Goal: Task Accomplishment & Management: Manage account settings

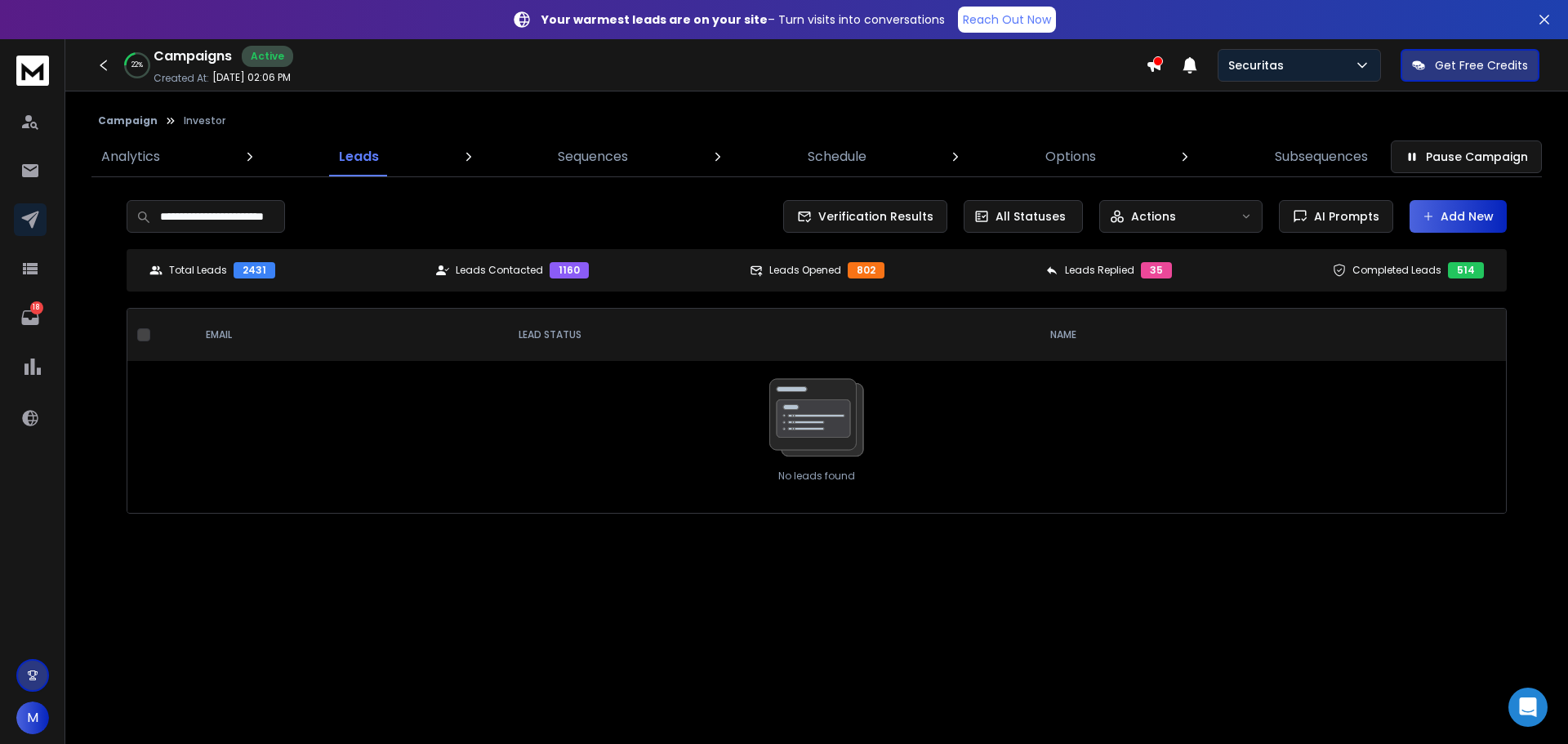
click at [1315, 61] on div "Securitas" at bounding box center [1298, 65] width 142 height 16
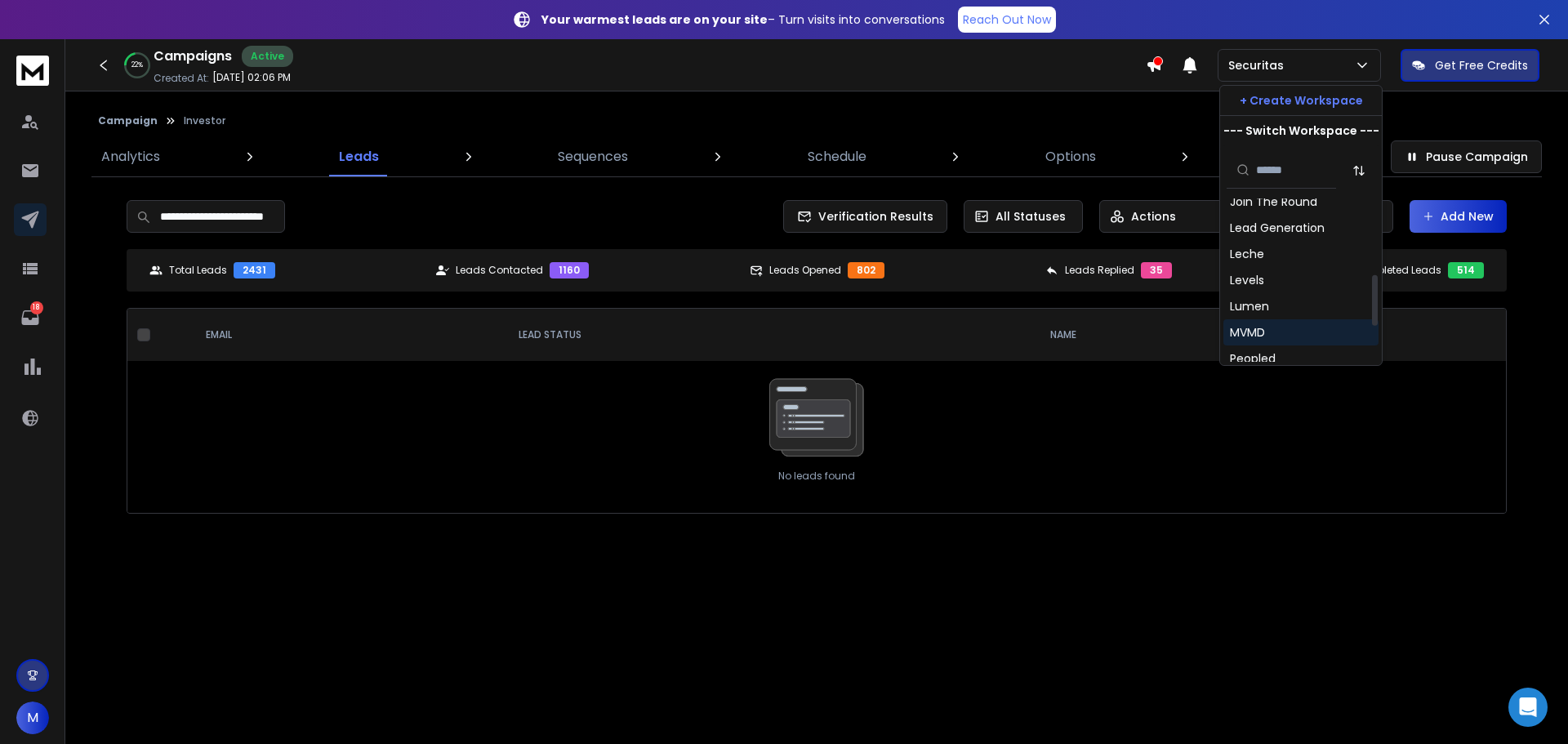
scroll to position [359, 0]
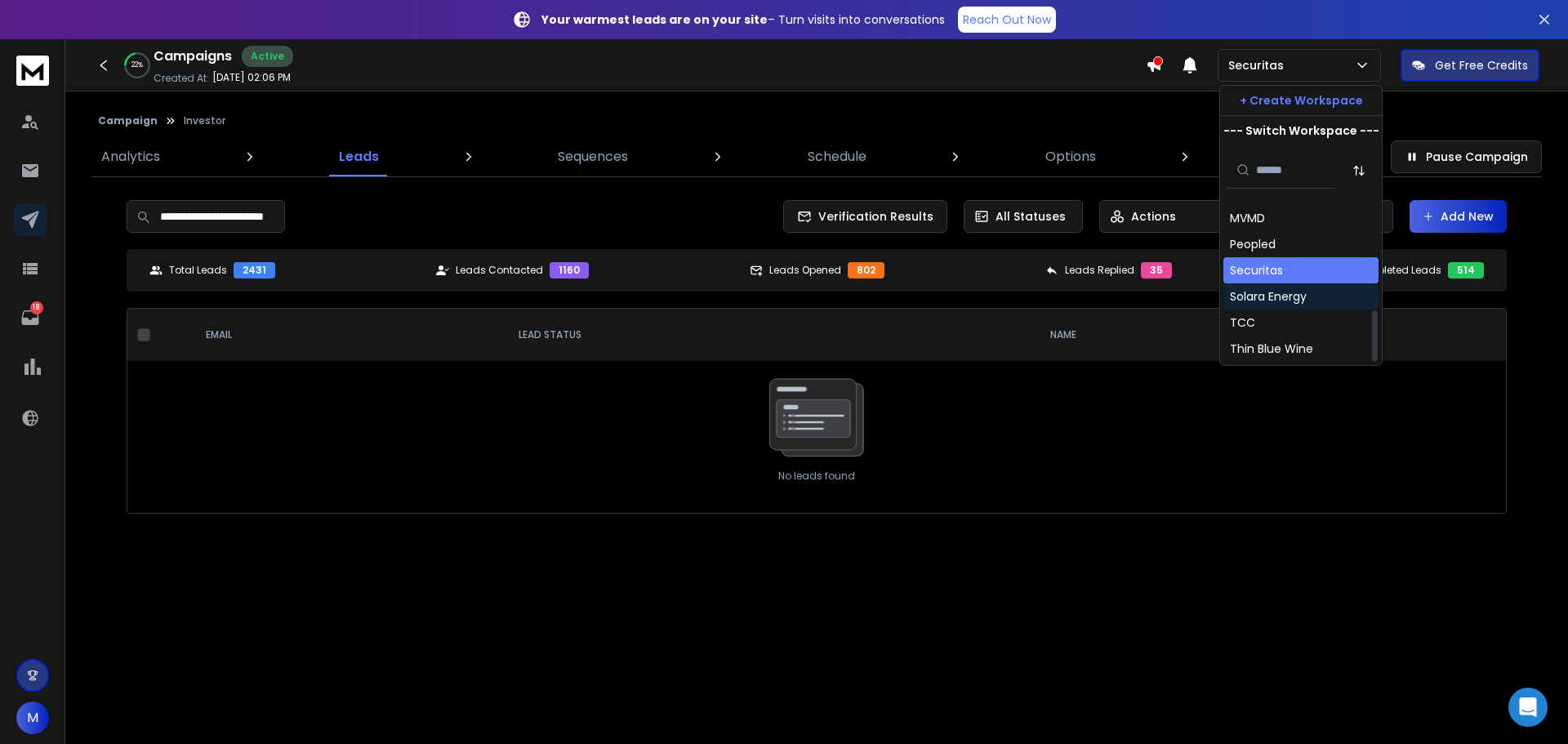
click at [1296, 299] on div "Solara Energy" at bounding box center [1267, 297] width 76 height 16
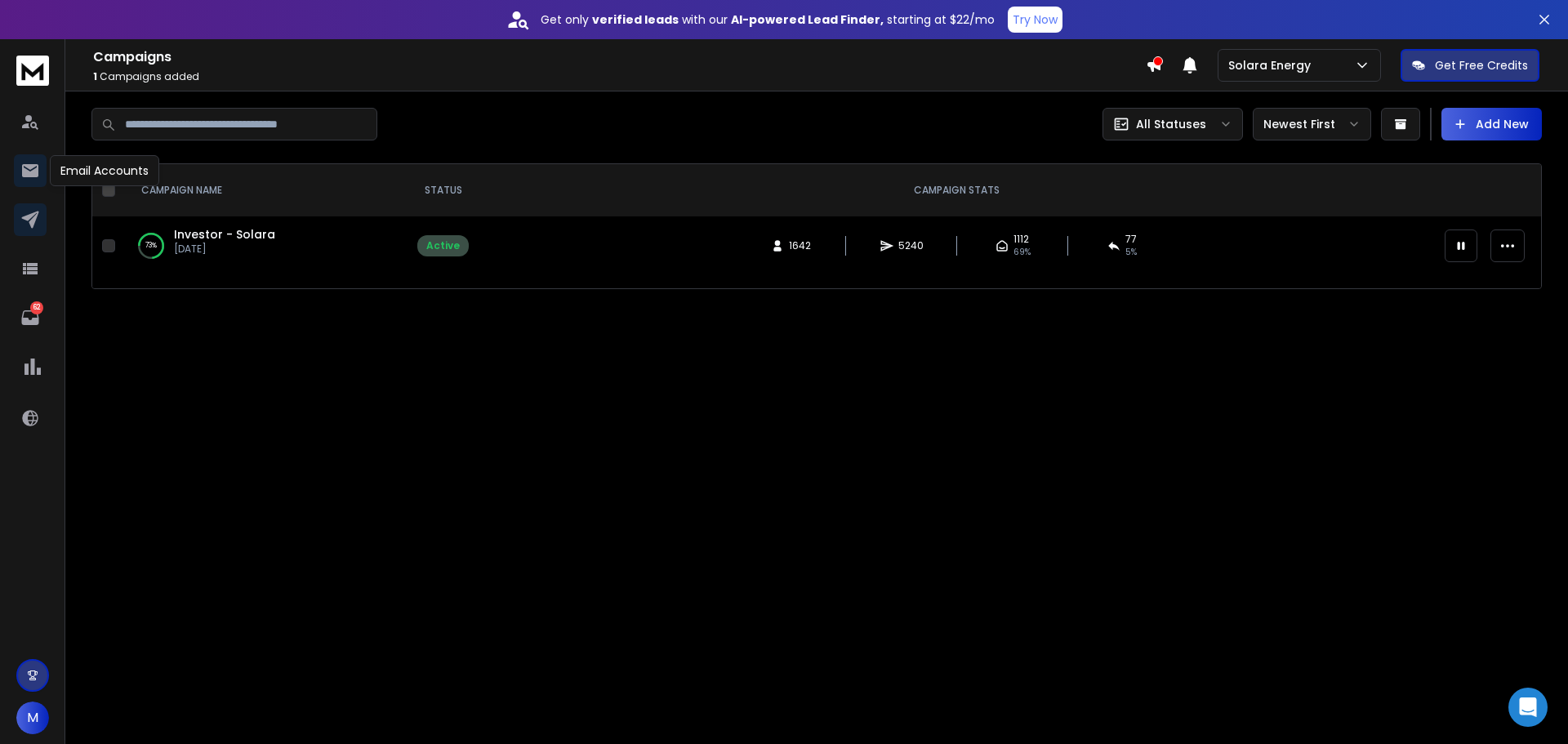
click at [33, 173] on icon at bounding box center [30, 170] width 16 height 13
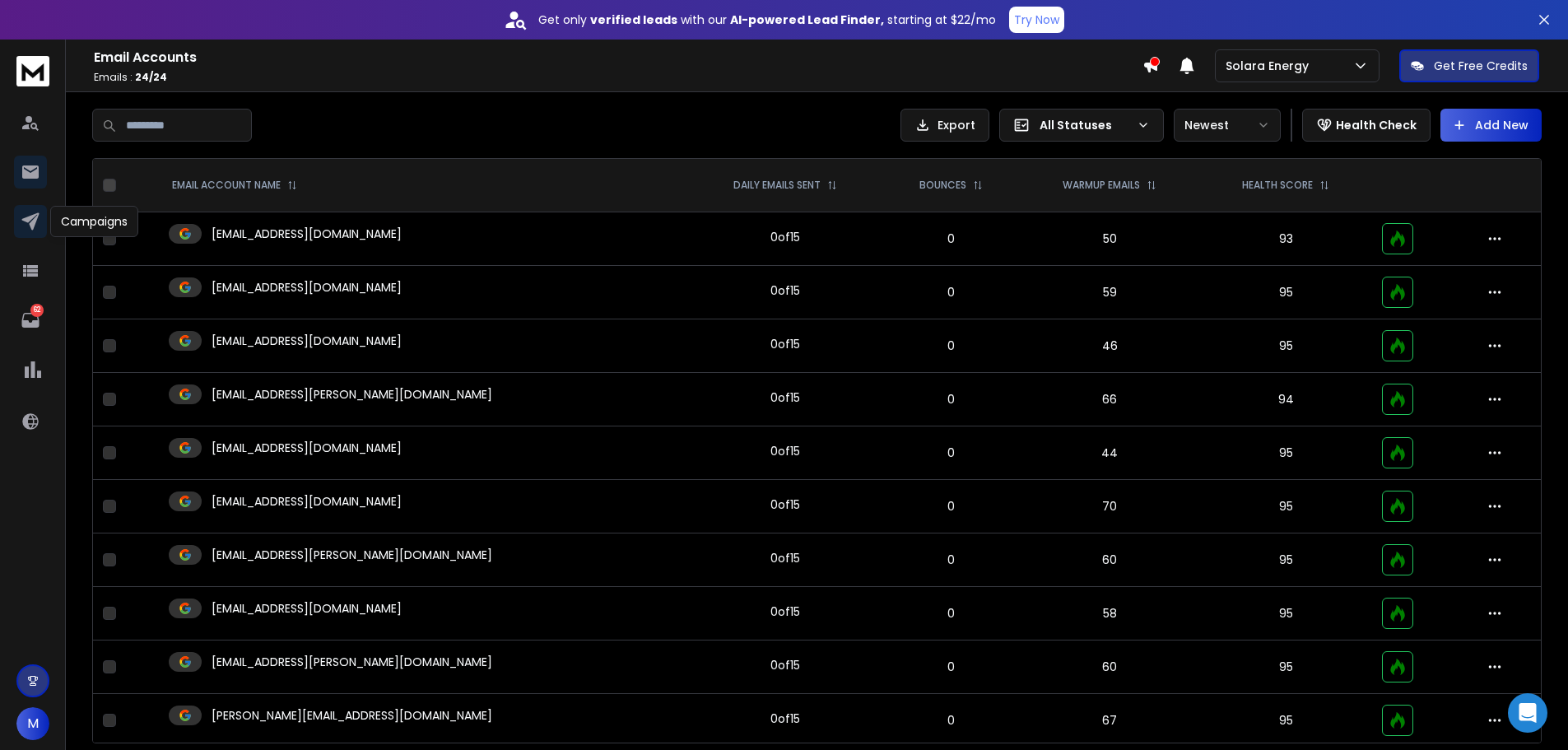
click at [28, 225] on icon at bounding box center [31, 222] width 20 height 20
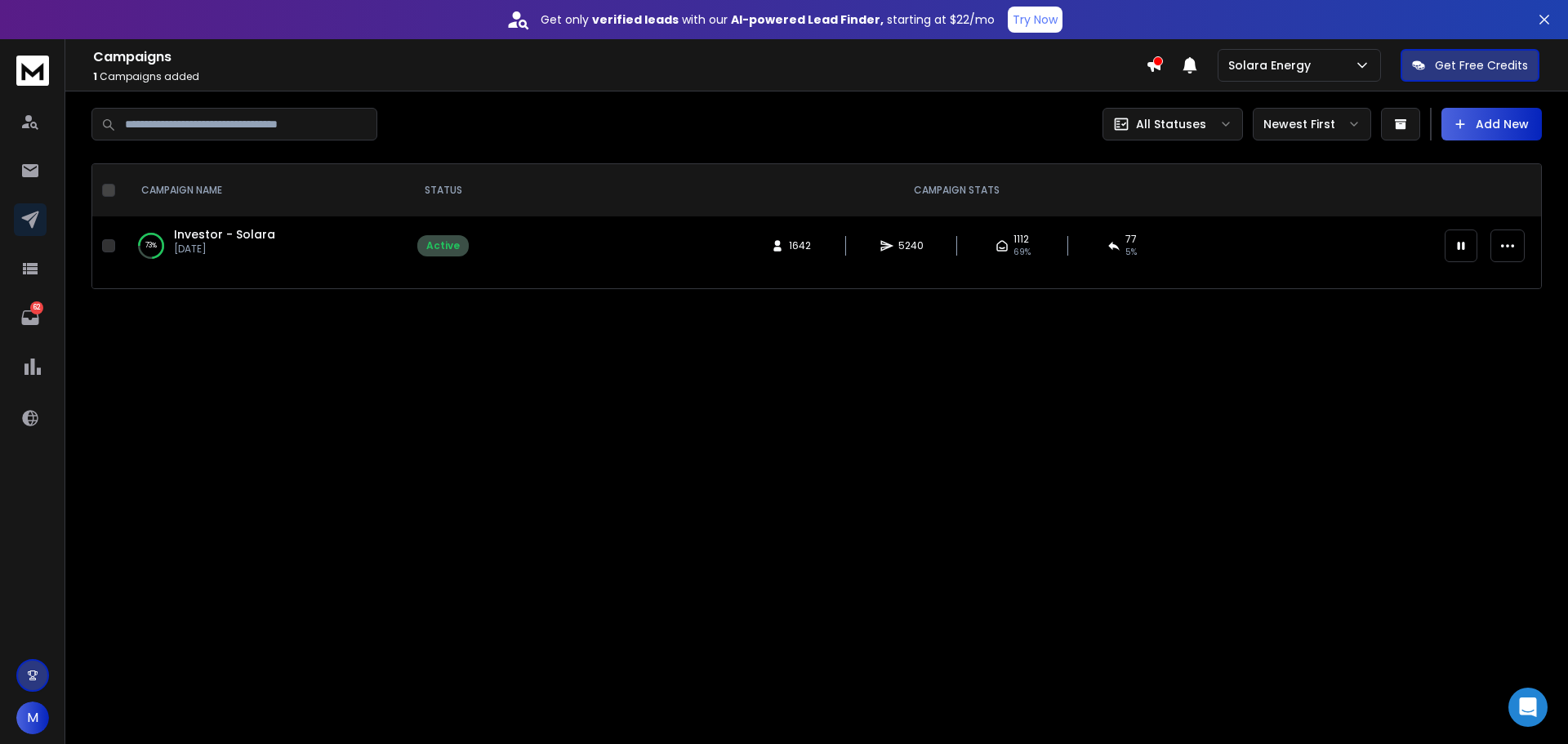
click at [540, 259] on td "1642 5240 1112 69 % 77 5 %" at bounding box center [957, 245] width 956 height 59
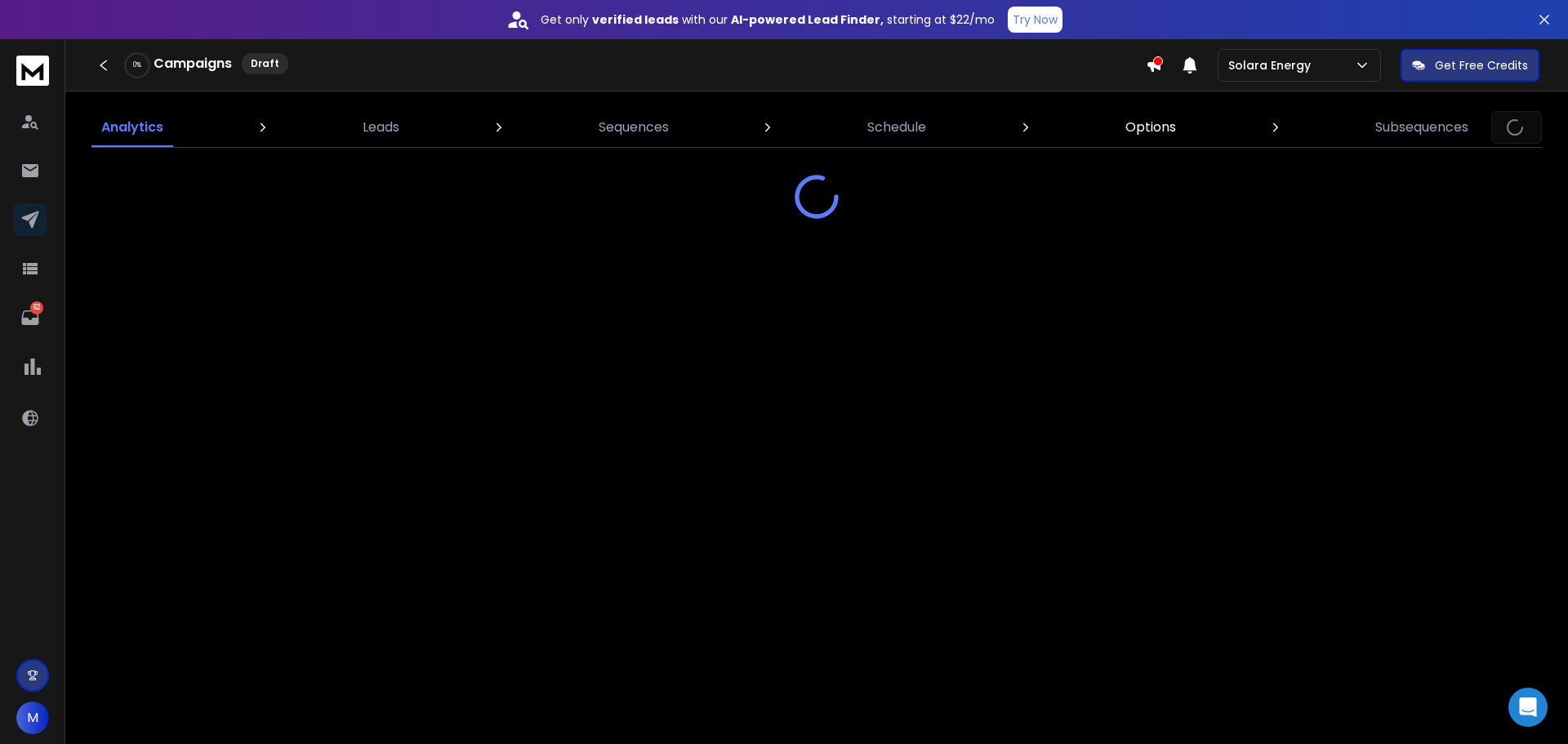
click at [1155, 129] on p "Options" at bounding box center [1150, 128] width 51 height 20
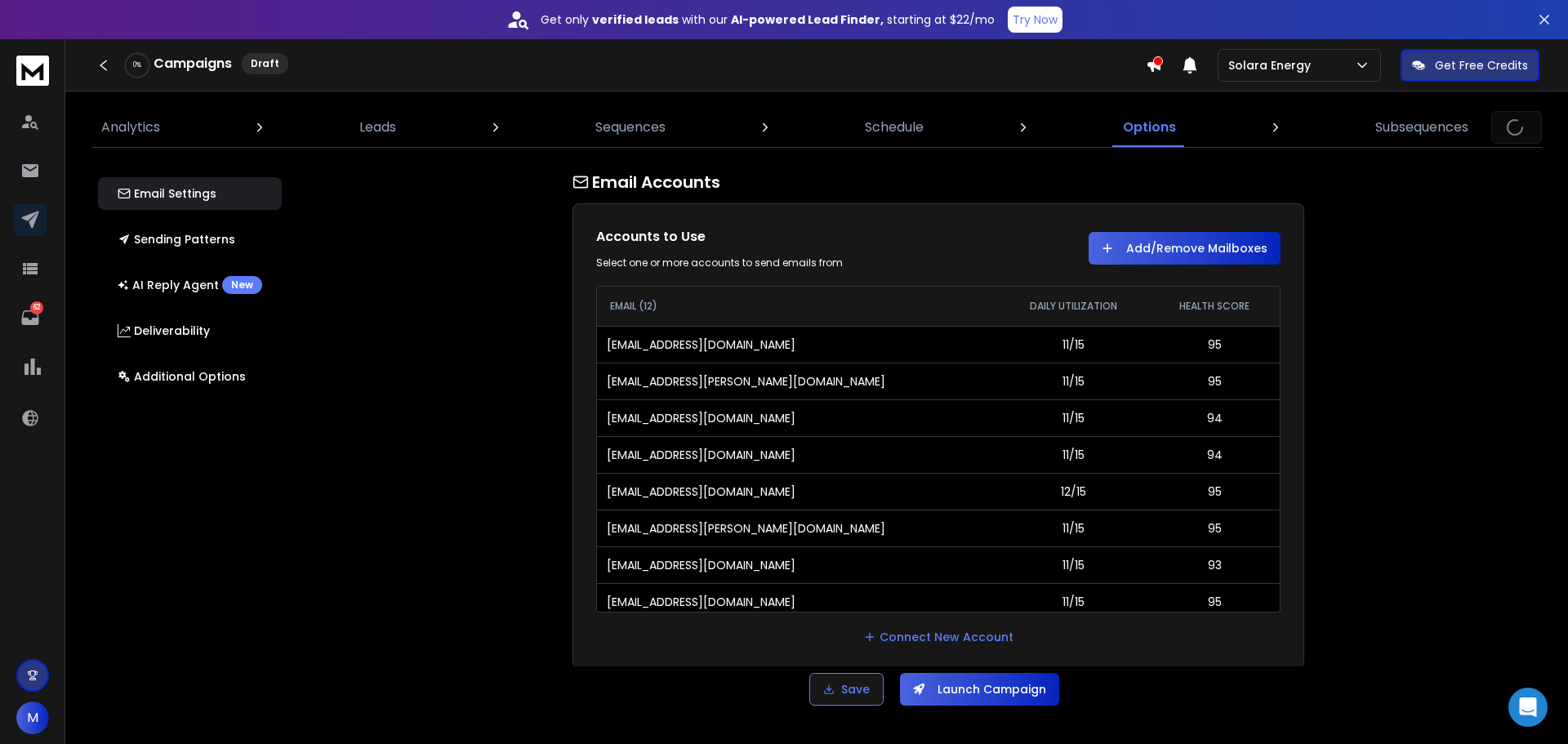
click at [1186, 255] on button "Add/Remove Mailboxes" at bounding box center [1184, 248] width 191 height 33
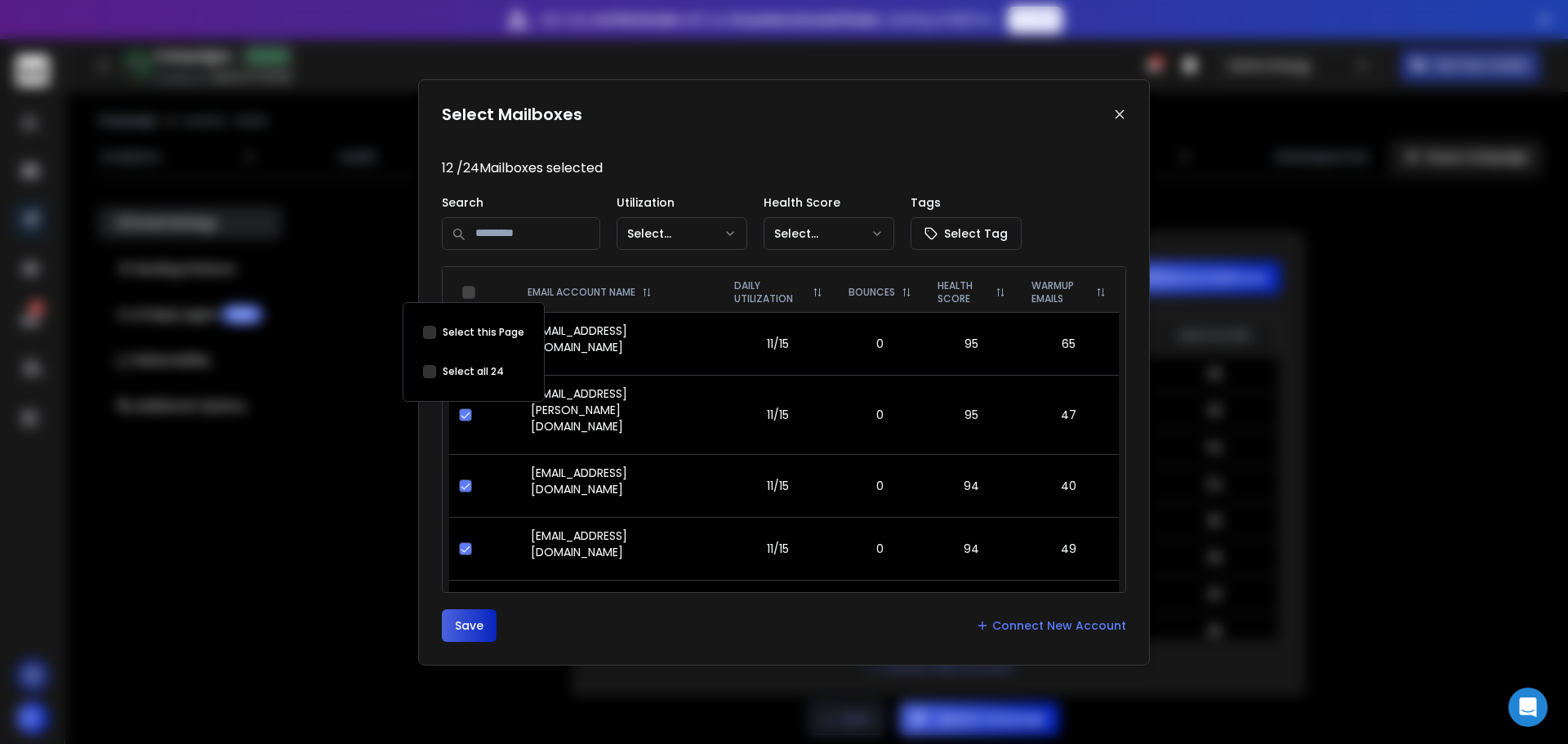
click at [471, 287] on button "Select this Page" at bounding box center [468, 292] width 13 height 13
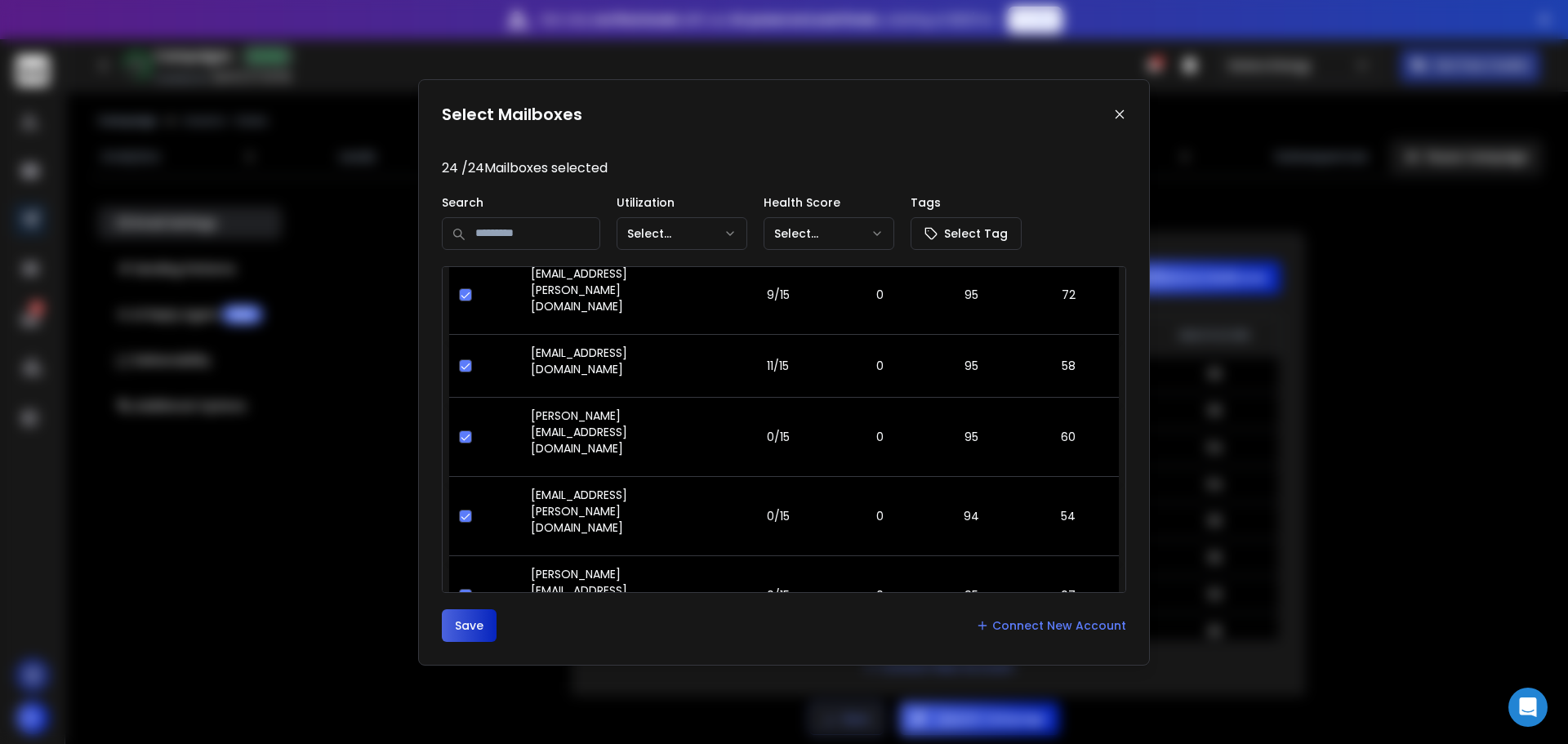
scroll to position [1013, 0]
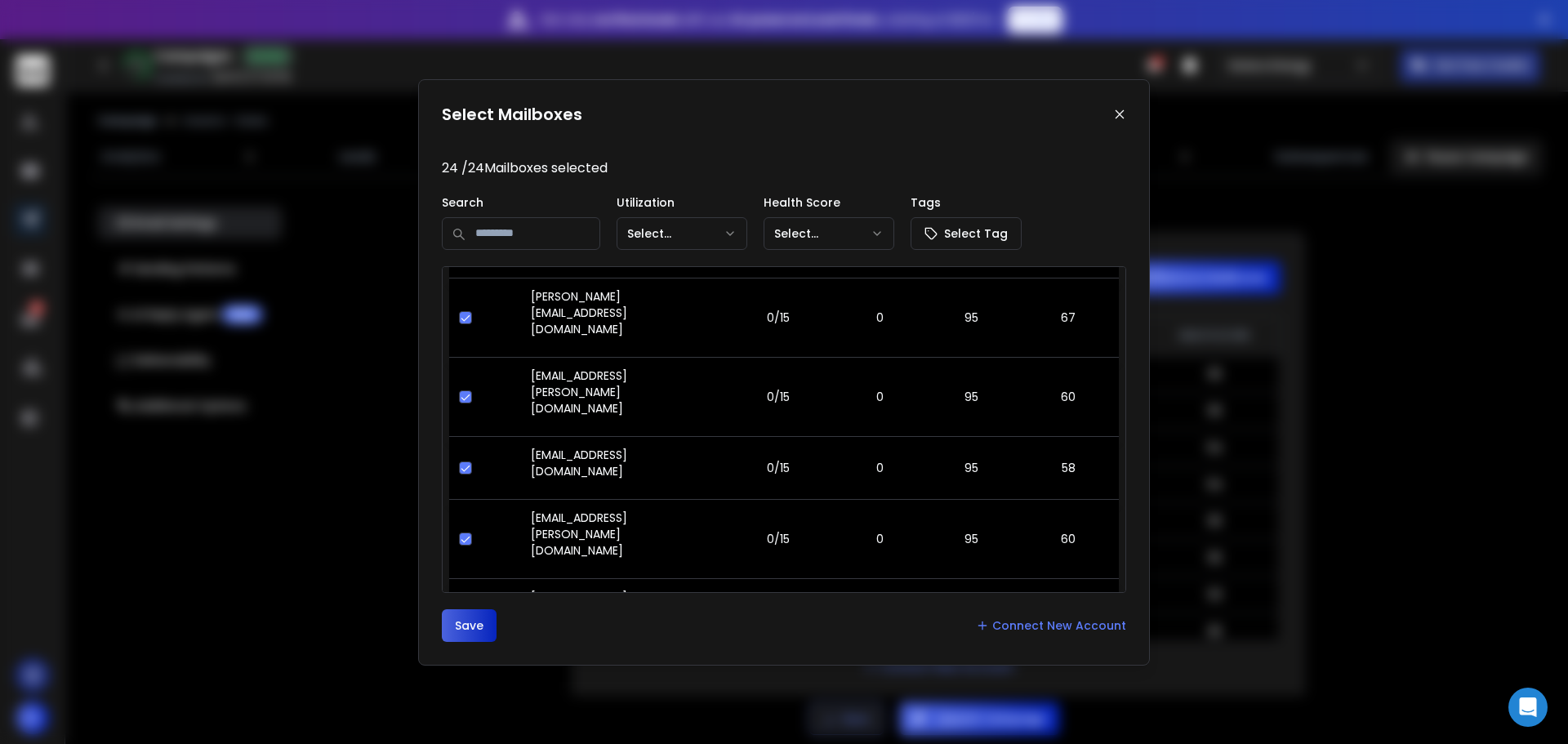
click at [469, 638] on button "Save" at bounding box center [468, 625] width 55 height 33
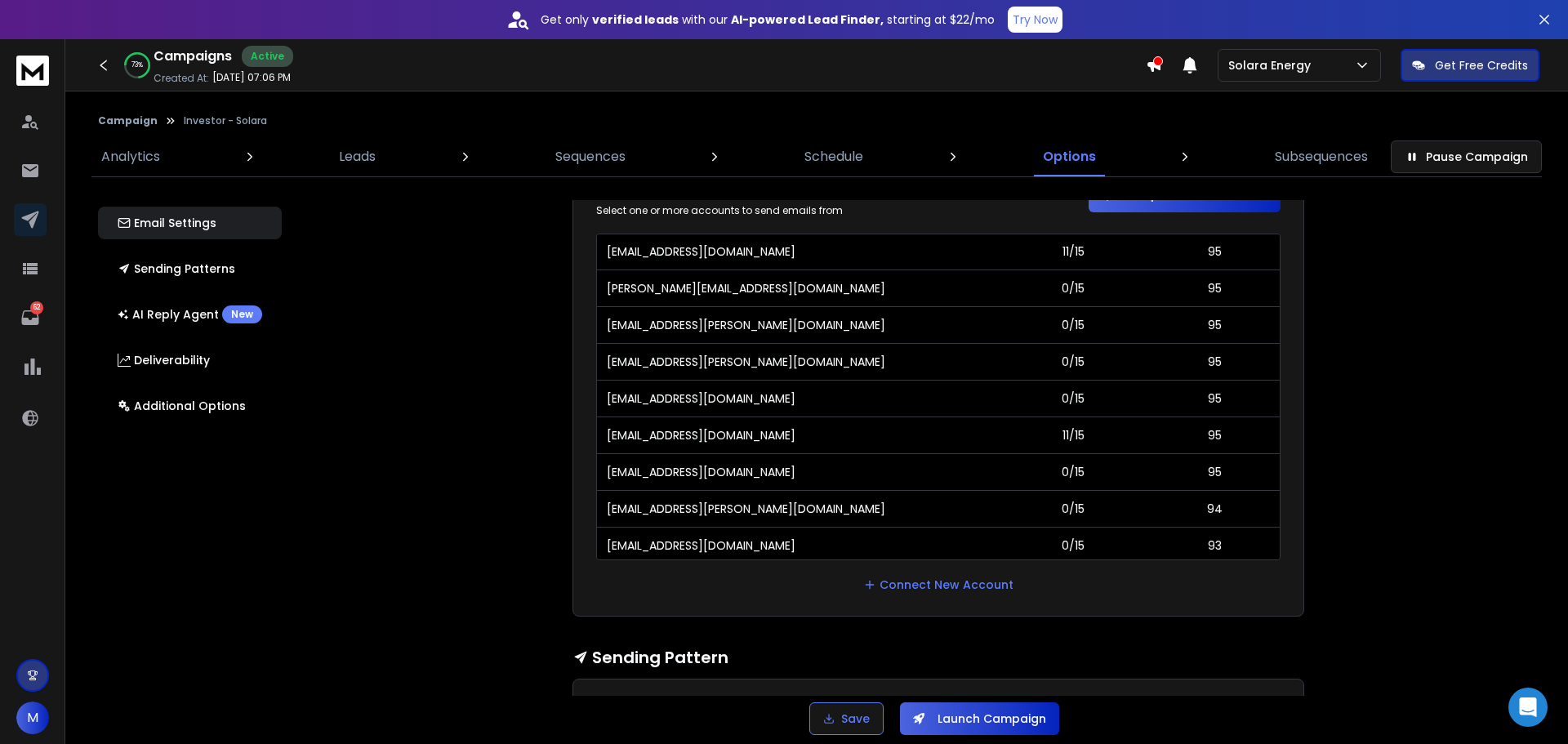
scroll to position [0, 0]
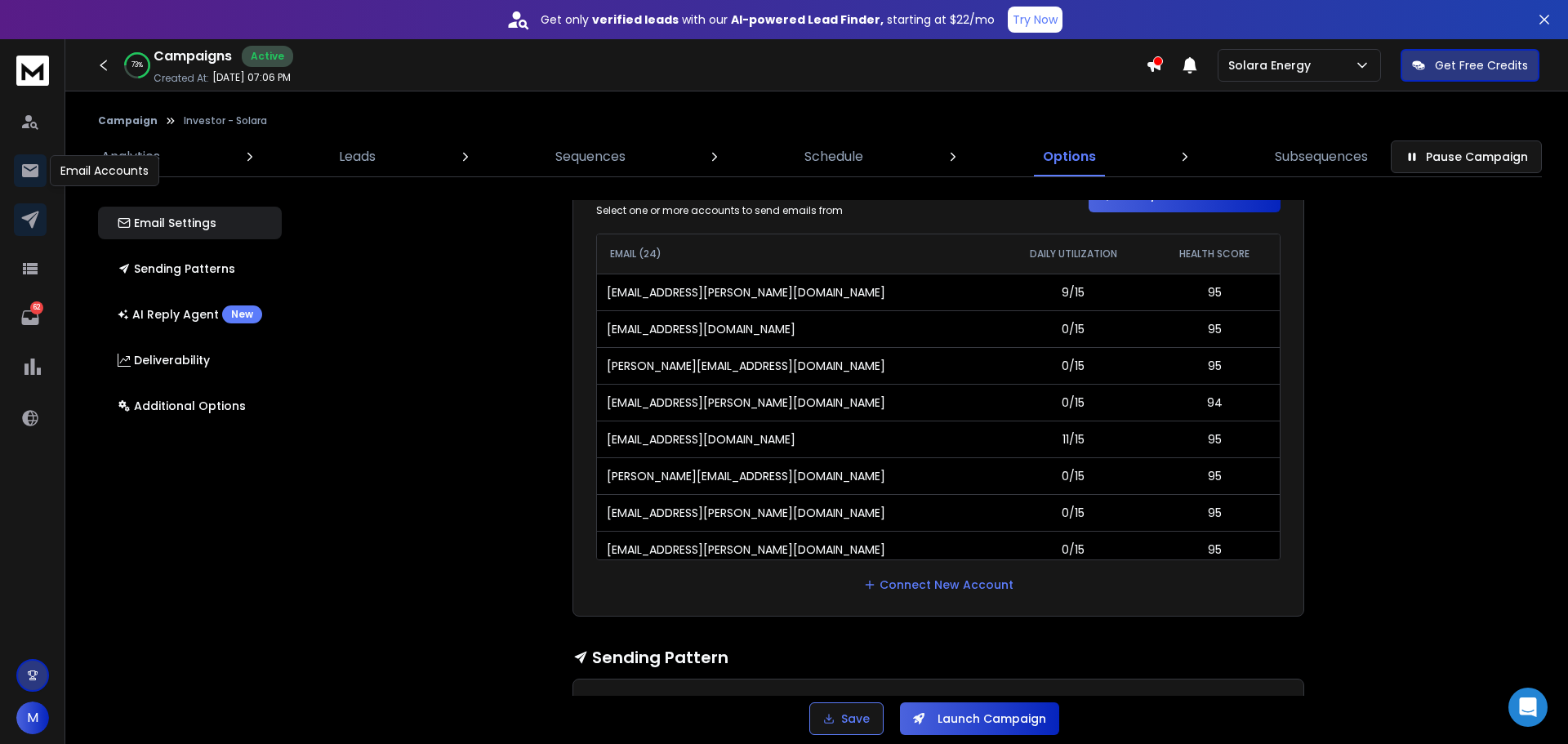
click at [40, 172] on icon at bounding box center [31, 171] width 20 height 20
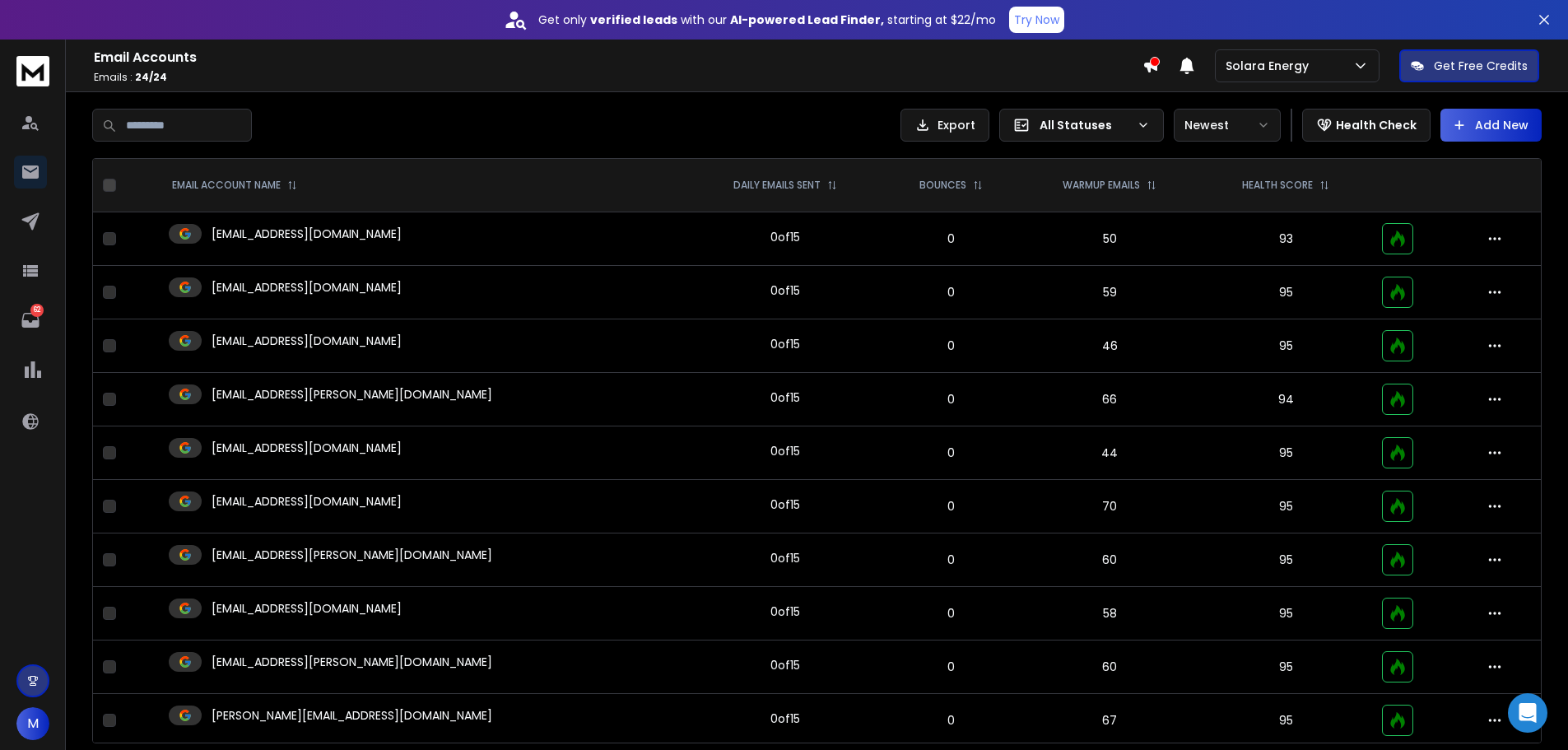
click at [645, 240] on div "christofervoegelin@puresolaraenergy.com" at bounding box center [423, 234] width 509 height 20
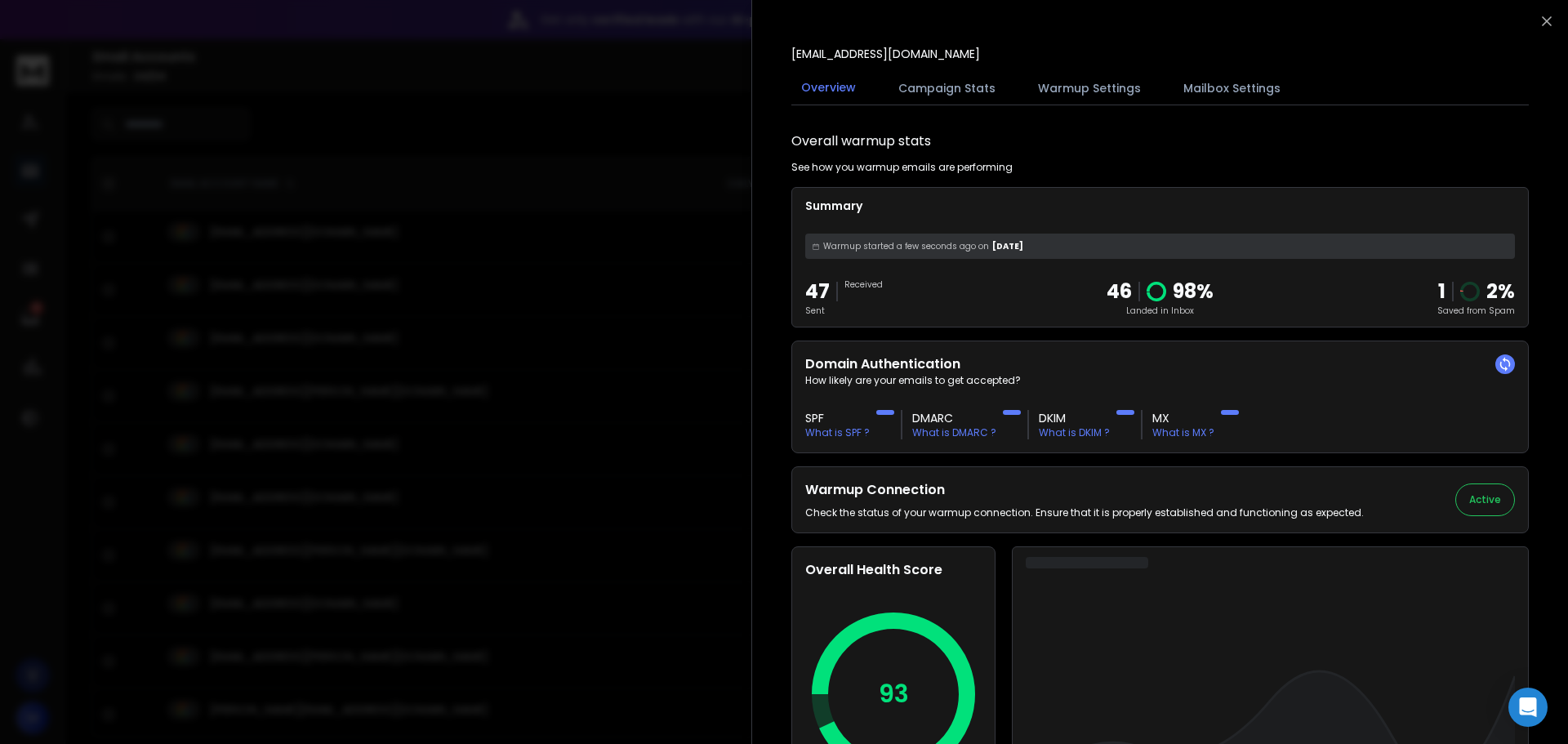
click at [1228, 84] on button "Mailbox Settings" at bounding box center [1232, 88] width 117 height 36
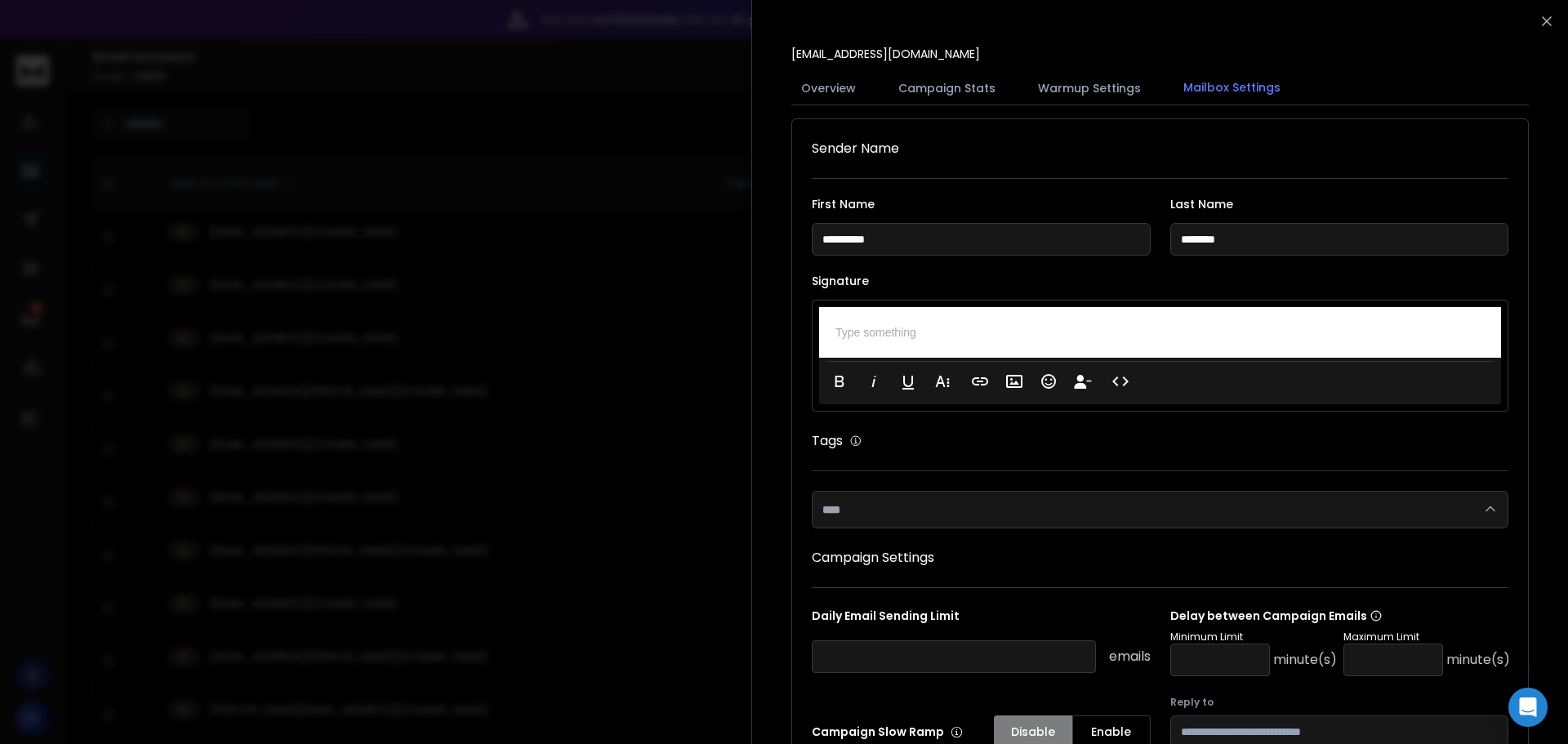
click at [1094, 90] on button "Warmup Settings" at bounding box center [1090, 88] width 123 height 36
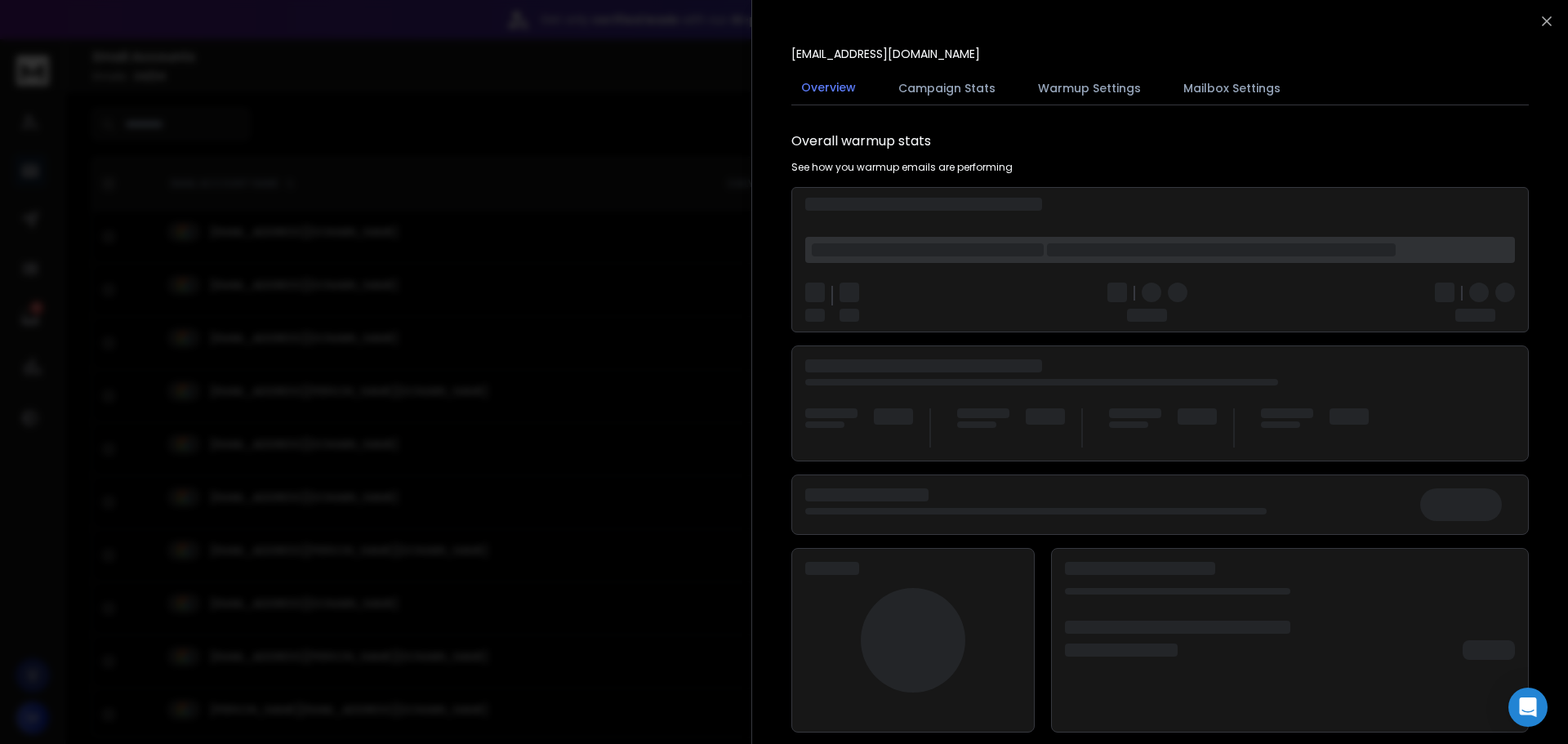
click at [528, 446] on div at bounding box center [784, 372] width 1568 height 744
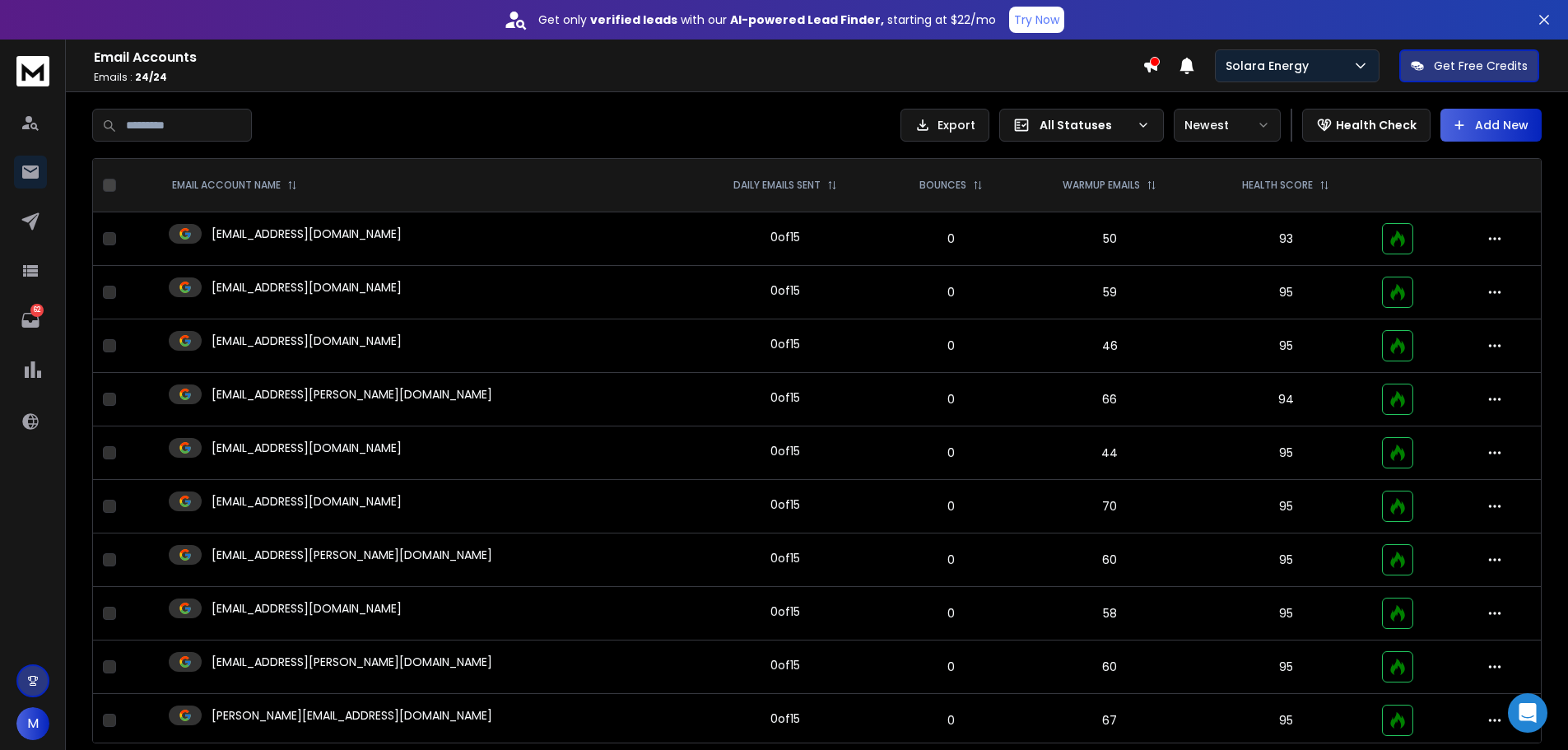
click at [1307, 69] on p "Solara Energy" at bounding box center [1270, 66] width 90 height 16
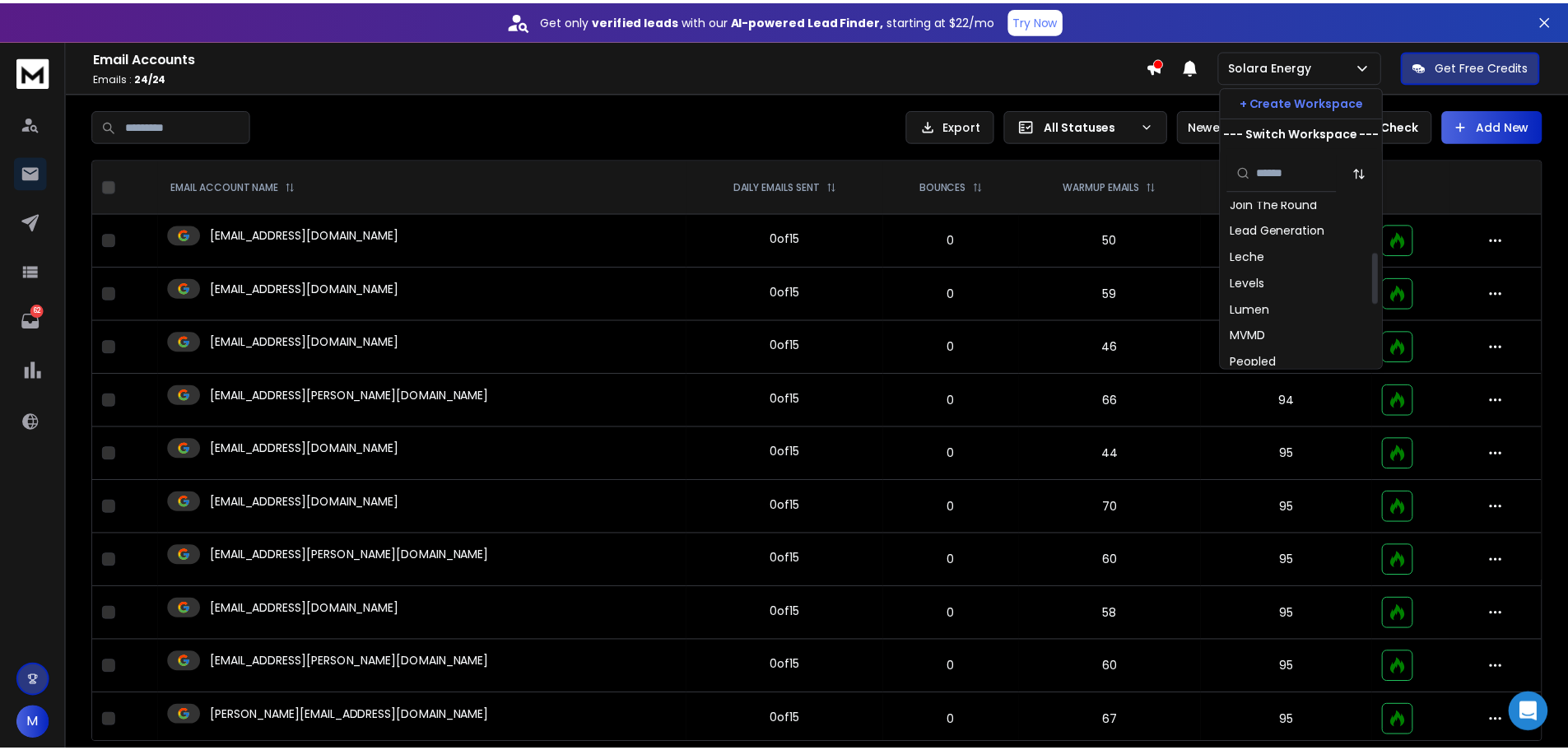
scroll to position [165, 0]
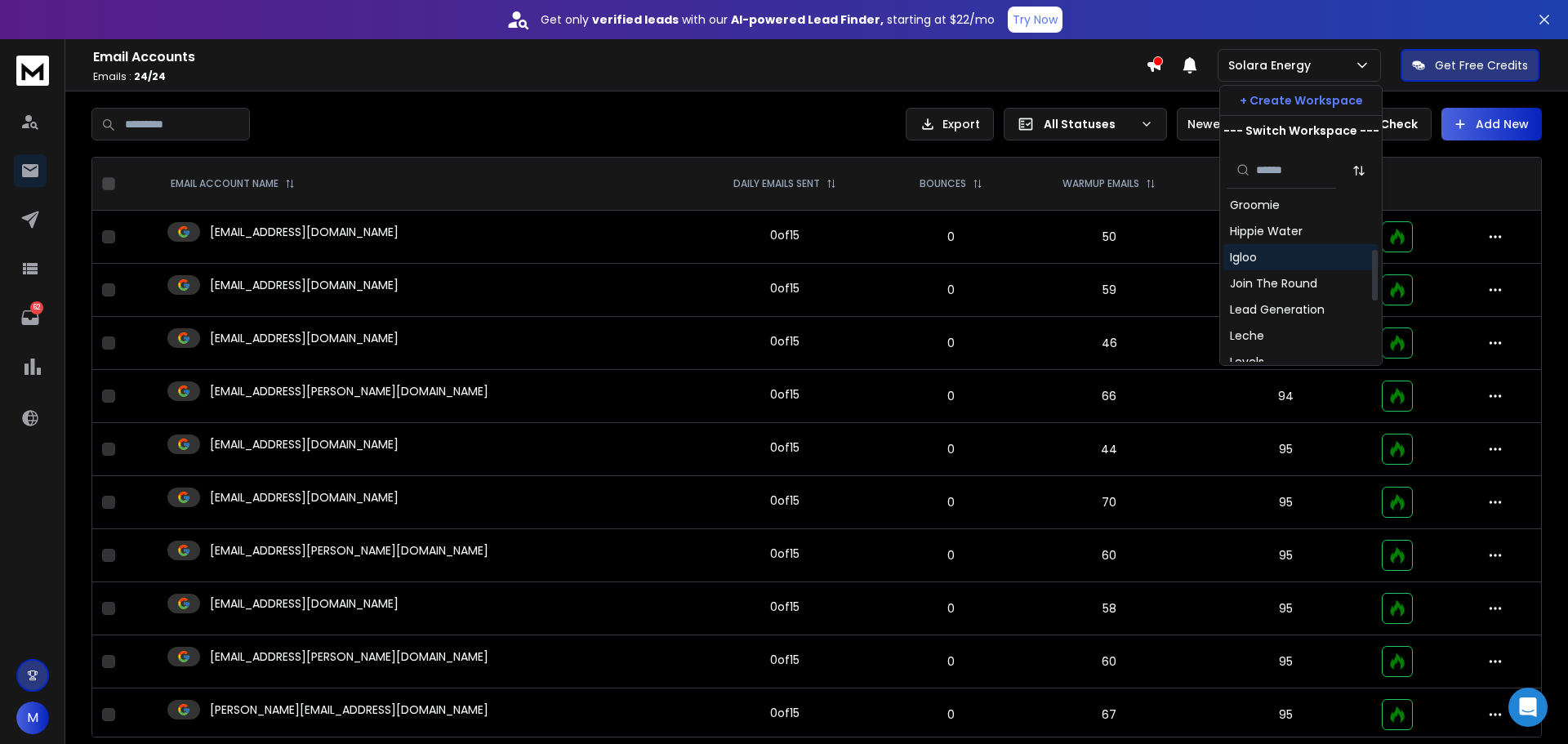
click at [1272, 255] on div "Igloo" at bounding box center [1300, 257] width 155 height 26
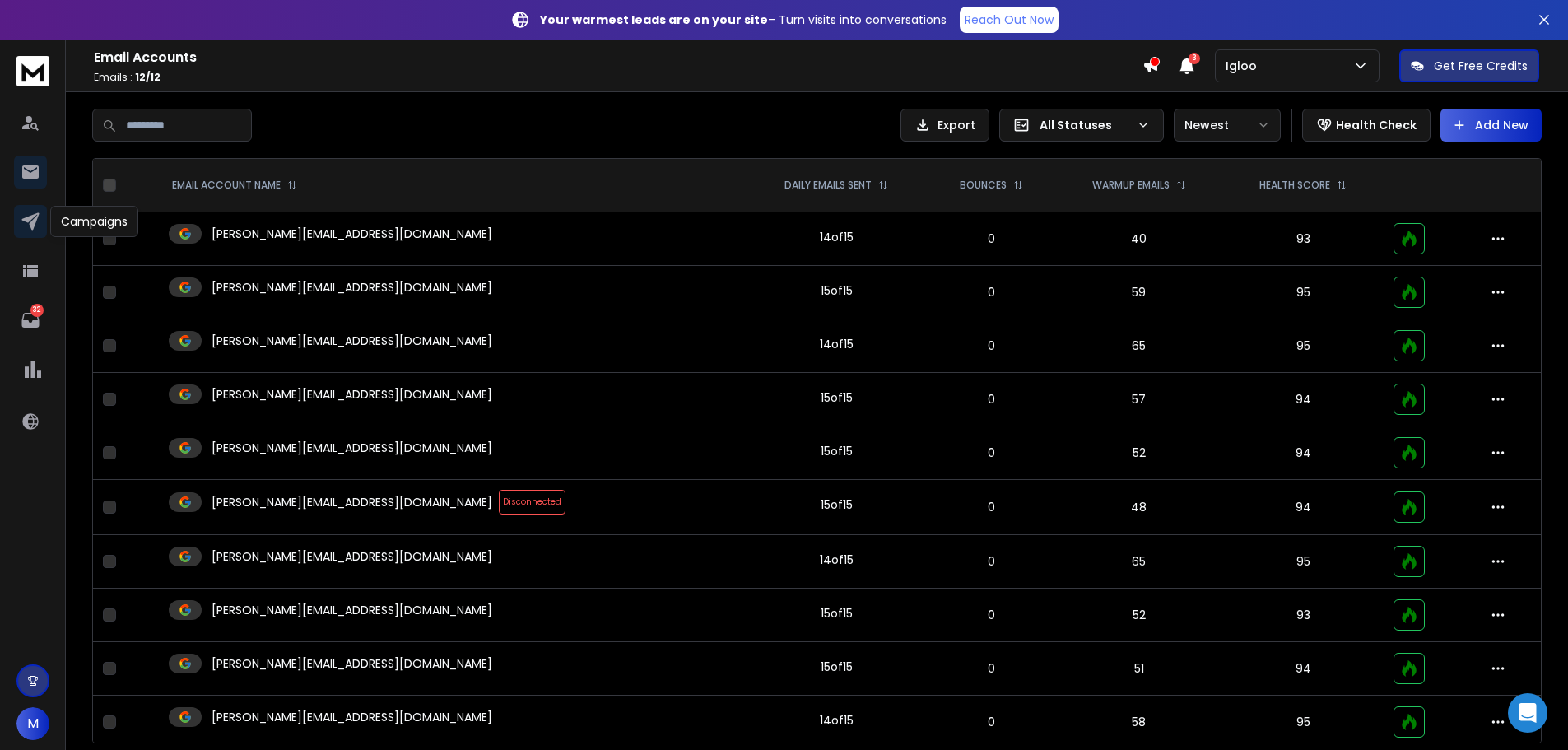
click at [29, 218] on icon at bounding box center [29, 220] width 17 height 17
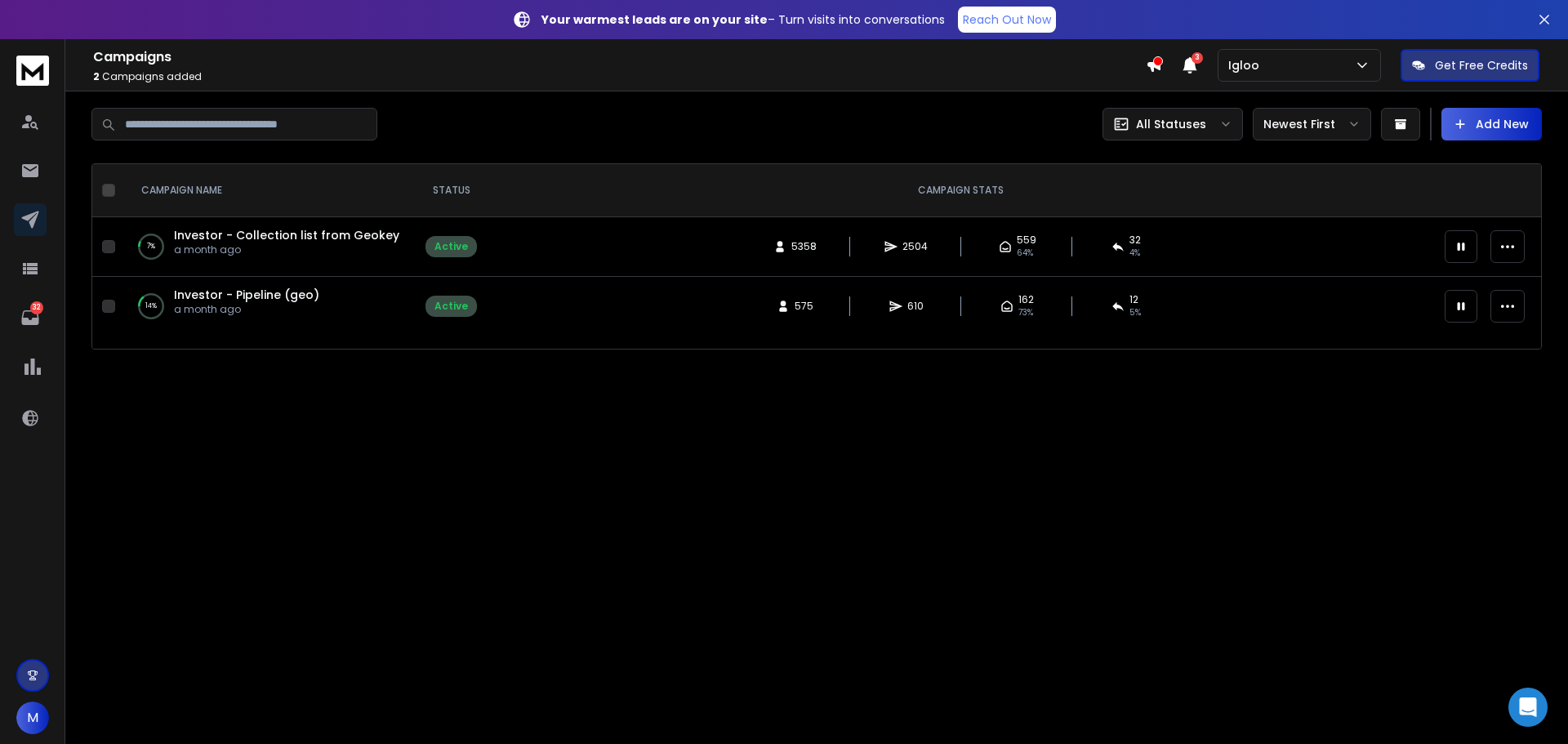
click at [539, 247] on div "5358 2504 559 64 % 32 4 %" at bounding box center [961, 246] width 928 height 26
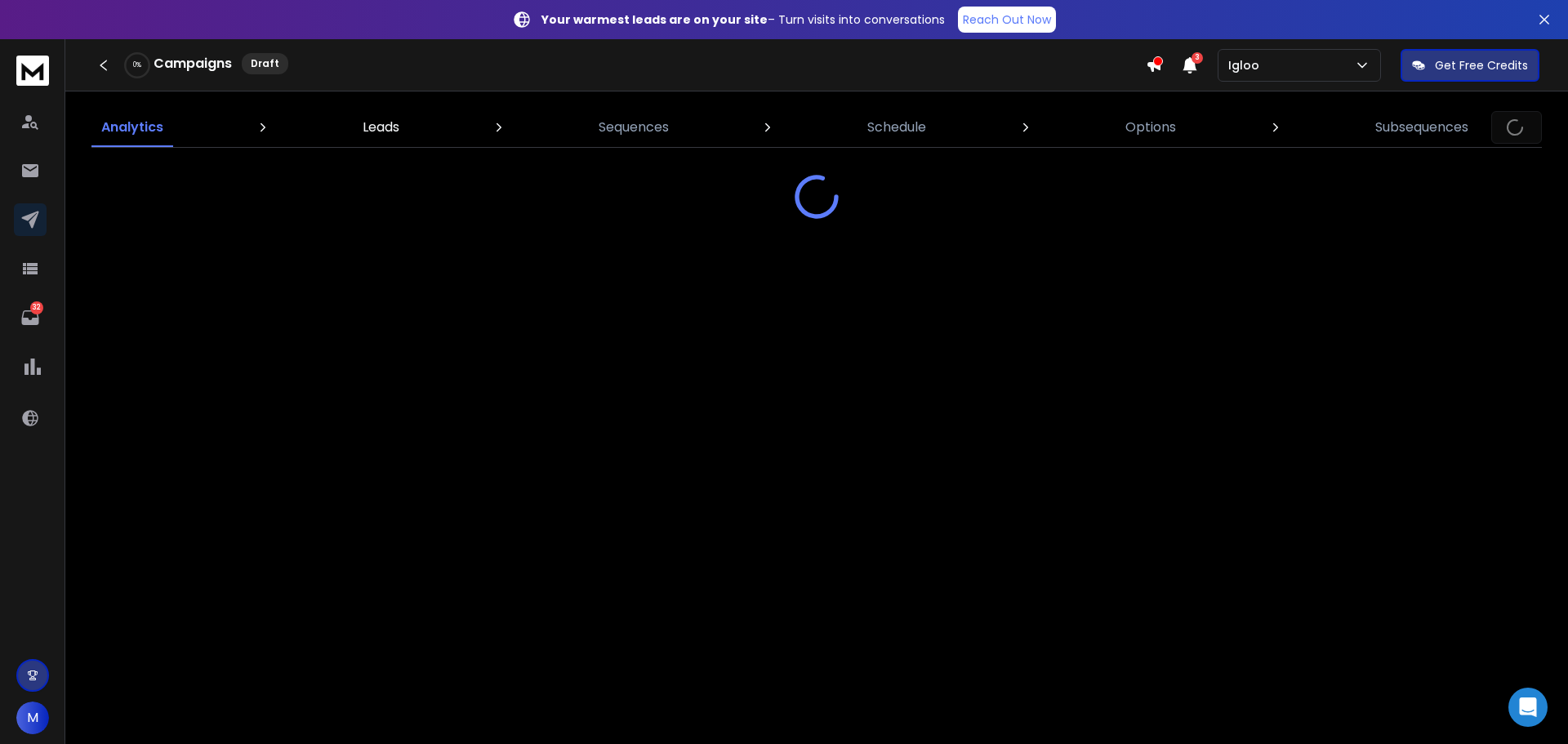
click at [369, 120] on p "Leads" at bounding box center [381, 128] width 37 height 20
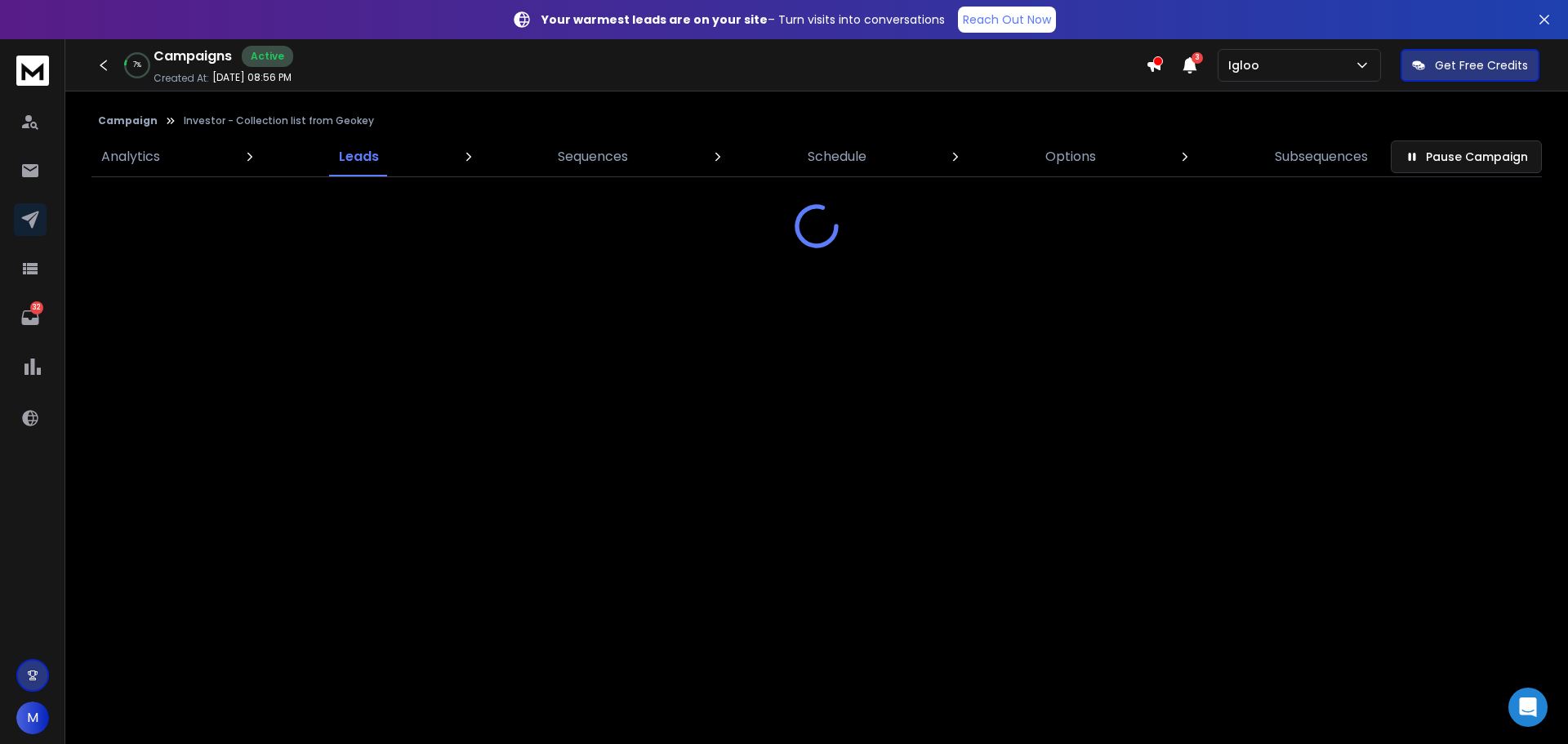
click at [1169, 129] on div "Campaign Investor - Collection list from Geokey" at bounding box center [816, 121] width 1450 height 26
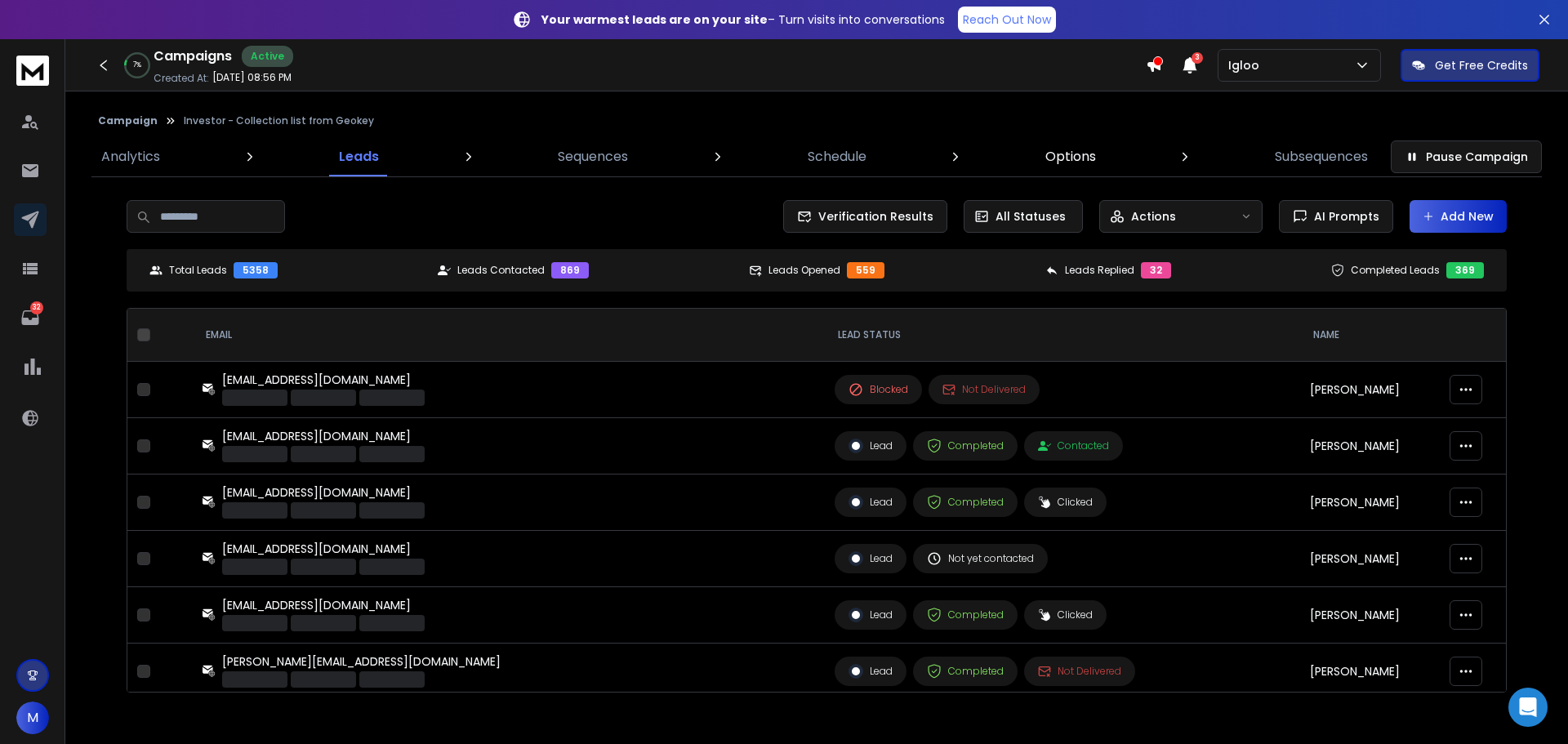
click at [1087, 151] on p "Options" at bounding box center [1070, 157] width 51 height 20
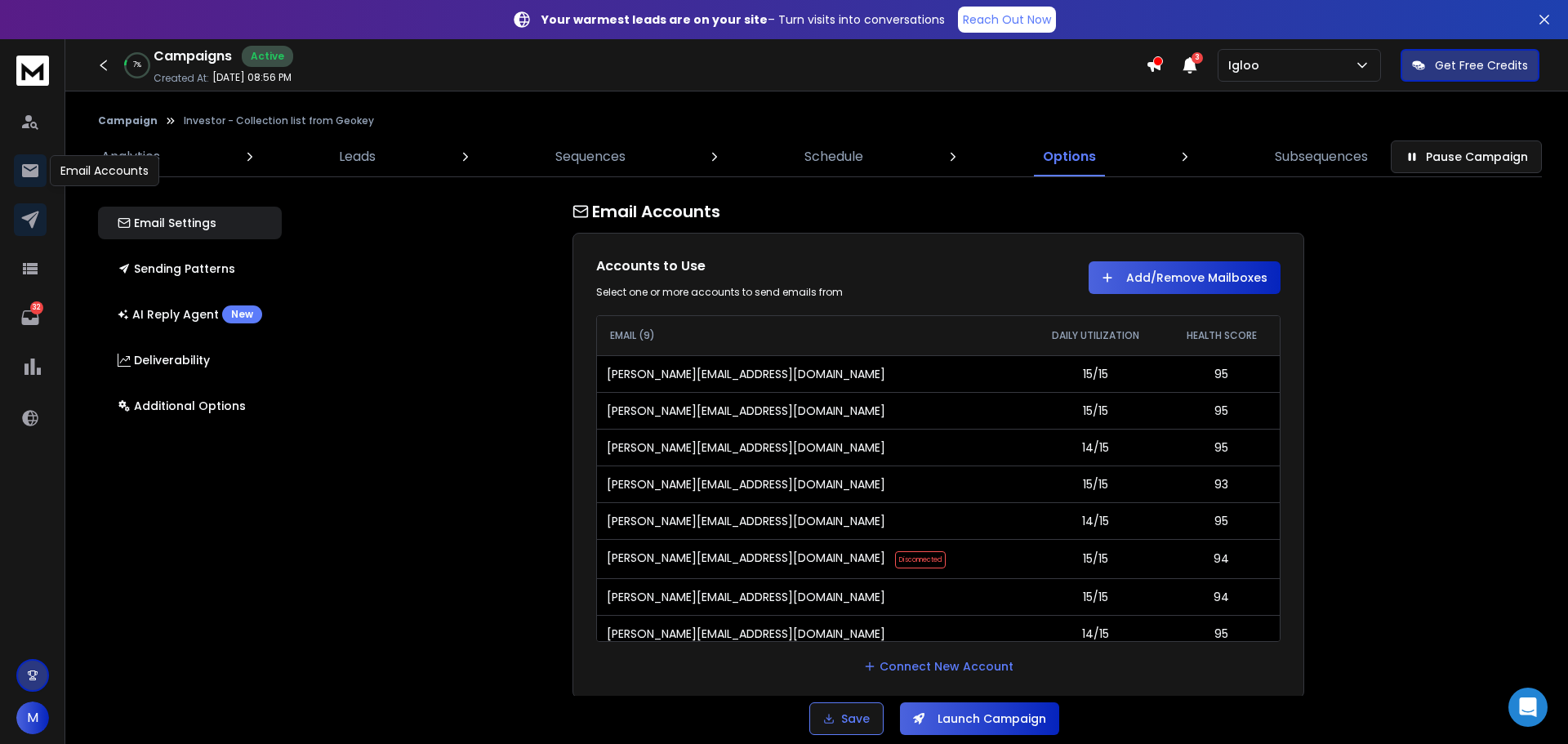
click at [26, 171] on icon at bounding box center [30, 170] width 16 height 13
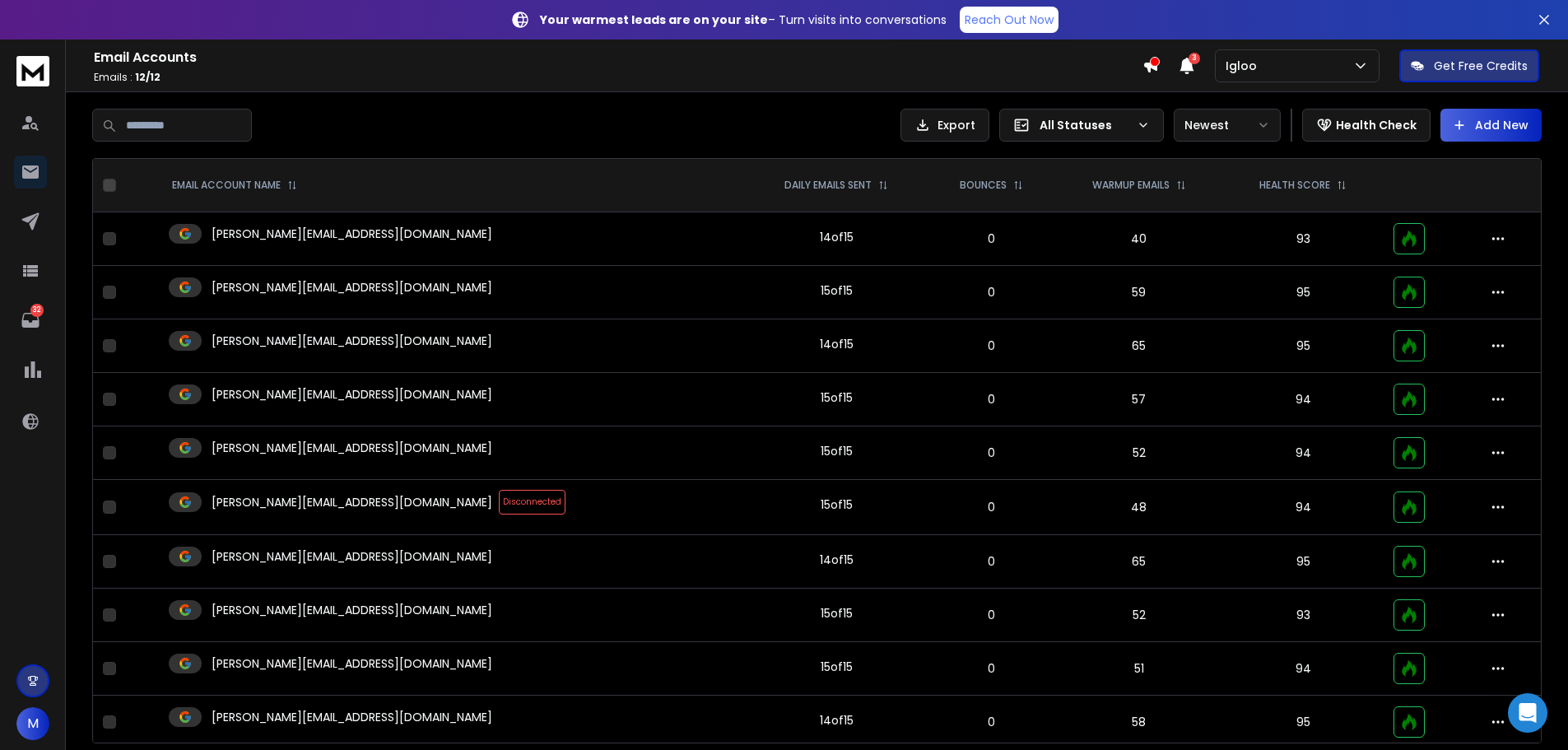
click at [315, 500] on p "[PERSON_NAME][EMAIL_ADDRESS][DOMAIN_NAME]" at bounding box center [352, 502] width 281 height 16
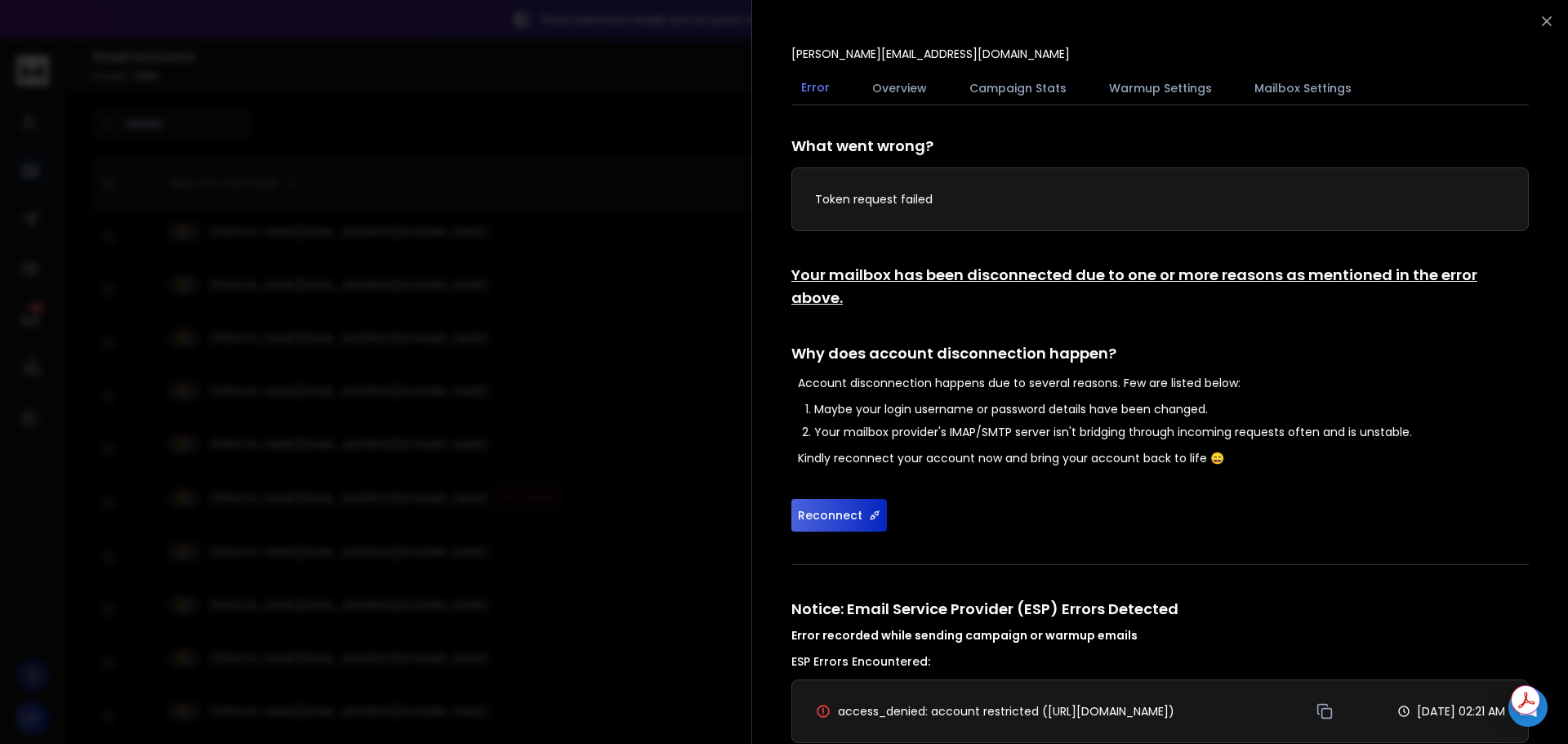
click at [842, 499] on button "Reconnect" at bounding box center [839, 515] width 95 height 33
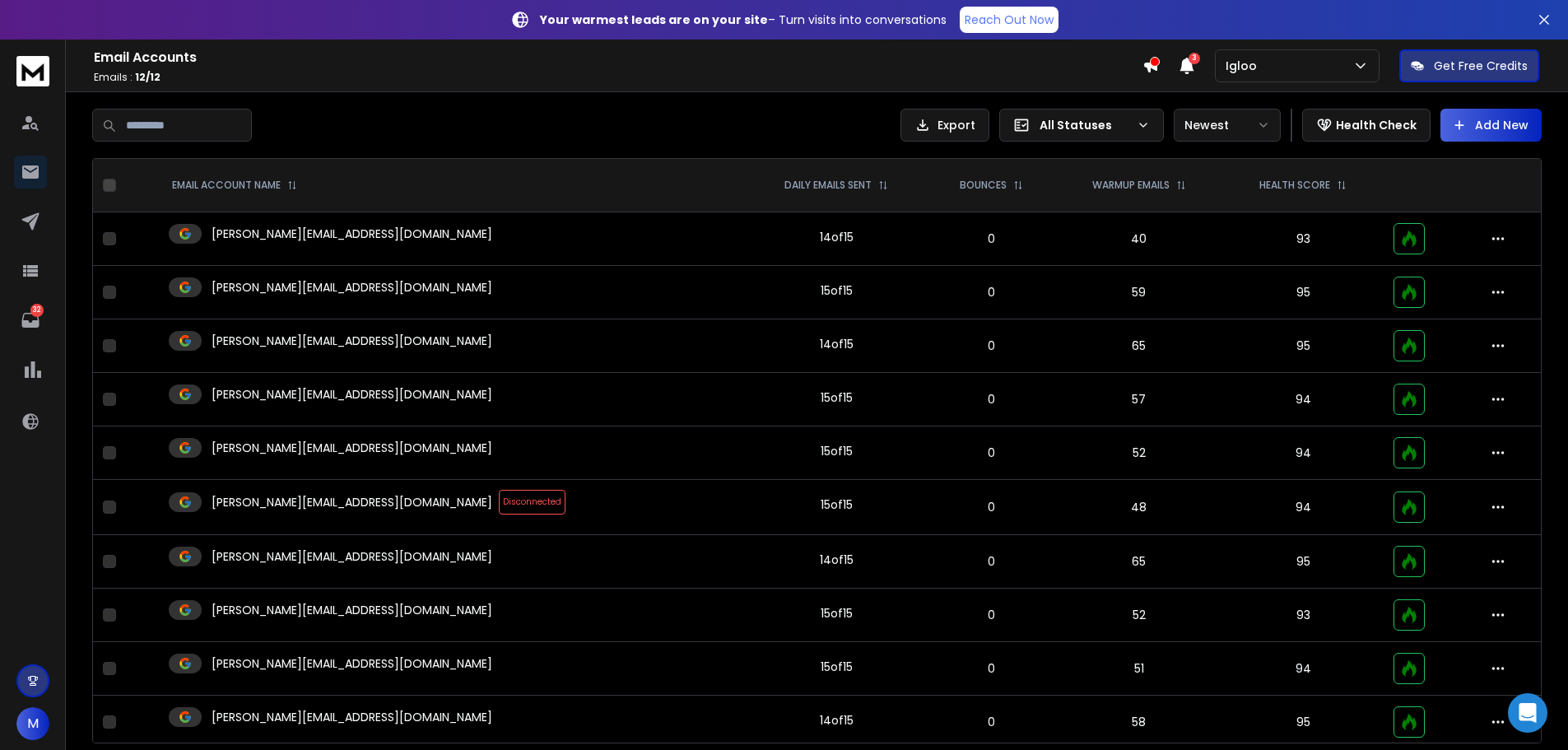
click at [499, 503] on span "Disconnected" at bounding box center [532, 502] width 67 height 25
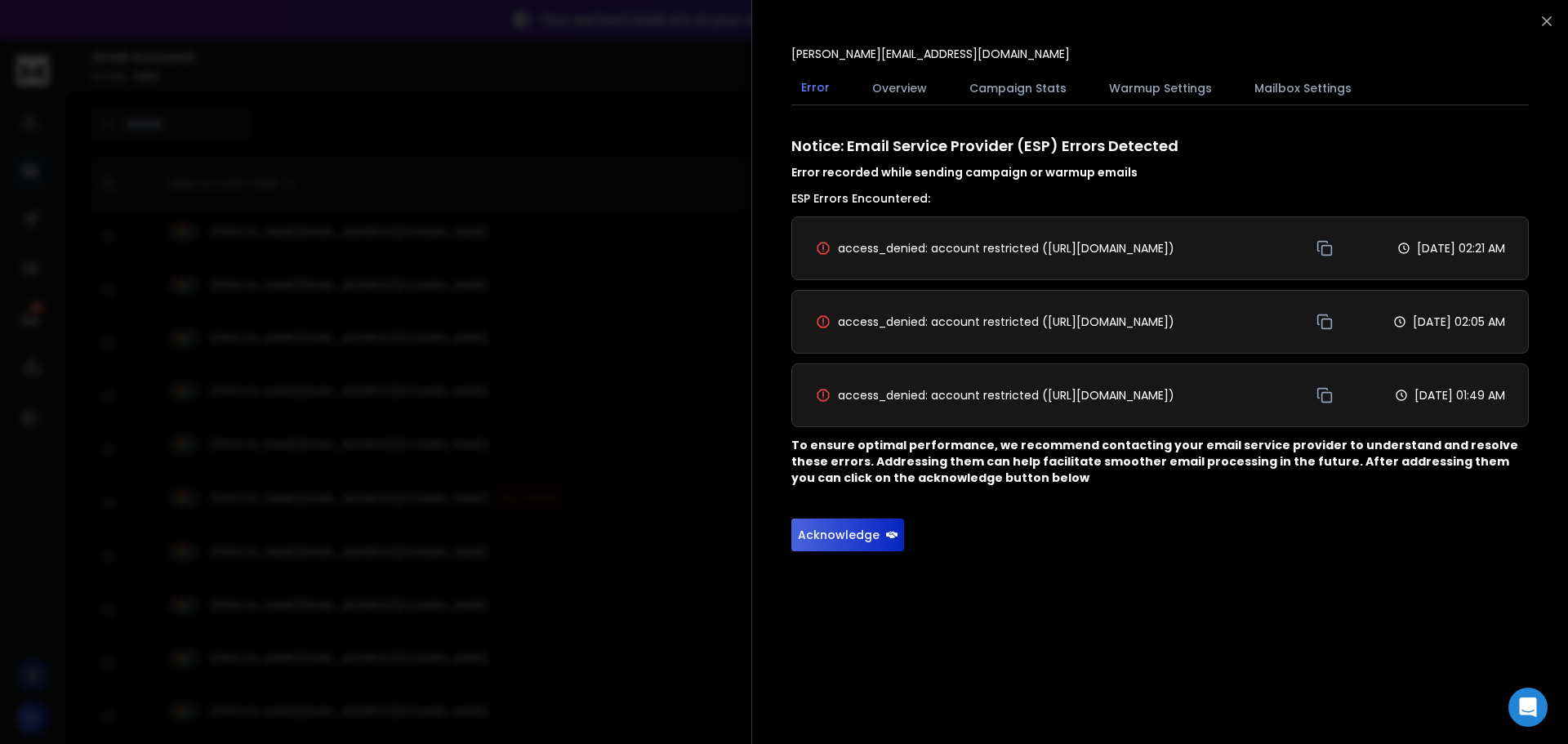
click at [867, 535] on button "Acknowledge" at bounding box center [848, 535] width 113 height 33
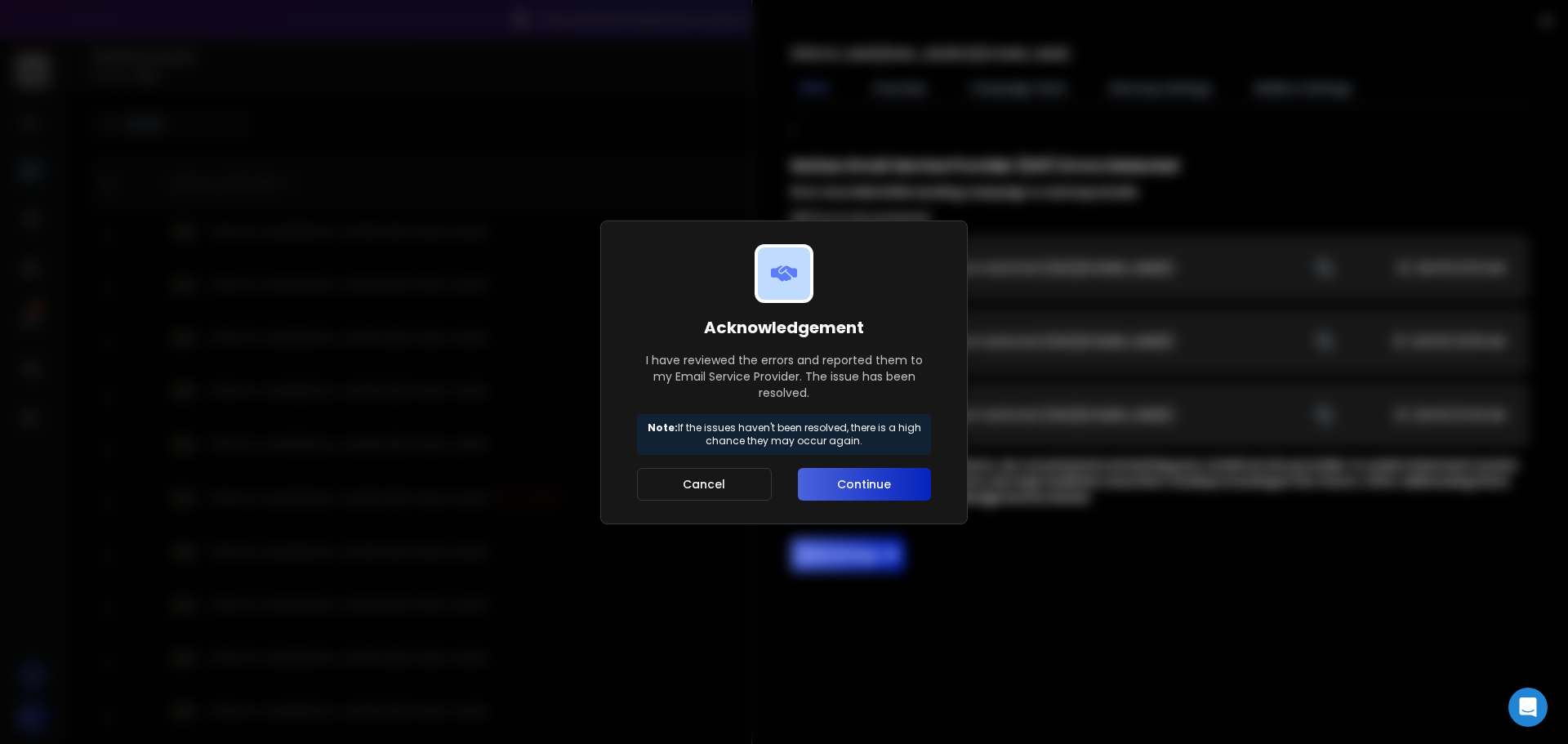
click at [863, 484] on button "Continue" at bounding box center [864, 484] width 133 height 33
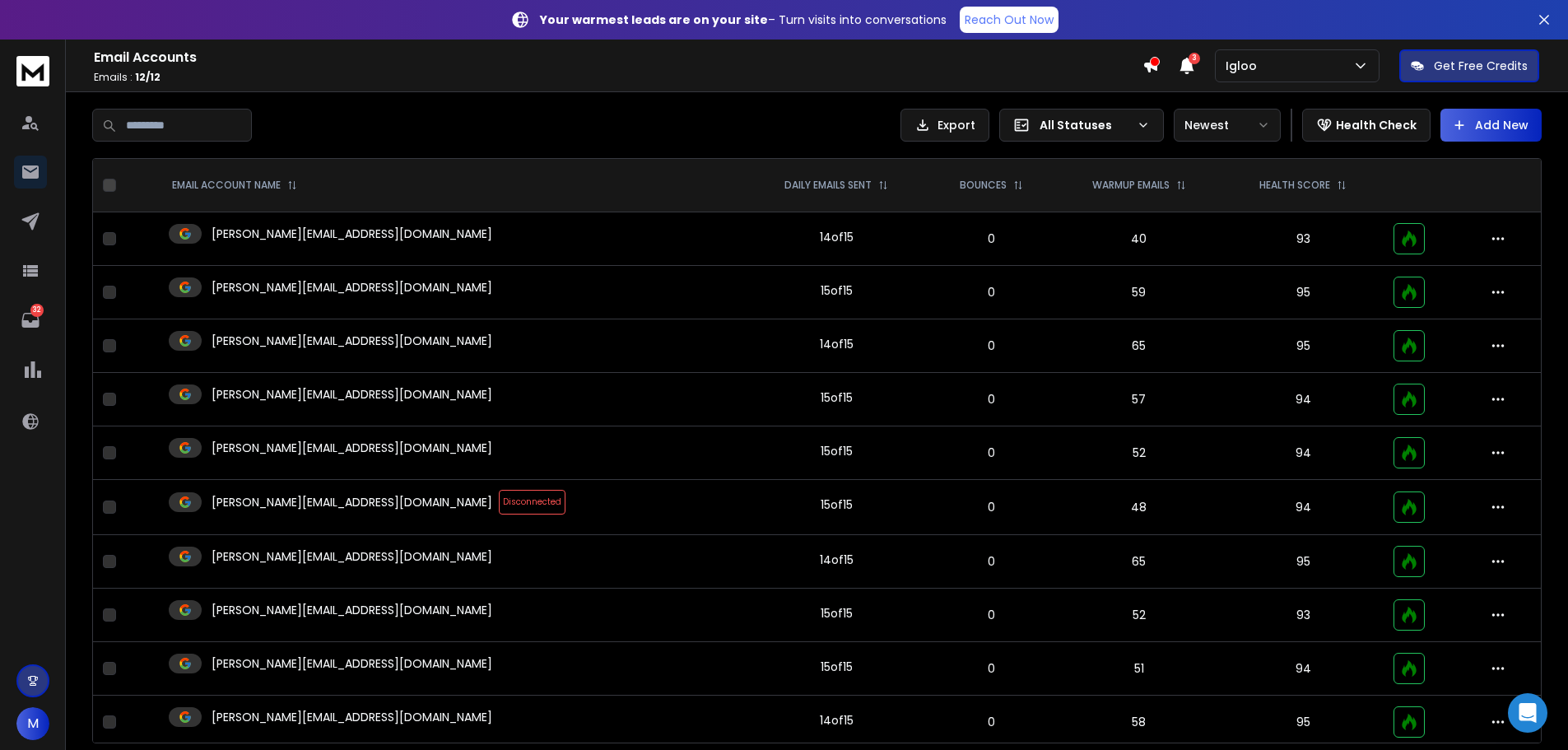
click at [499, 498] on span "Disconnected" at bounding box center [532, 502] width 67 height 25
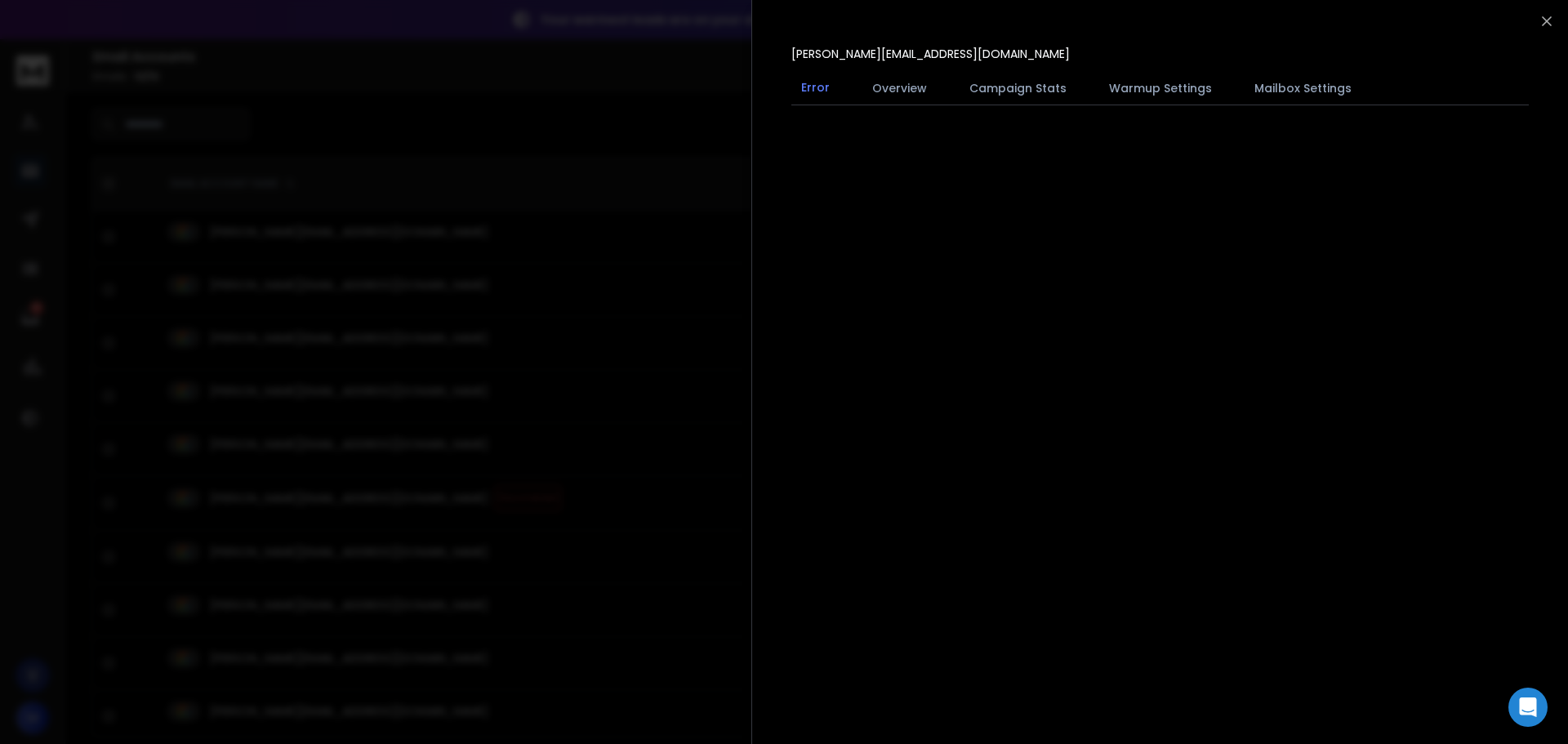
click at [901, 85] on button "Overview" at bounding box center [899, 88] width 74 height 36
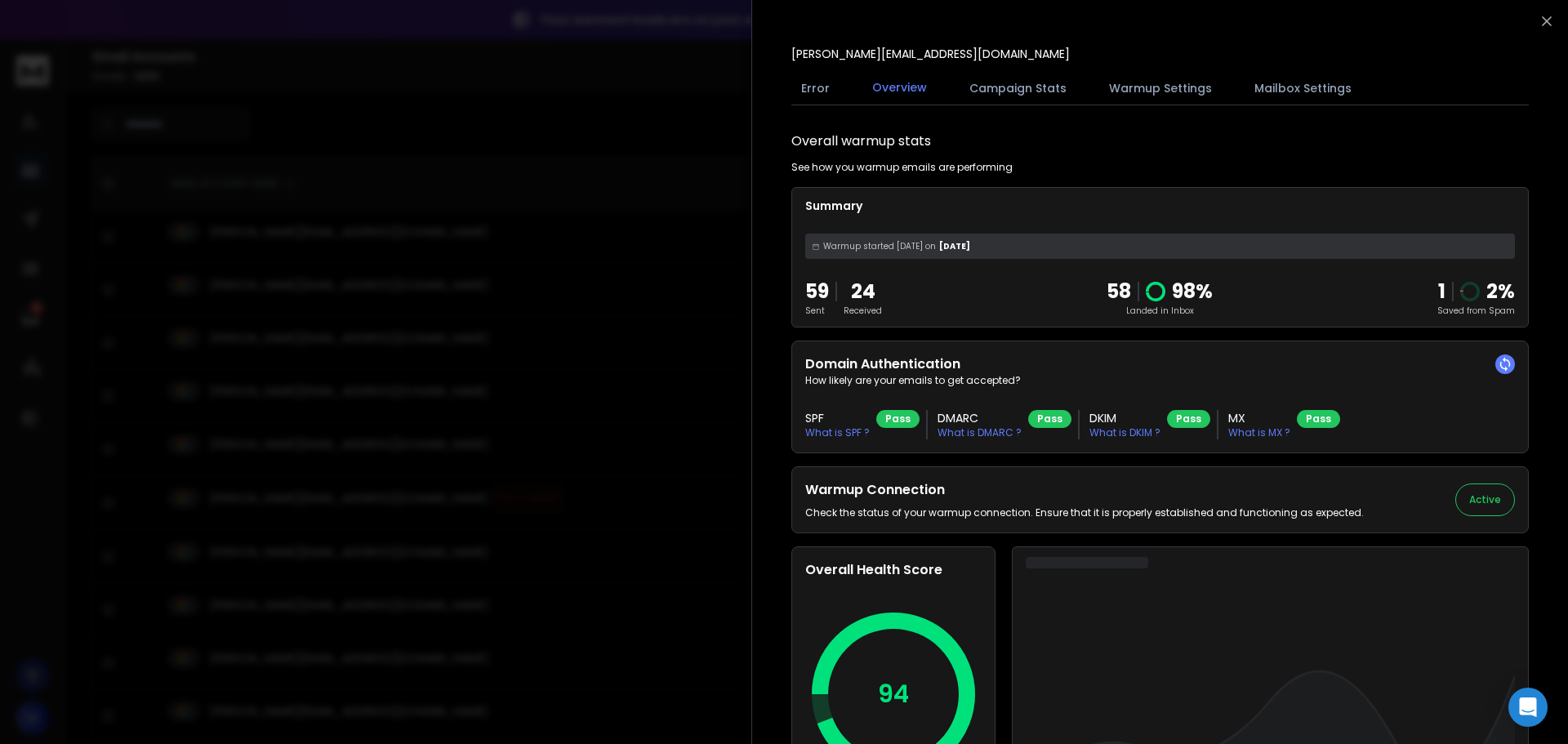
click at [819, 77] on button "Error" at bounding box center [815, 88] width 49 height 36
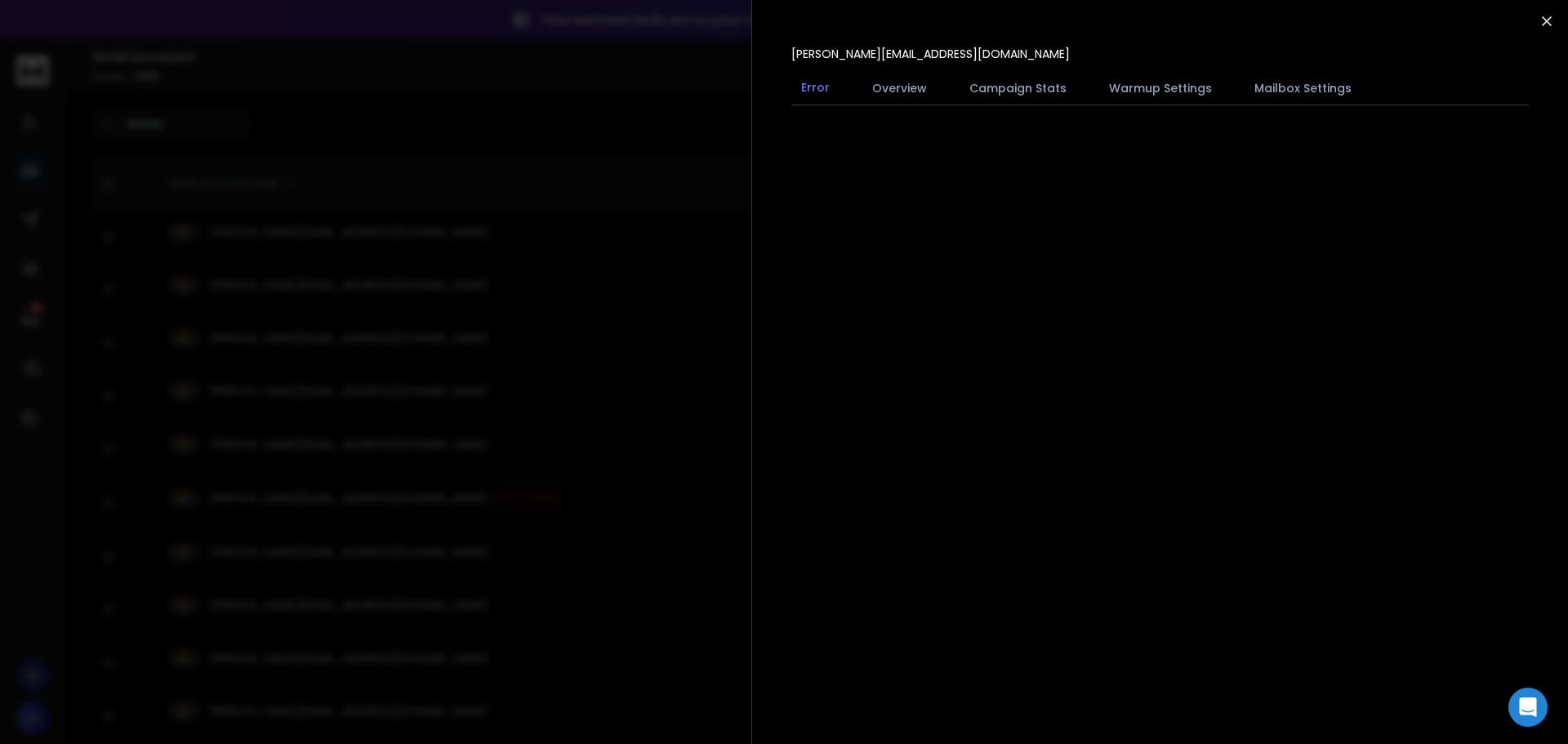
click at [1549, 20] on icon "button" at bounding box center [1546, 21] width 16 height 16
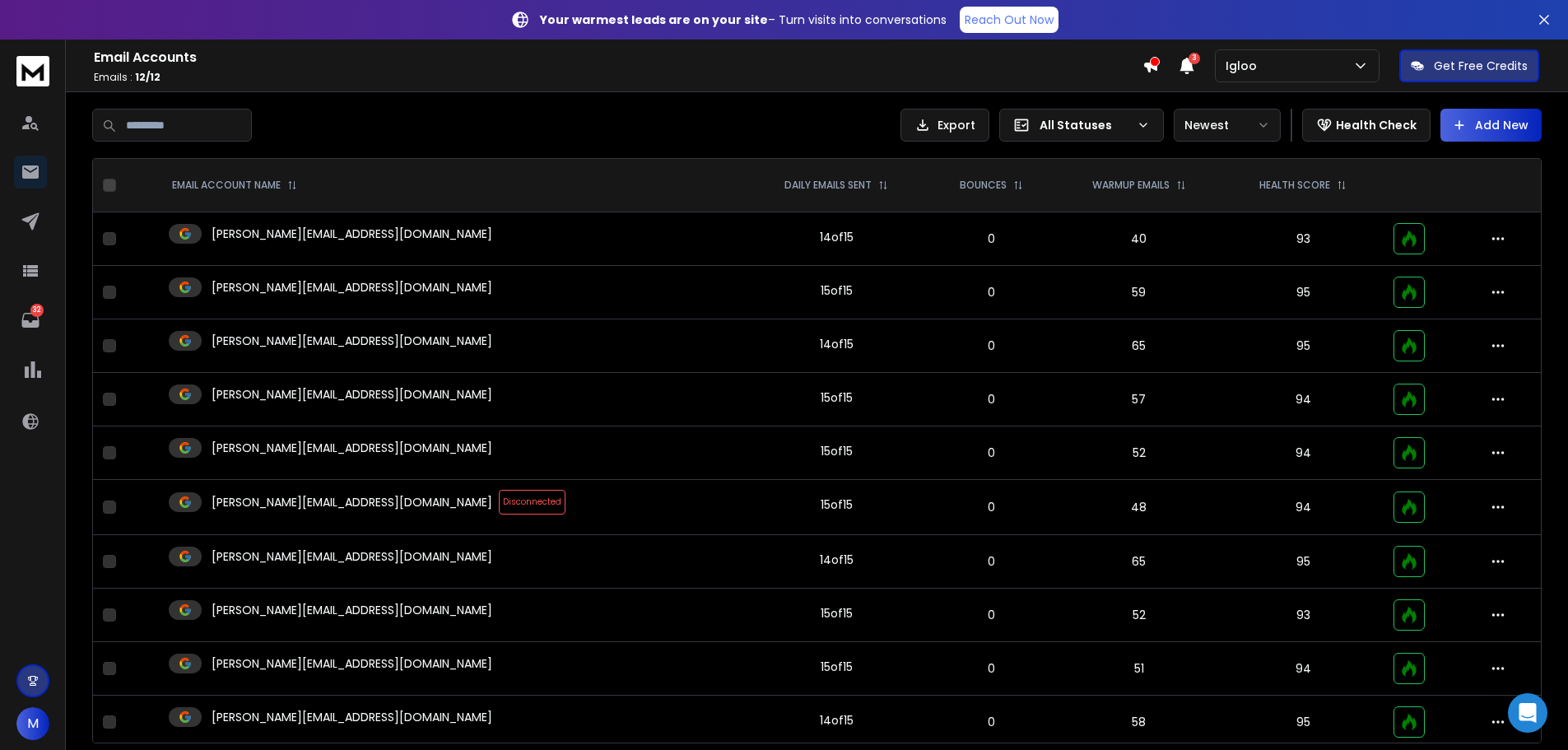
click at [280, 494] on p "anthony.chow@igloolocks.com" at bounding box center [352, 502] width 281 height 16
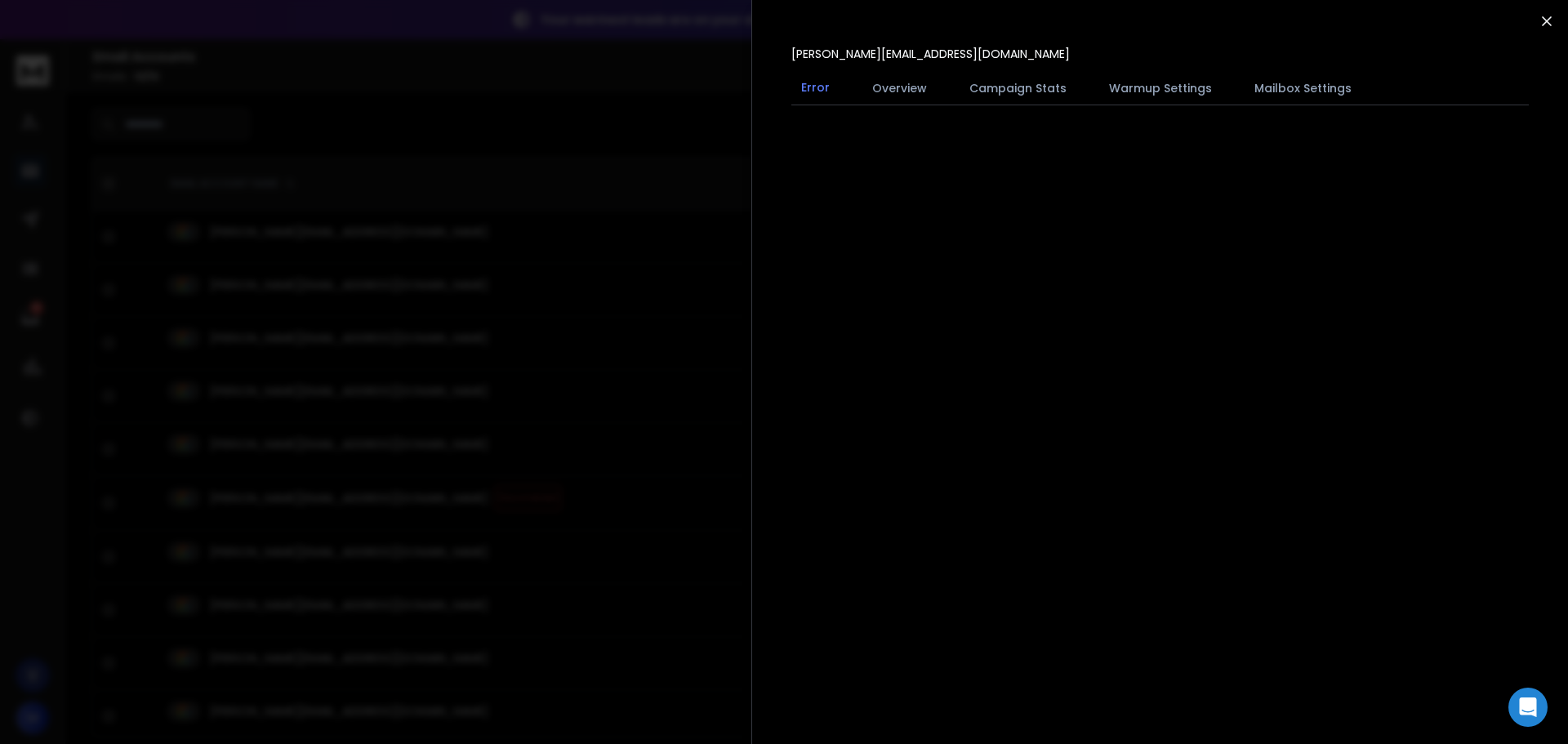
click at [1543, 20] on icon "button" at bounding box center [1546, 21] width 8 height 8
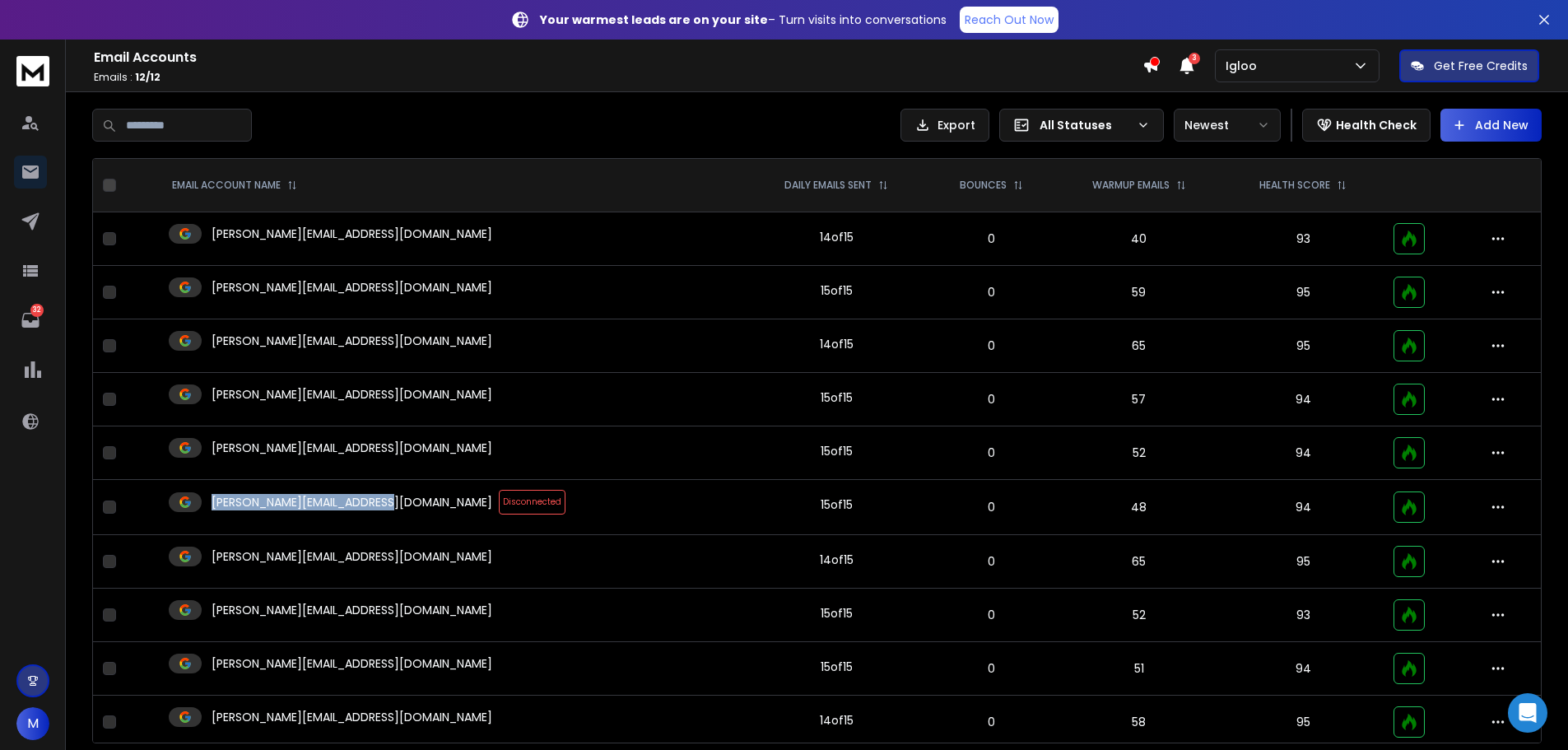
drag, startPoint x: 206, startPoint y: 503, endPoint x: 389, endPoint y: 506, distance: 183.0
click at [389, 506] on div "anthony.chow@igloolocks.com" at bounding box center [331, 502] width 324 height 20
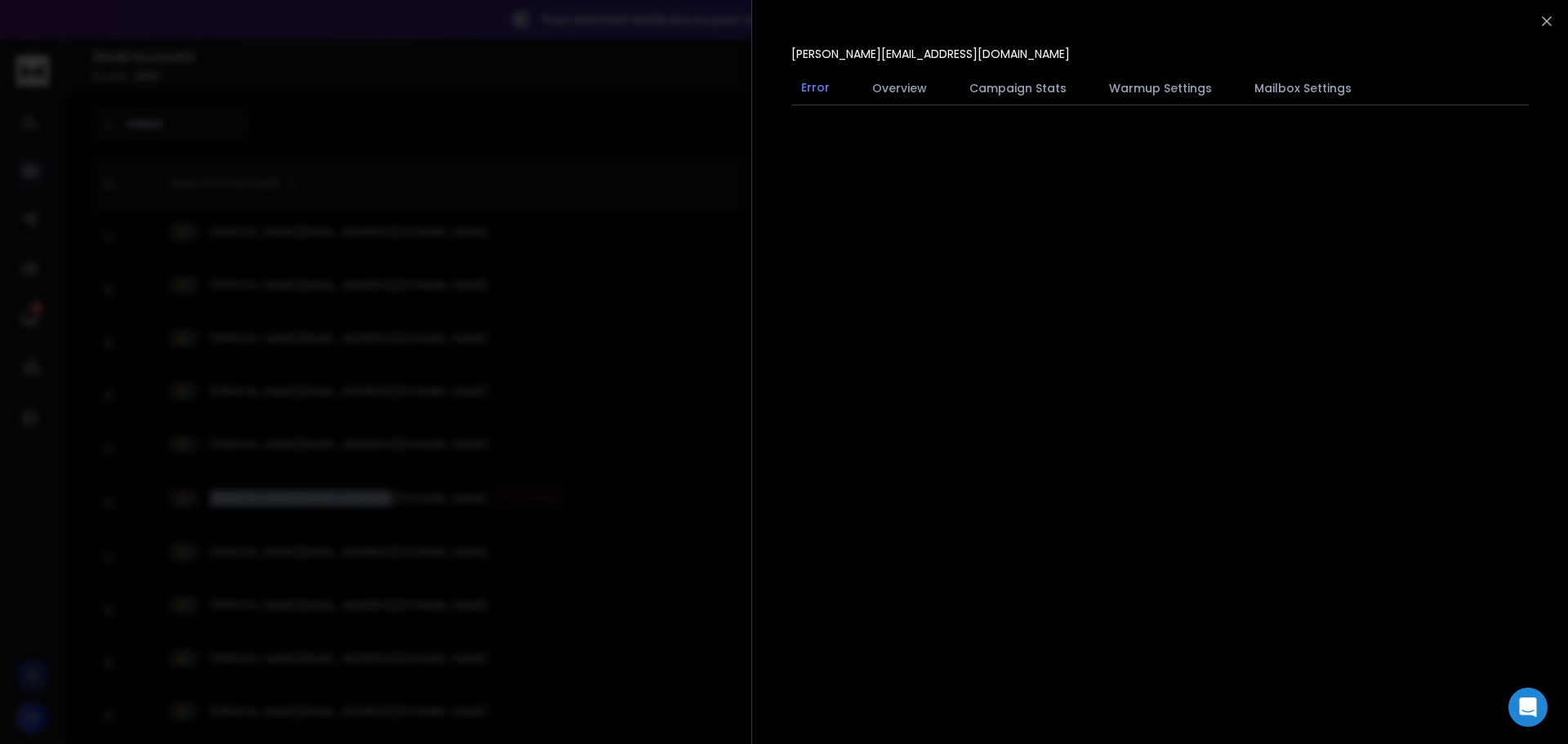
copy p "anthony.chow@igloolocks.com"
click at [876, 55] on p "anthony.chow@igloolocks.com" at bounding box center [930, 54] width 279 height 16
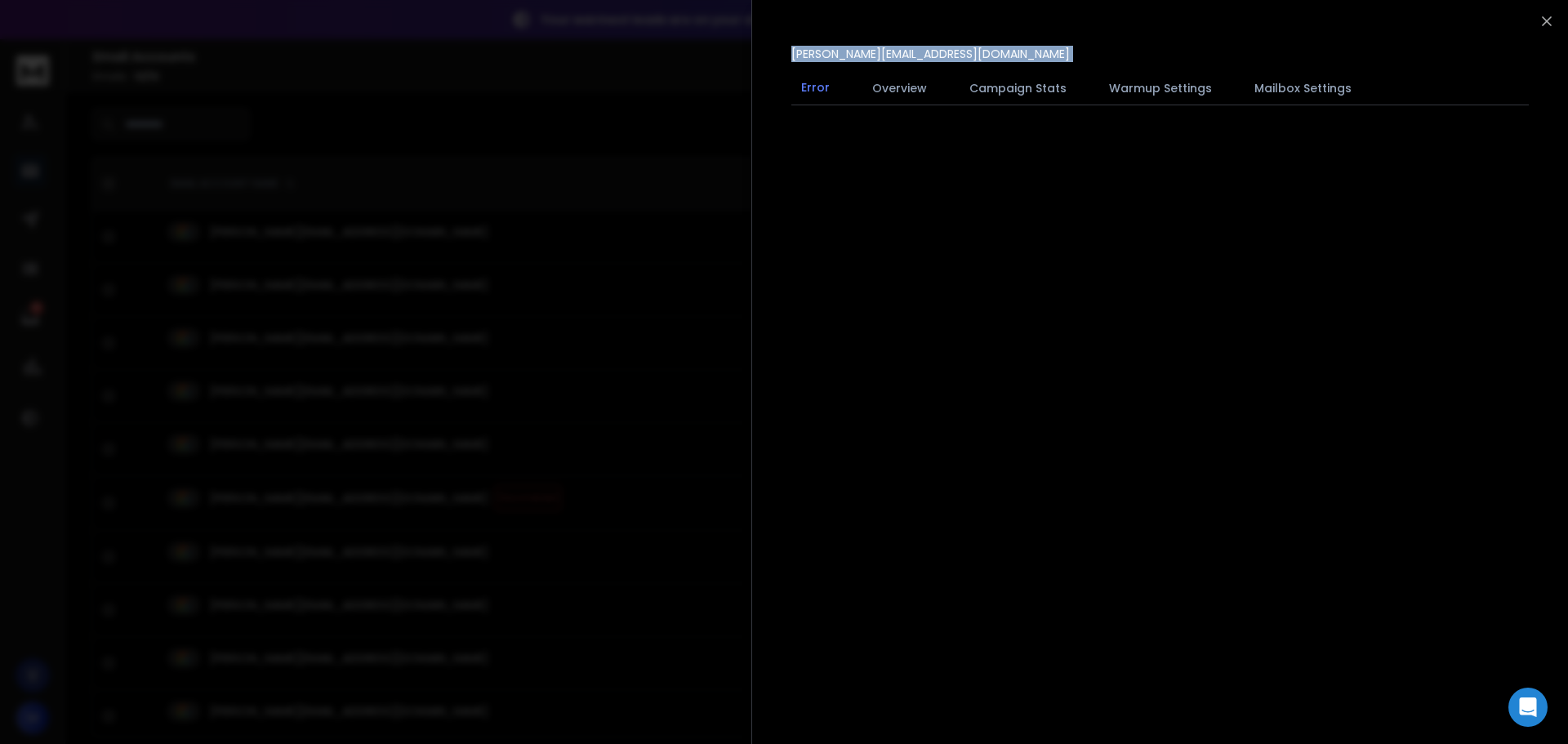
click at [876, 55] on p "anthony.chow@igloolocks.com" at bounding box center [930, 54] width 279 height 16
copy p "anthony.chow@igloolocks.com"
click at [1555, 11] on div "Multi Select Table Sheet anthony.chow@igloolocks.com Error Overview Campaign St…" at bounding box center [1159, 372] width 816 height 744
click at [1548, 17] on icon "button" at bounding box center [1546, 21] width 16 height 16
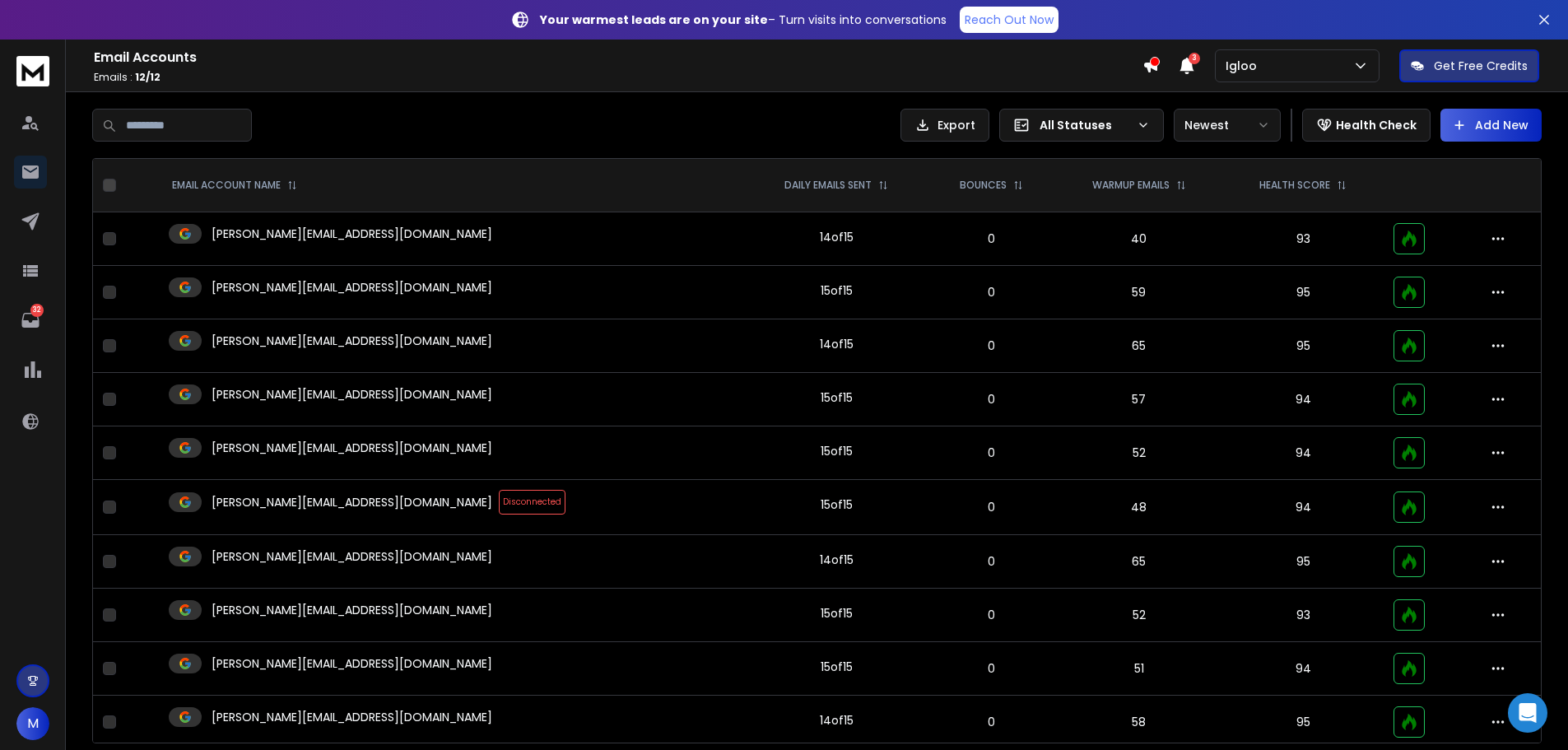
click at [245, 506] on p "anthony.chow@igloolocks.com" at bounding box center [352, 502] width 281 height 16
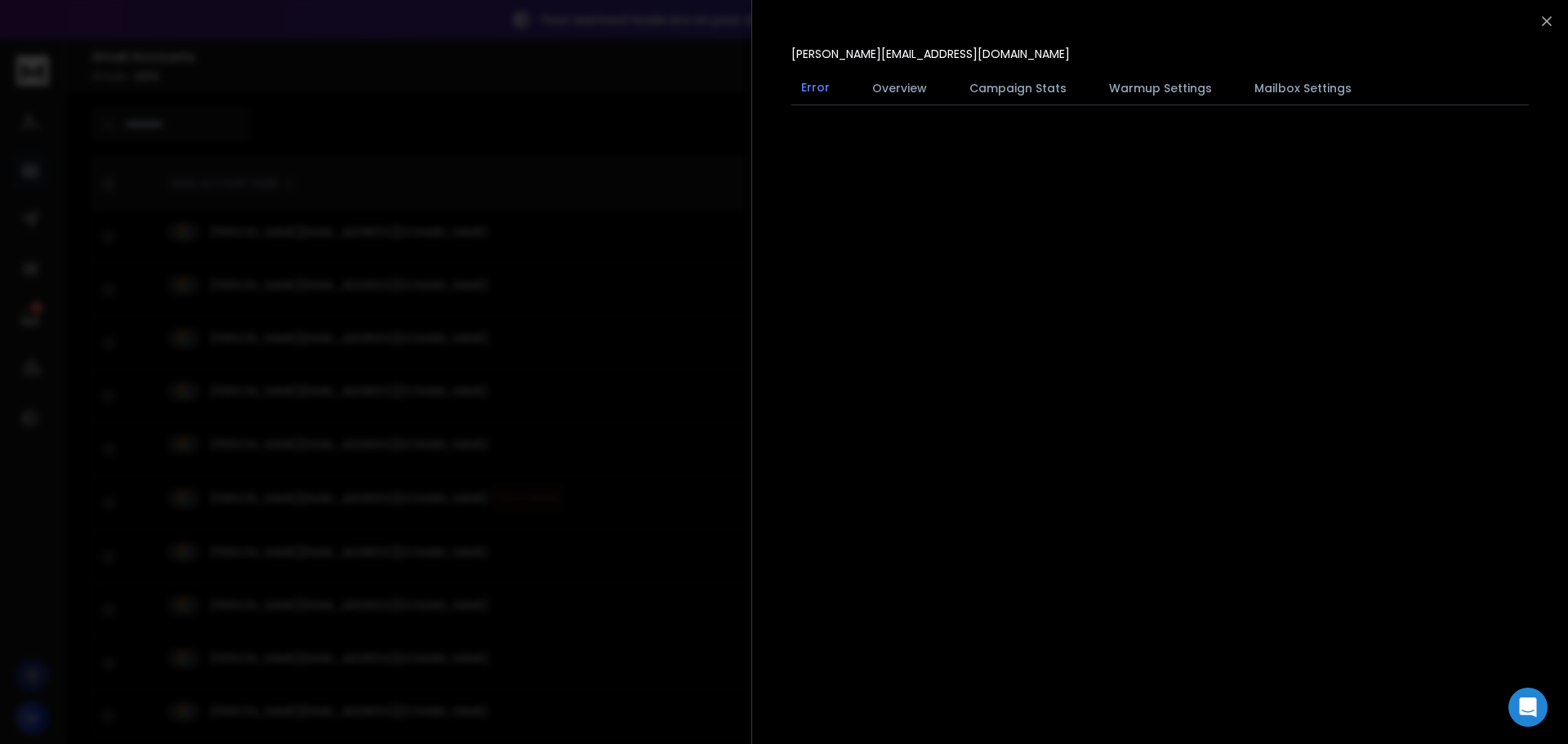
drag, startPoint x: 1544, startPoint y: 28, endPoint x: 1506, endPoint y: 35, distance: 38.6
click at [1543, 28] on icon "button" at bounding box center [1546, 21] width 16 height 16
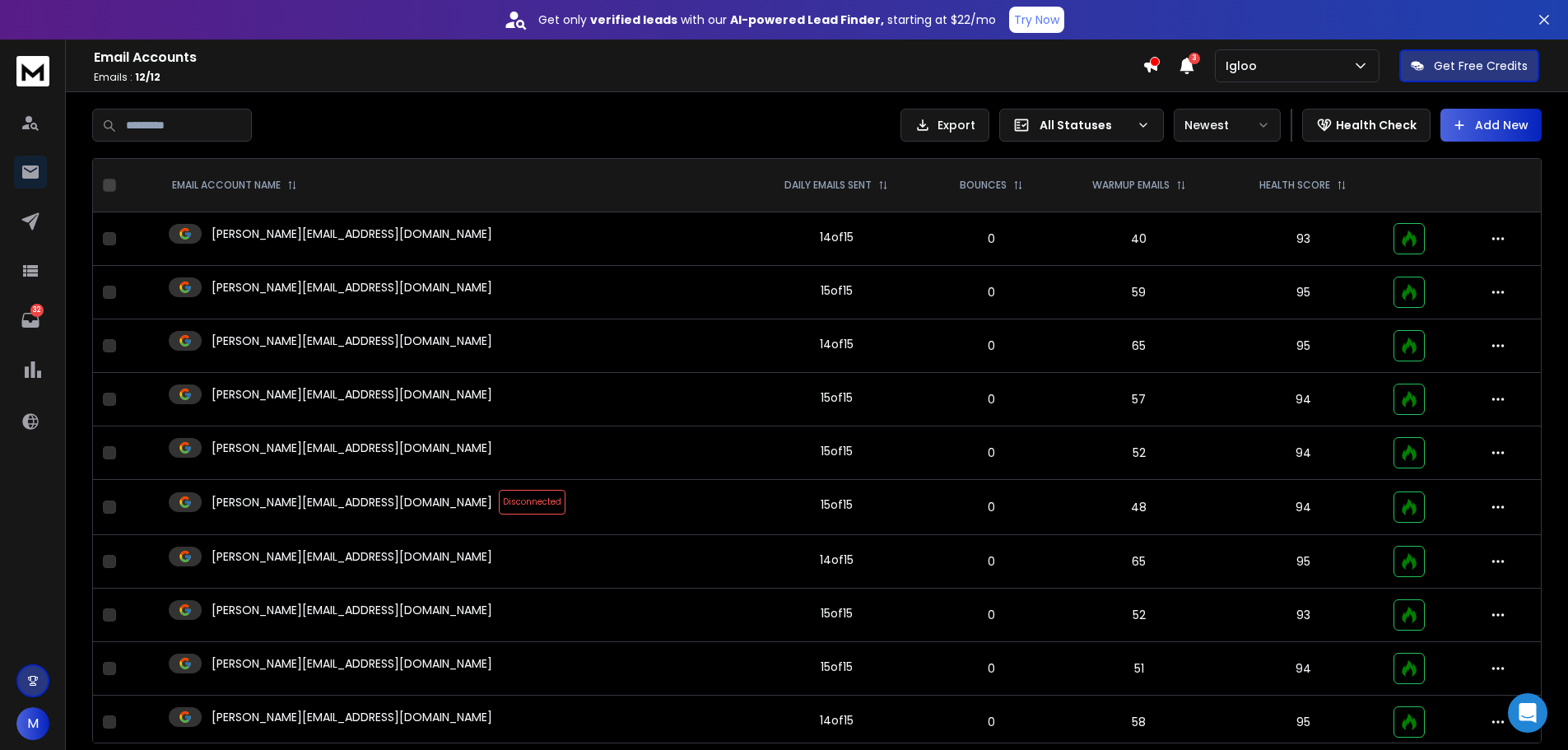
click at [386, 496] on p "[PERSON_NAME][EMAIL_ADDRESS][DOMAIN_NAME]" at bounding box center [352, 502] width 281 height 16
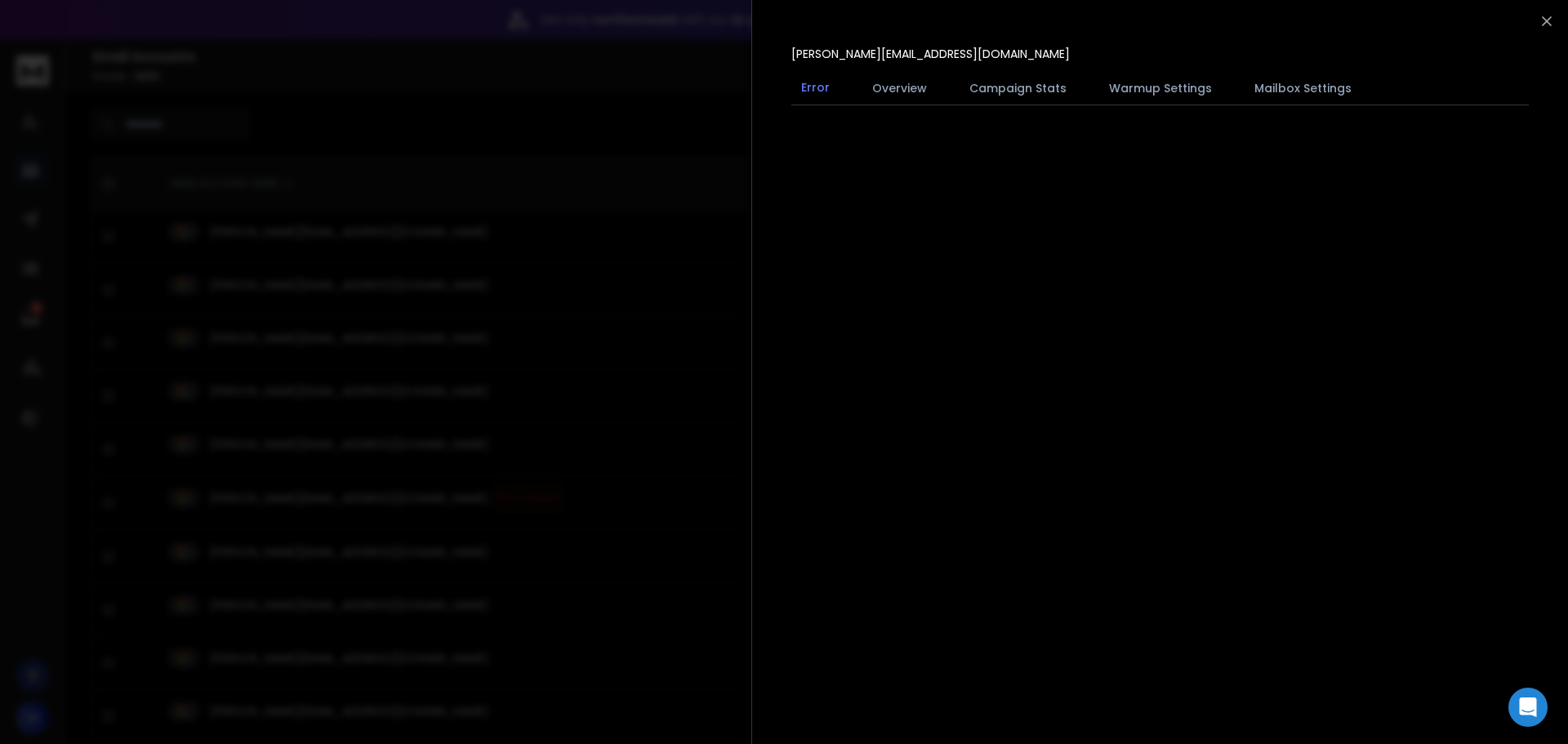
click at [1551, 9] on div "Multi Select Table Sheet anthony.chow@igloolocks.com Error Overview Campaign St…" at bounding box center [1159, 372] width 816 height 744
click at [1549, 21] on icon "button" at bounding box center [1546, 21] width 16 height 16
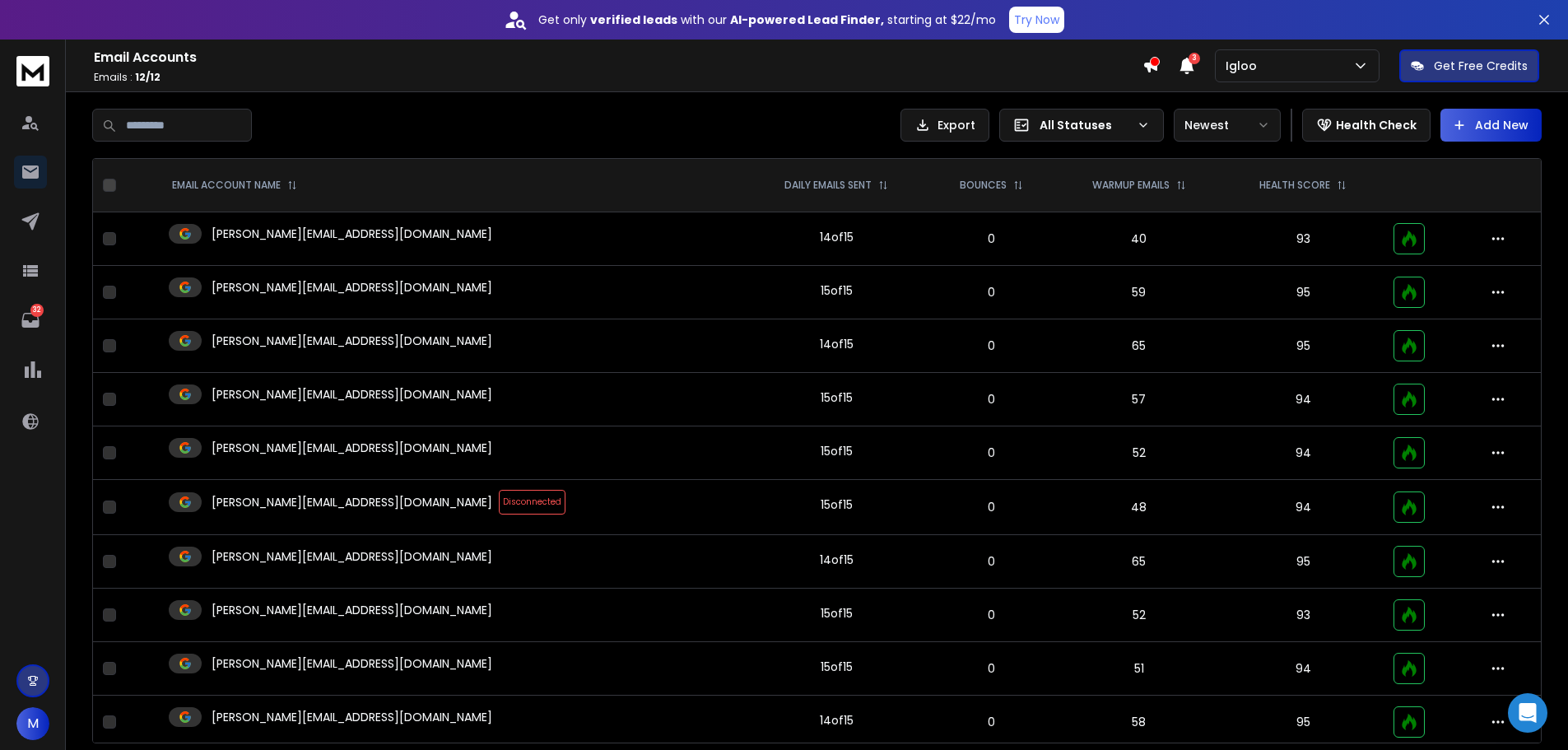
scroll to position [126, 0]
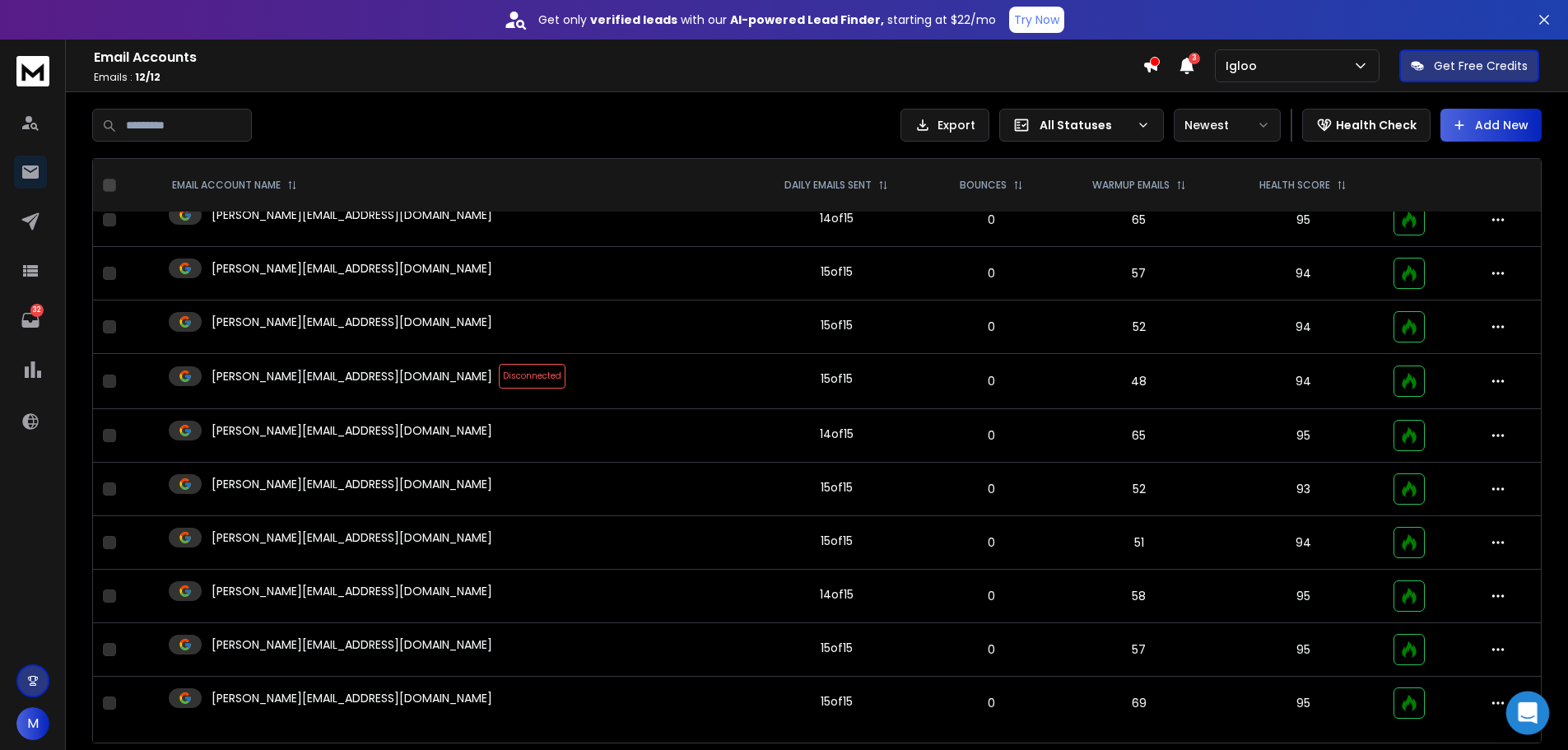
click at [1534, 721] on icon "Open Intercom Messenger" at bounding box center [1526, 712] width 21 height 21
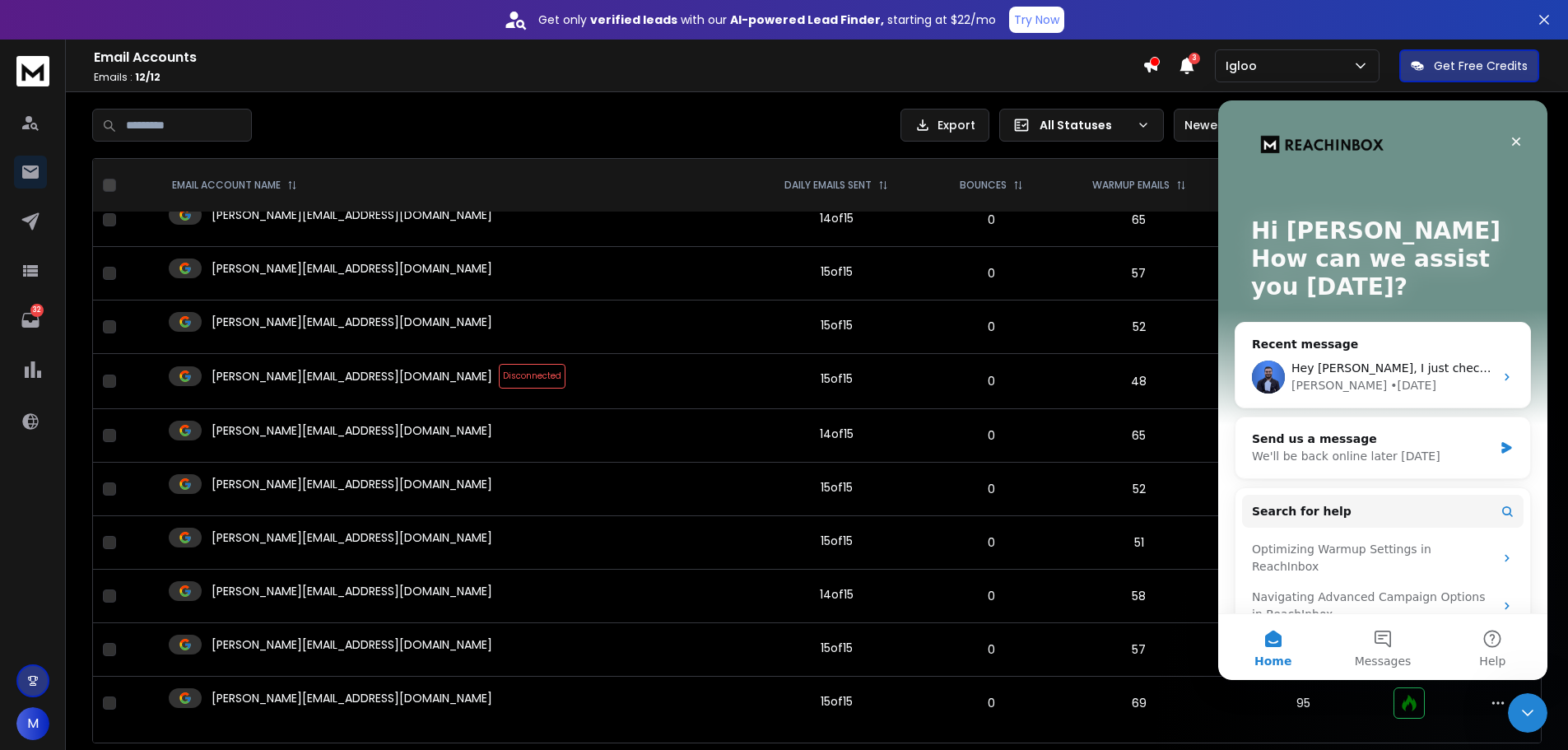
scroll to position [0, 0]
click at [1386, 648] on button "Messages" at bounding box center [1382, 647] width 110 height 66
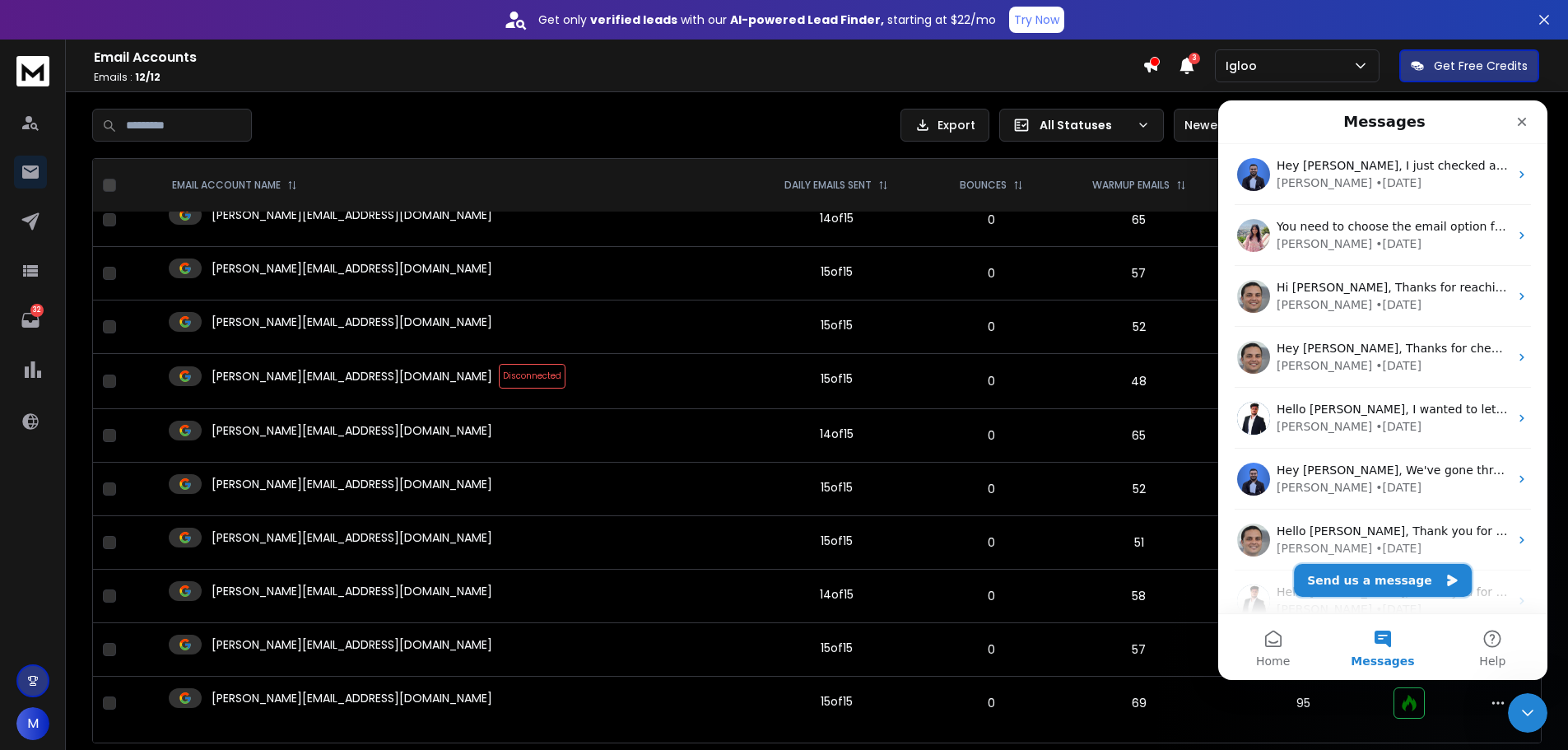
click at [1372, 566] on button "Send us a message" at bounding box center [1382, 580] width 178 height 33
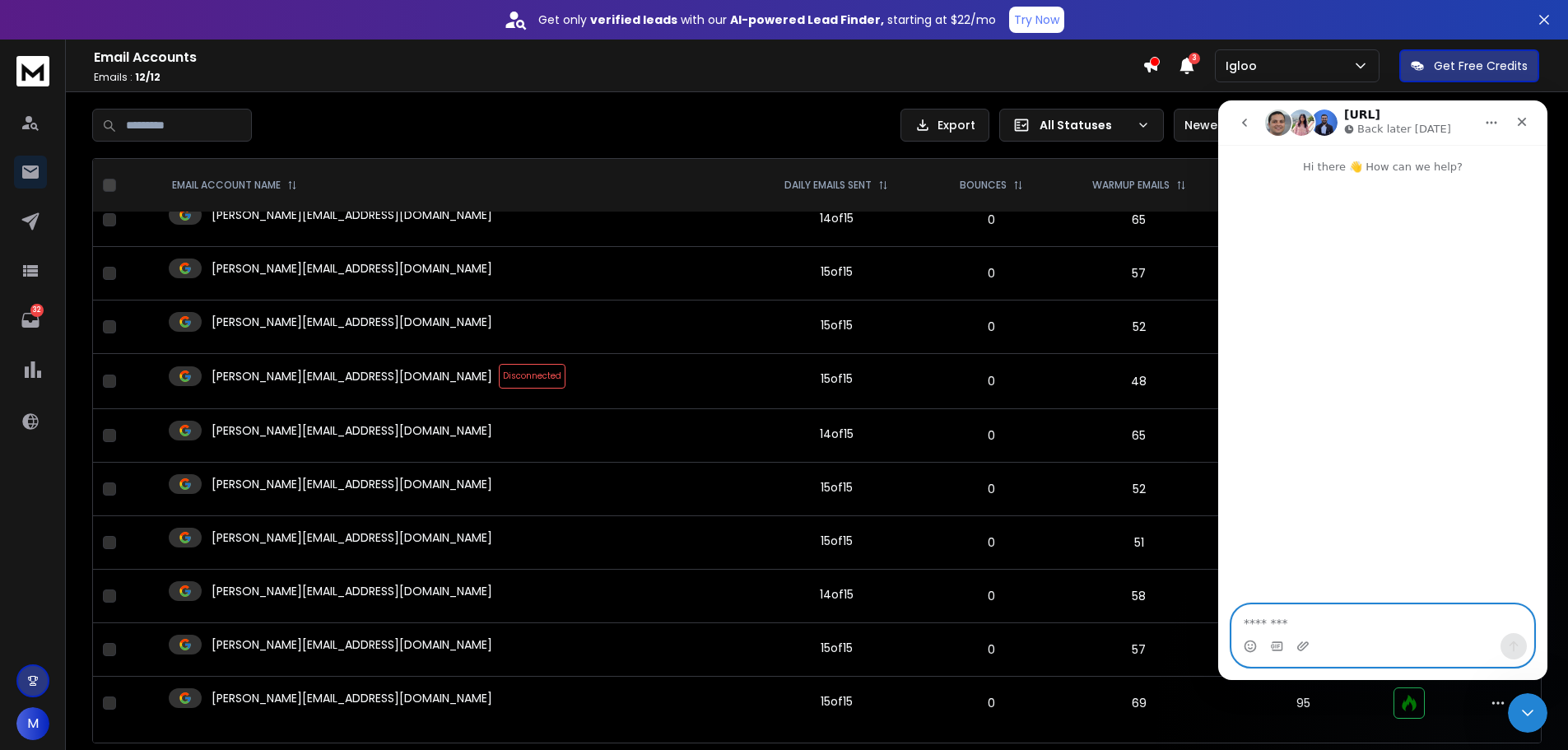
click at [1349, 627] on textarea "Message…" at bounding box center [1382, 619] width 301 height 28
paste textarea "*"
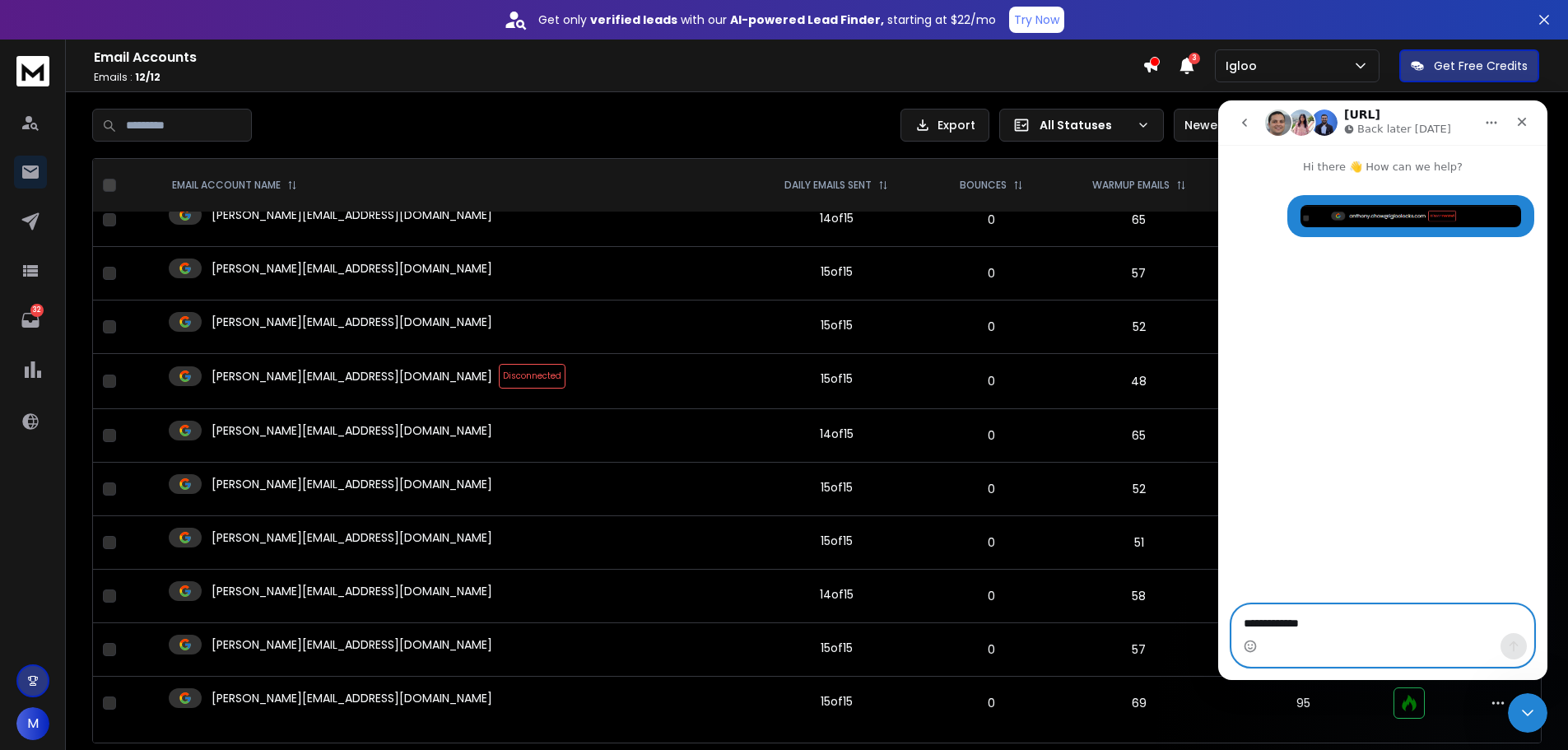
type textarea "**********"
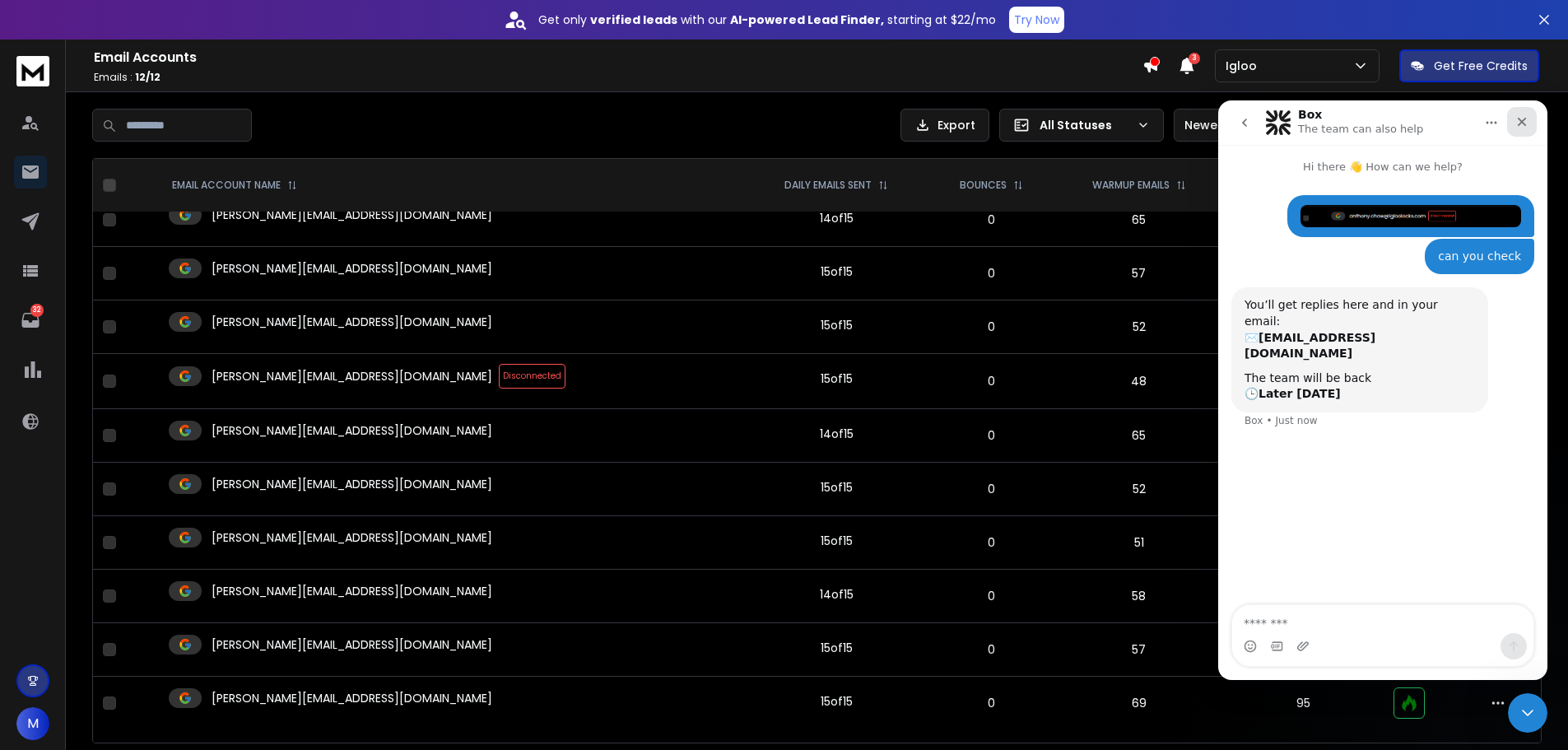
click at [1520, 117] on icon "Close" at bounding box center [1521, 121] width 13 height 13
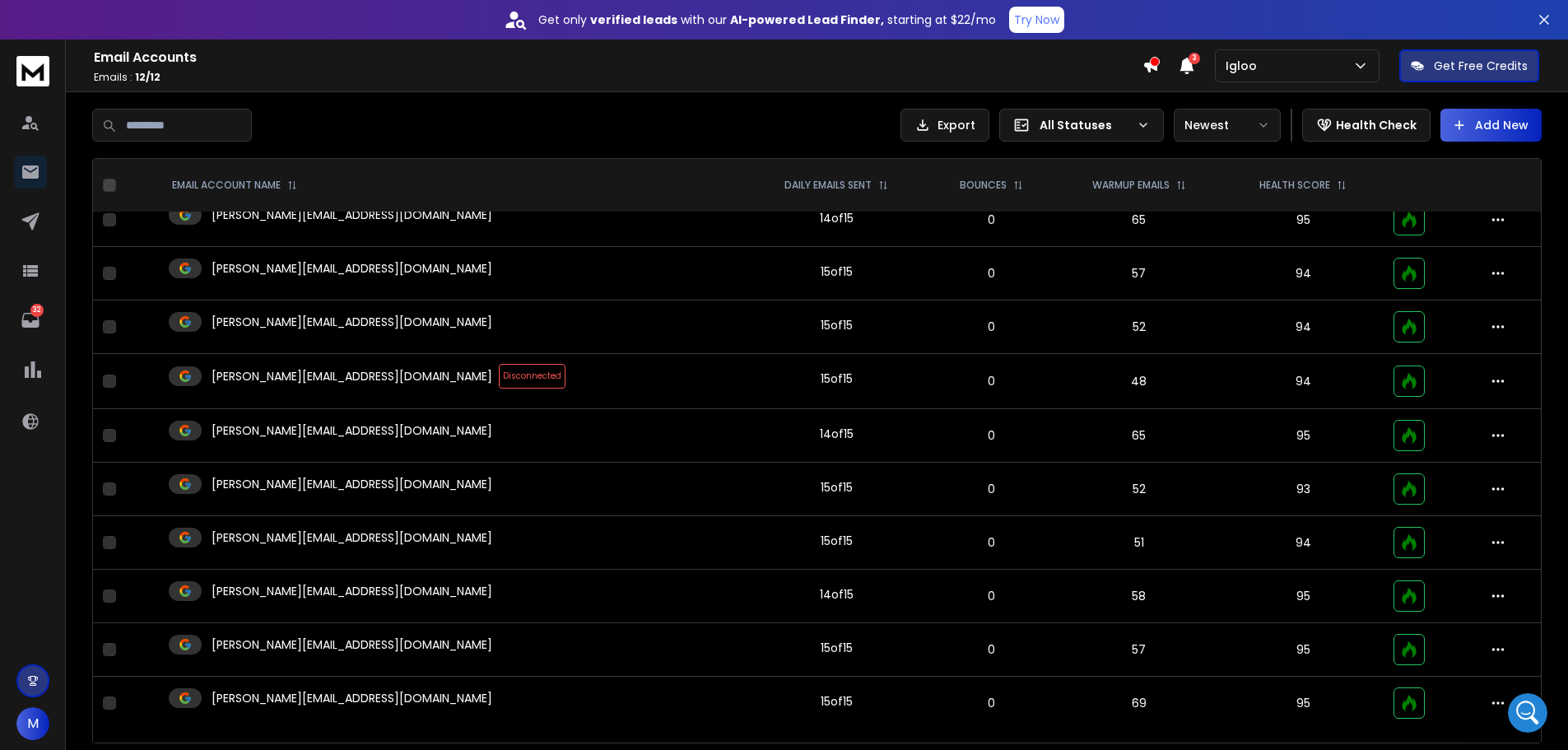
click at [499, 377] on span "Disconnected" at bounding box center [532, 376] width 67 height 25
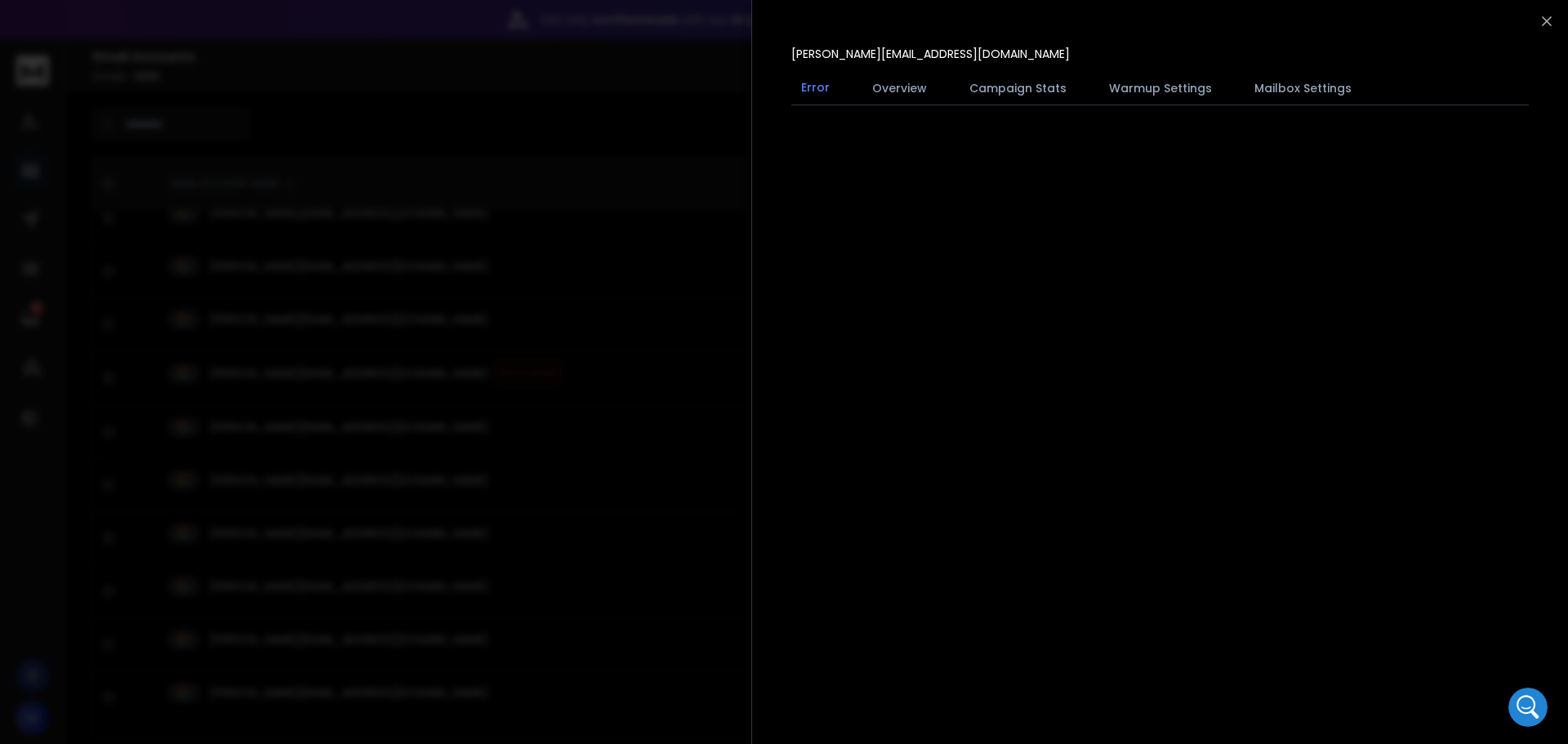
click at [893, 79] on button "Overview" at bounding box center [899, 88] width 74 height 36
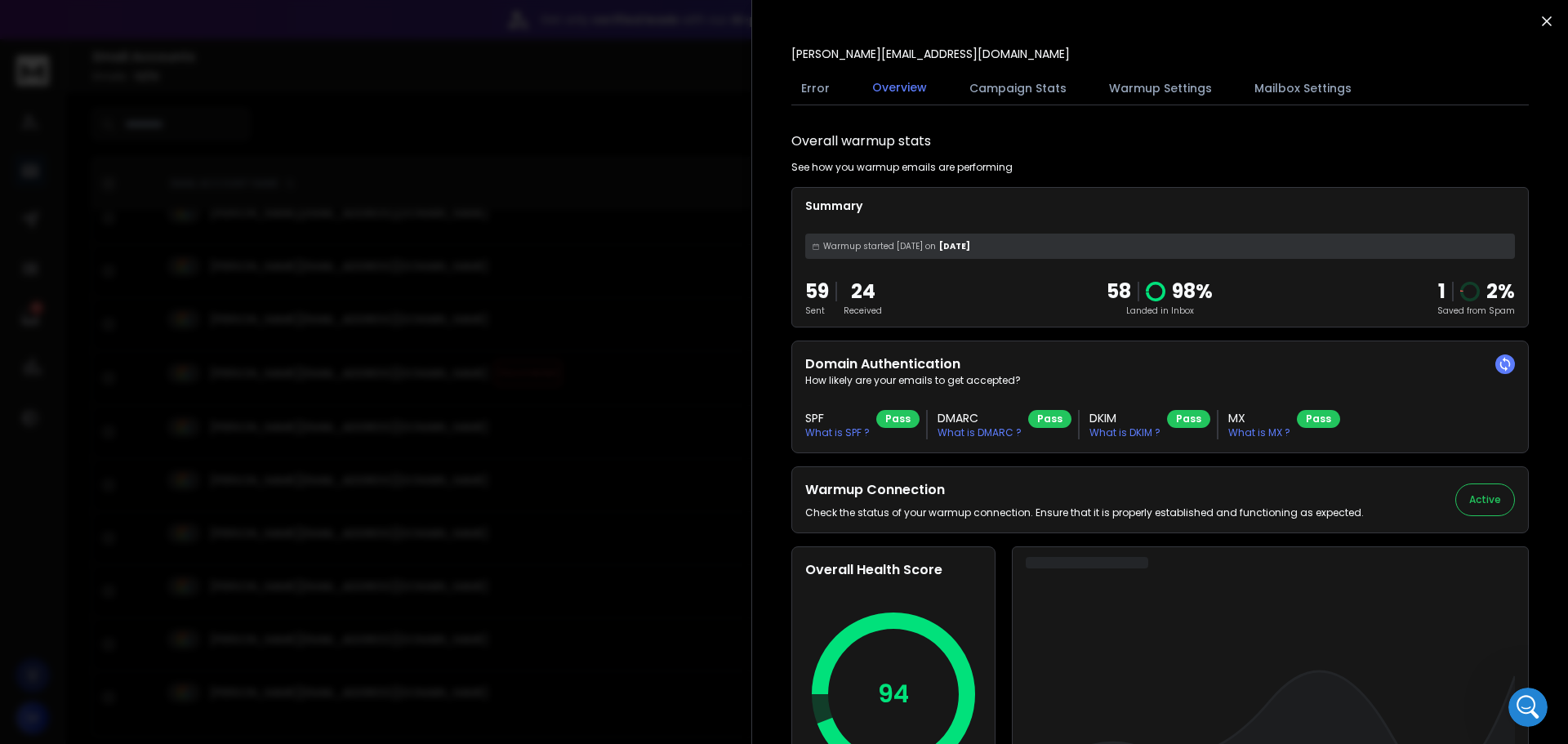
click at [1546, 16] on icon "button" at bounding box center [1546, 21] width 16 height 16
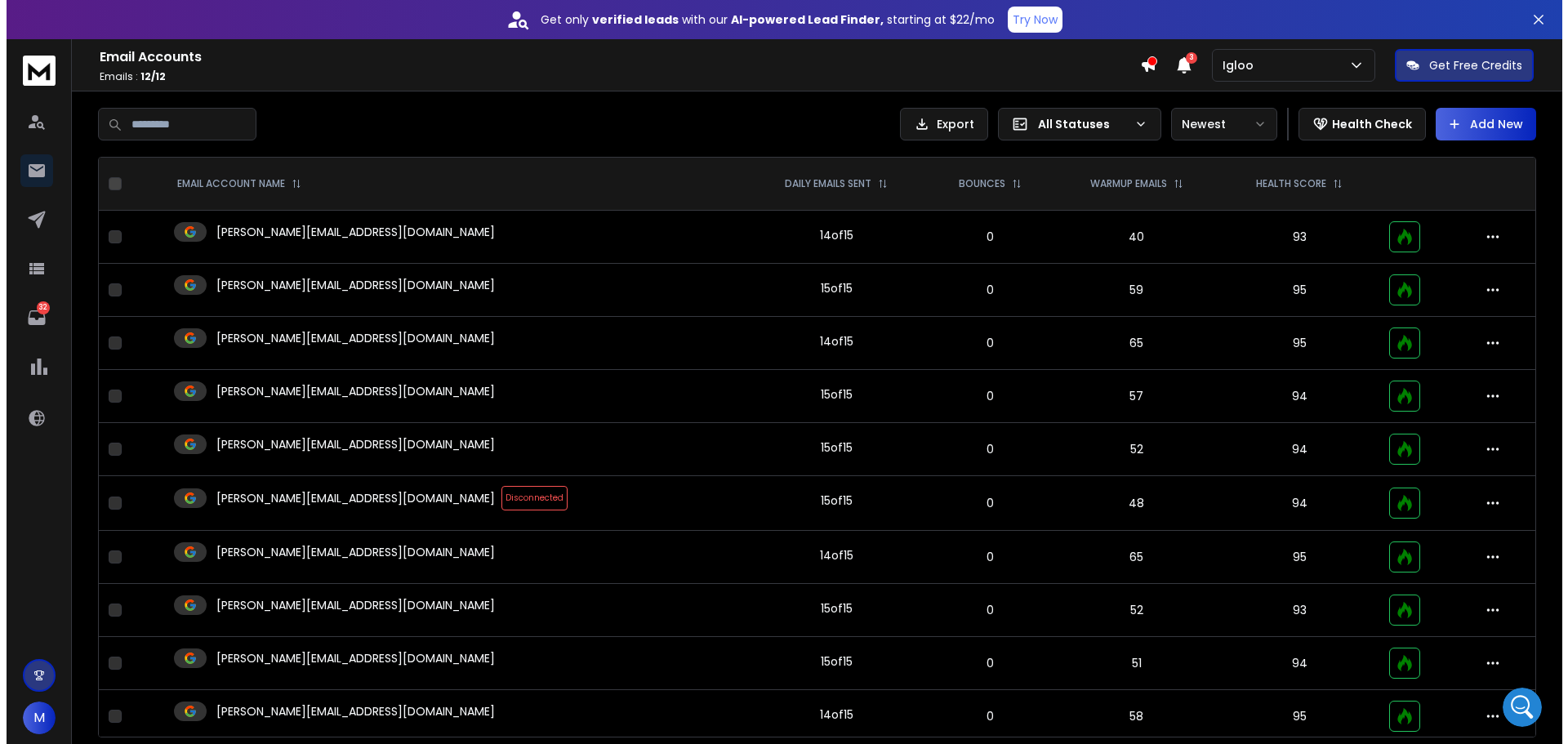
scroll to position [125, 0]
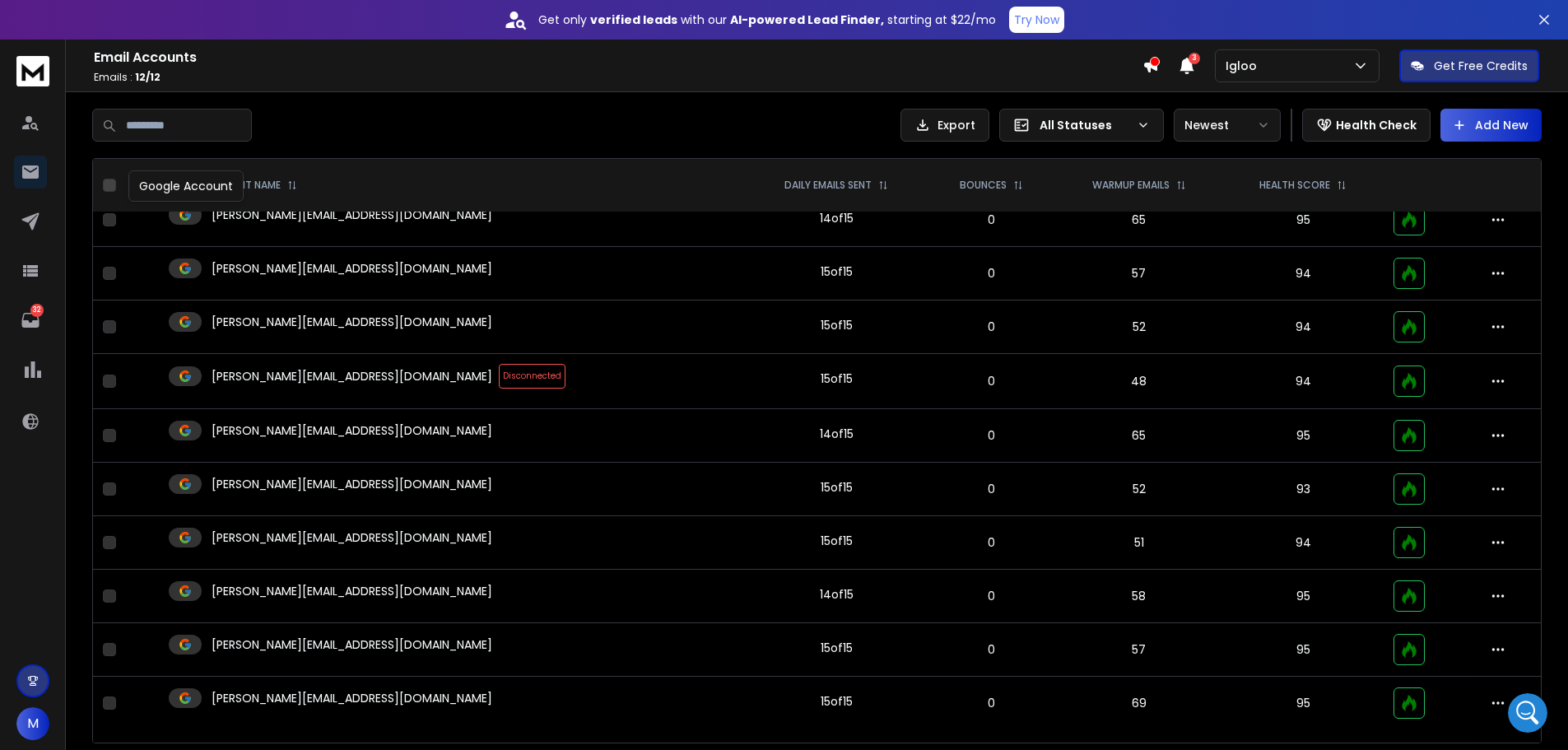
click at [529, 377] on div "anthony.chow@igloolocks.com Disconnected" at bounding box center [452, 376] width 566 height 25
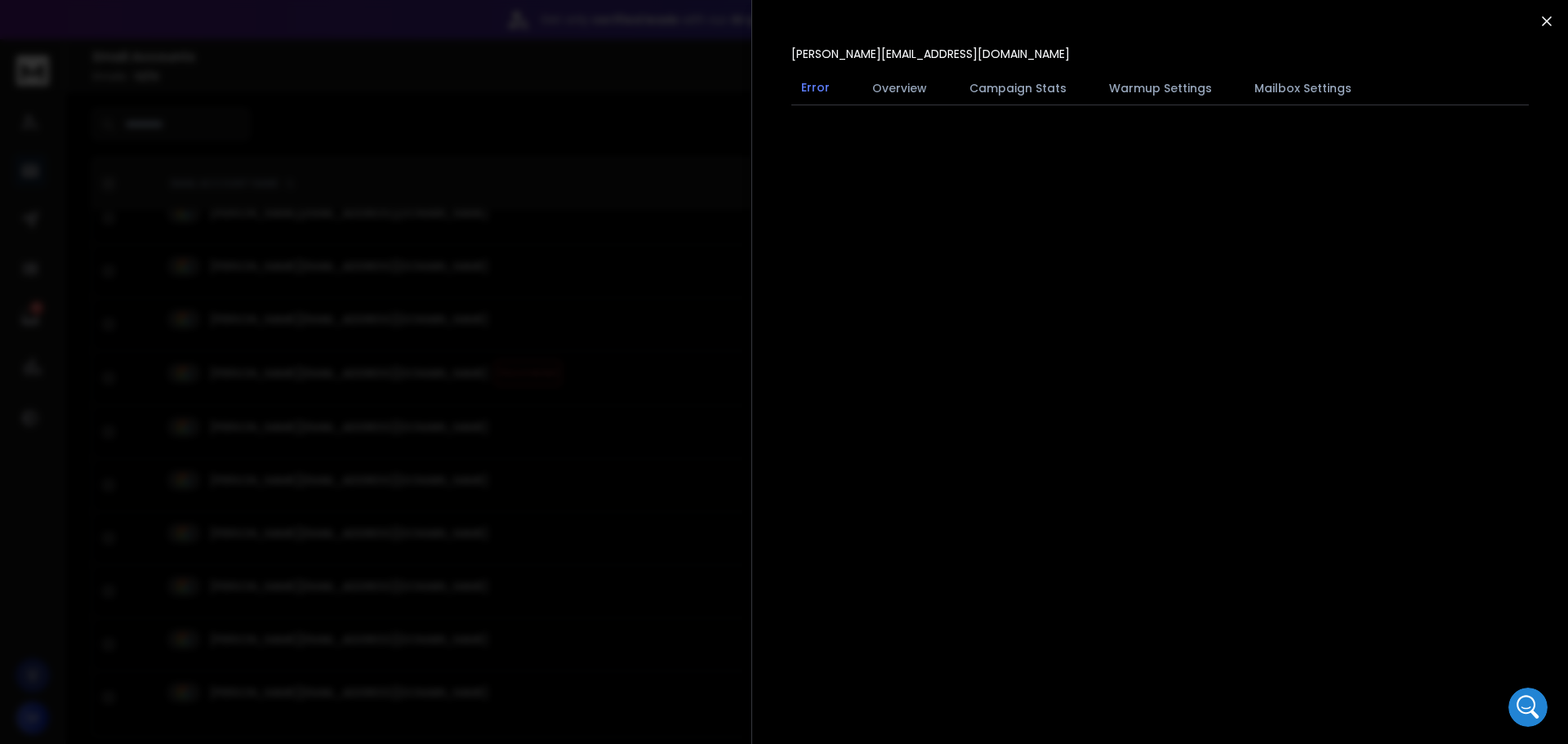
click at [1545, 19] on icon "button" at bounding box center [1546, 21] width 8 height 8
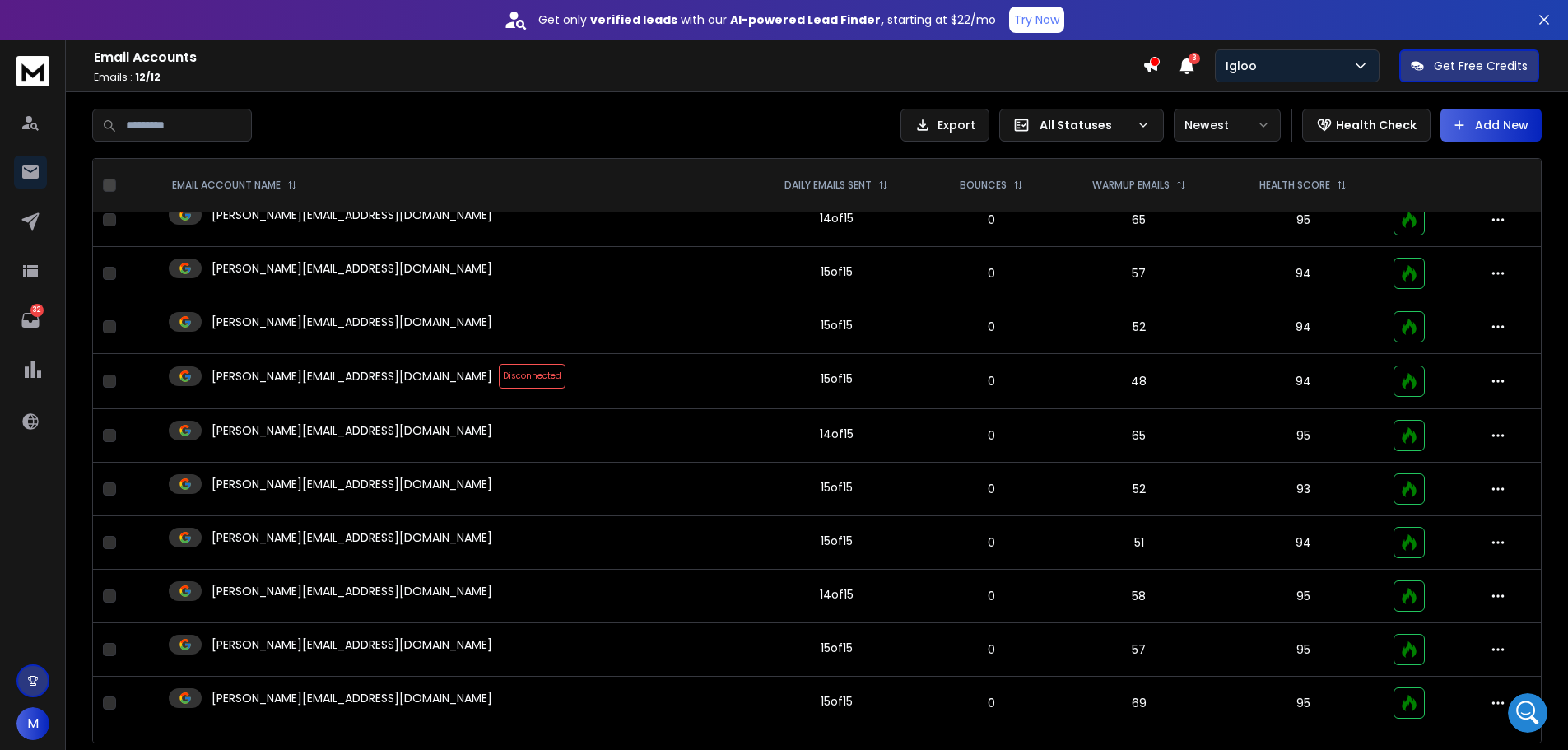
click at [1335, 63] on div "Igloo" at bounding box center [1296, 66] width 143 height 16
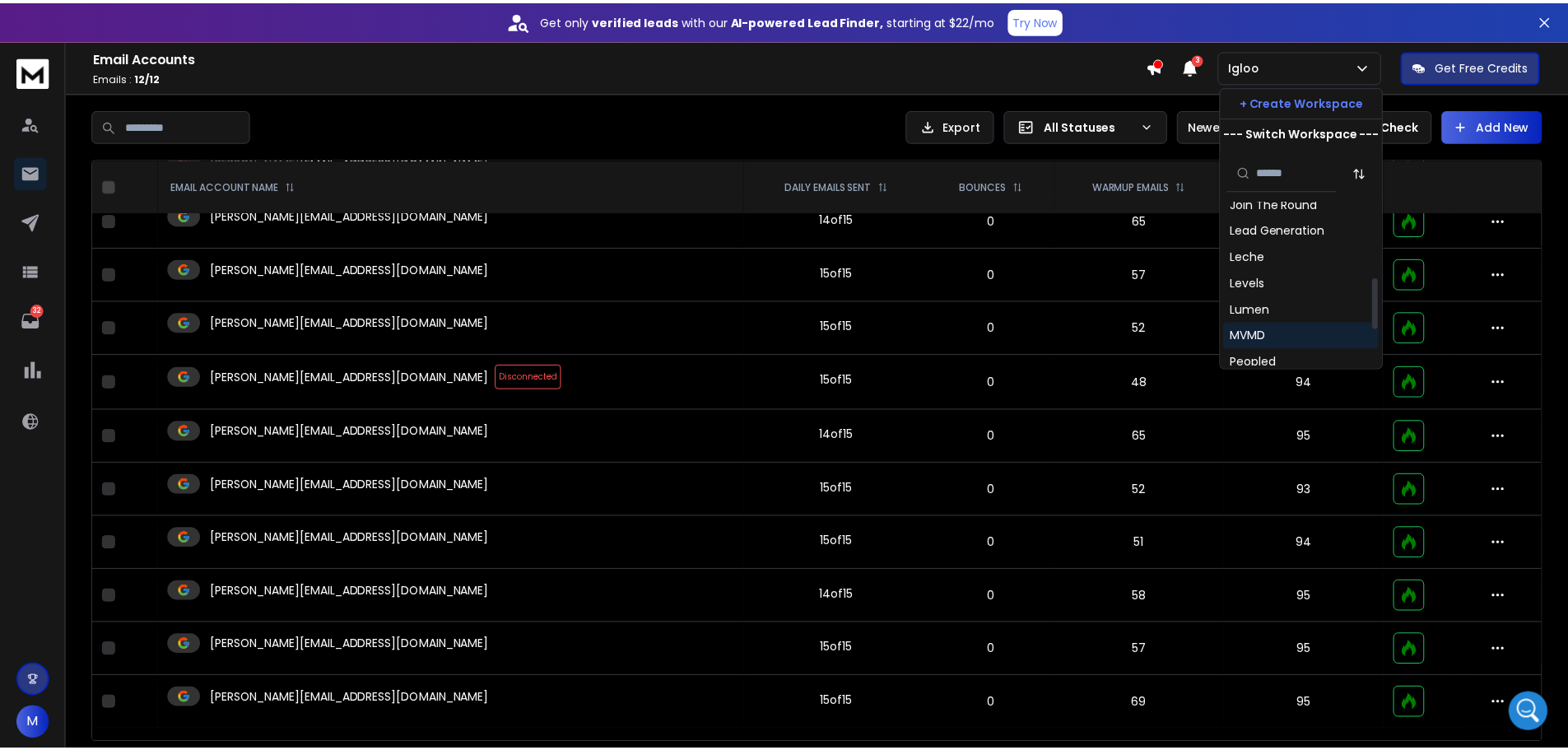
scroll to position [362, 0]
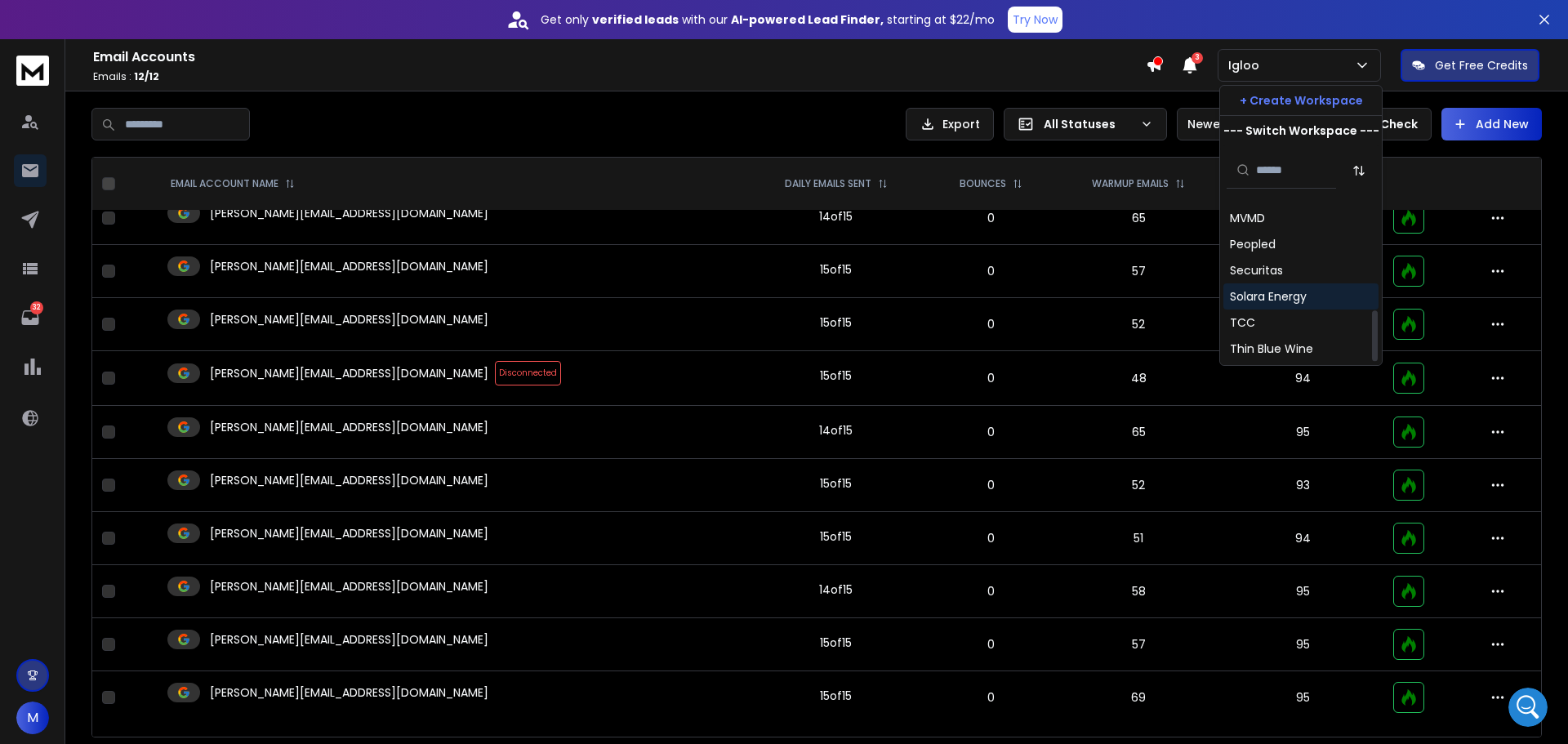
click at [1291, 301] on div "Solara Energy" at bounding box center [1267, 297] width 76 height 16
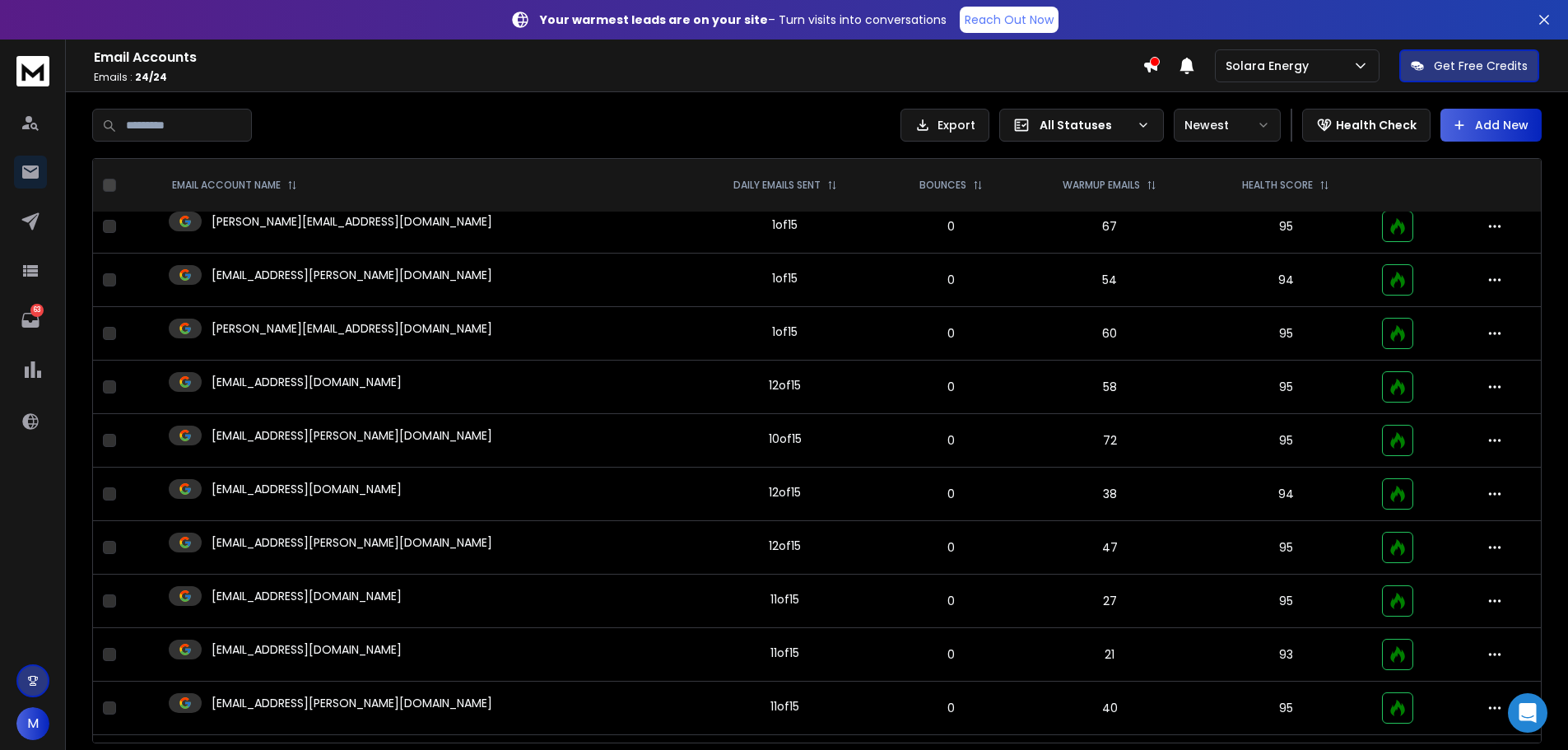
scroll to position [767, 0]
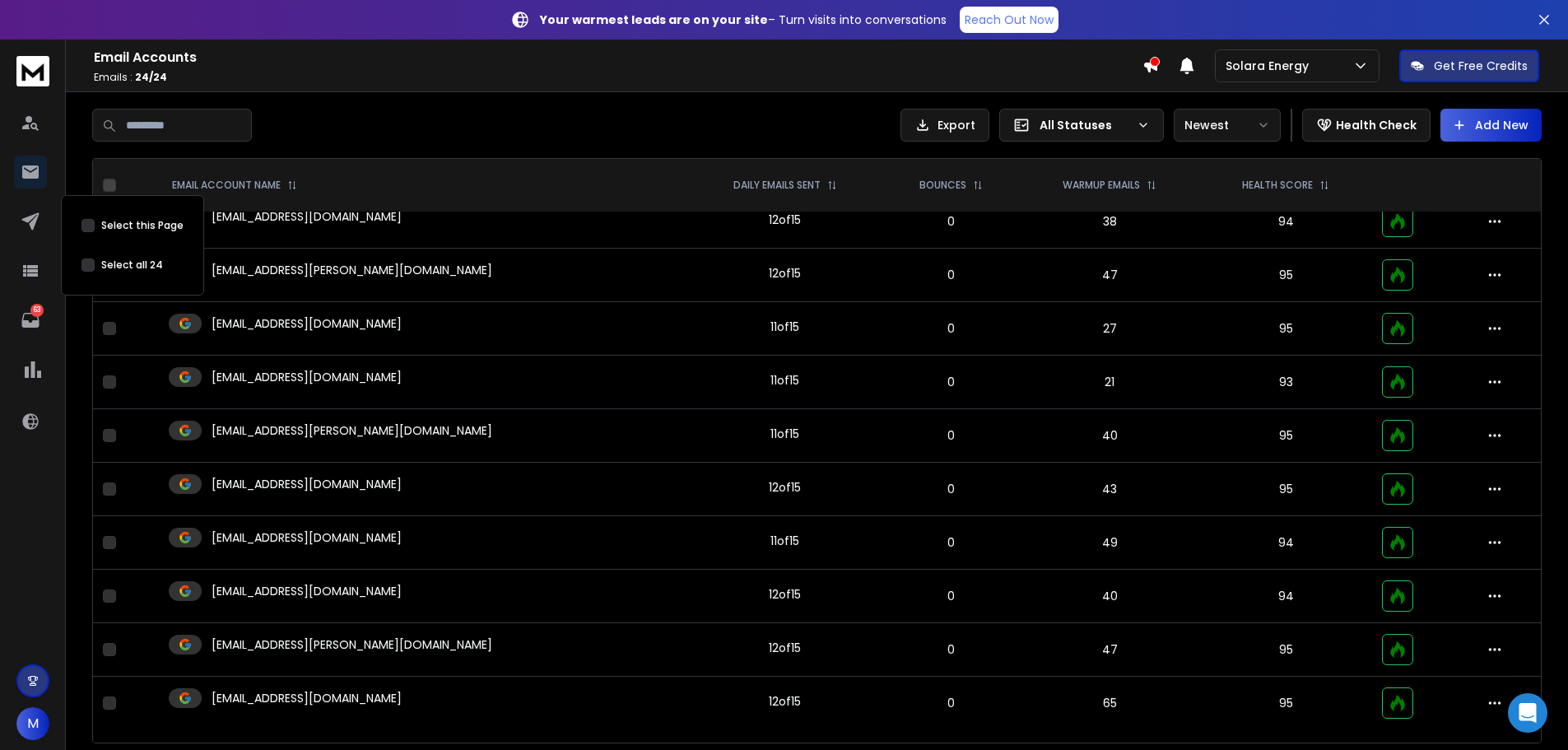
click at [109, 181] on button "Select this Page" at bounding box center [109, 185] width 13 height 13
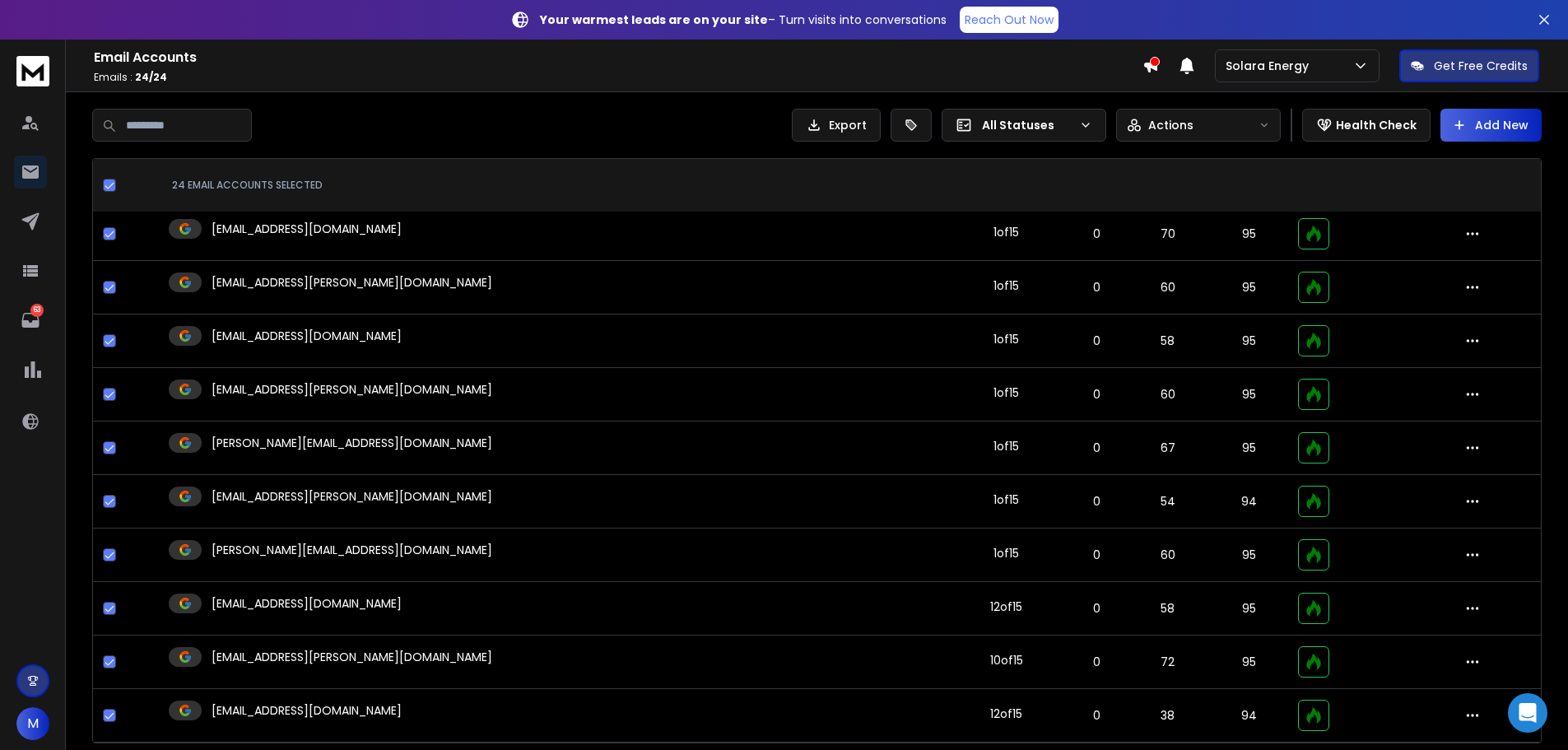
scroll to position [0, 0]
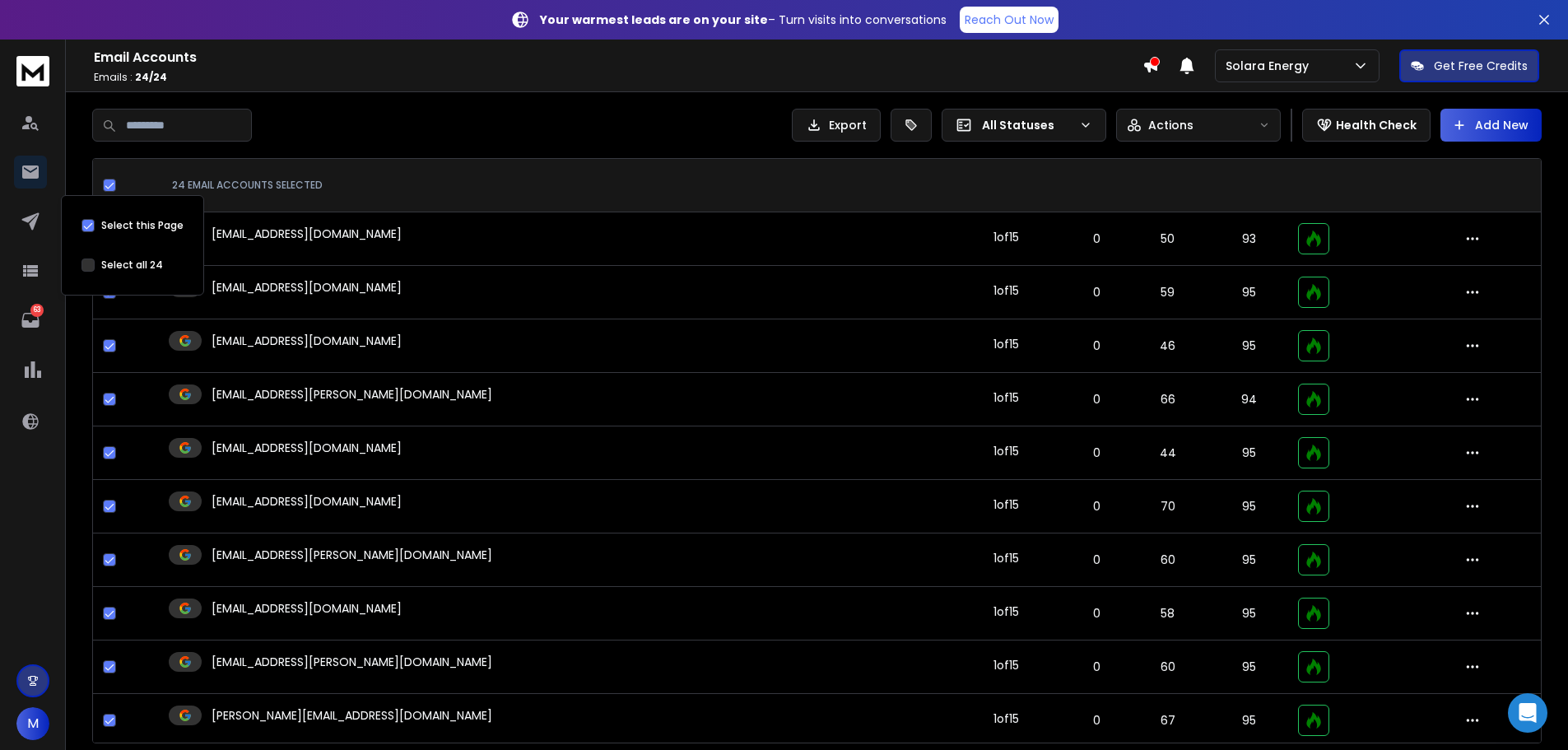
click at [110, 180] on button "Select this Page" at bounding box center [109, 185] width 13 height 13
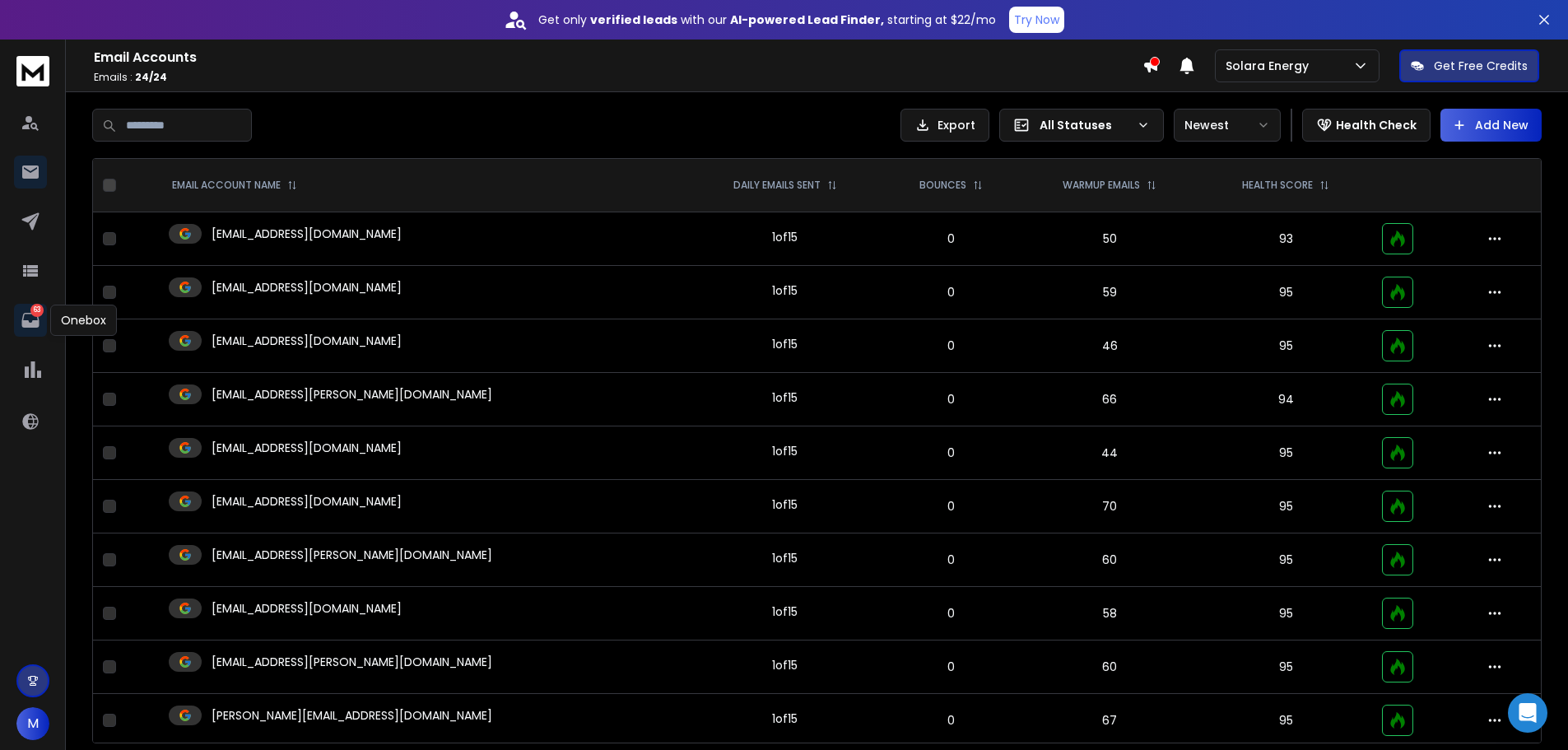
click at [32, 317] on p "63" at bounding box center [36, 310] width 13 height 13
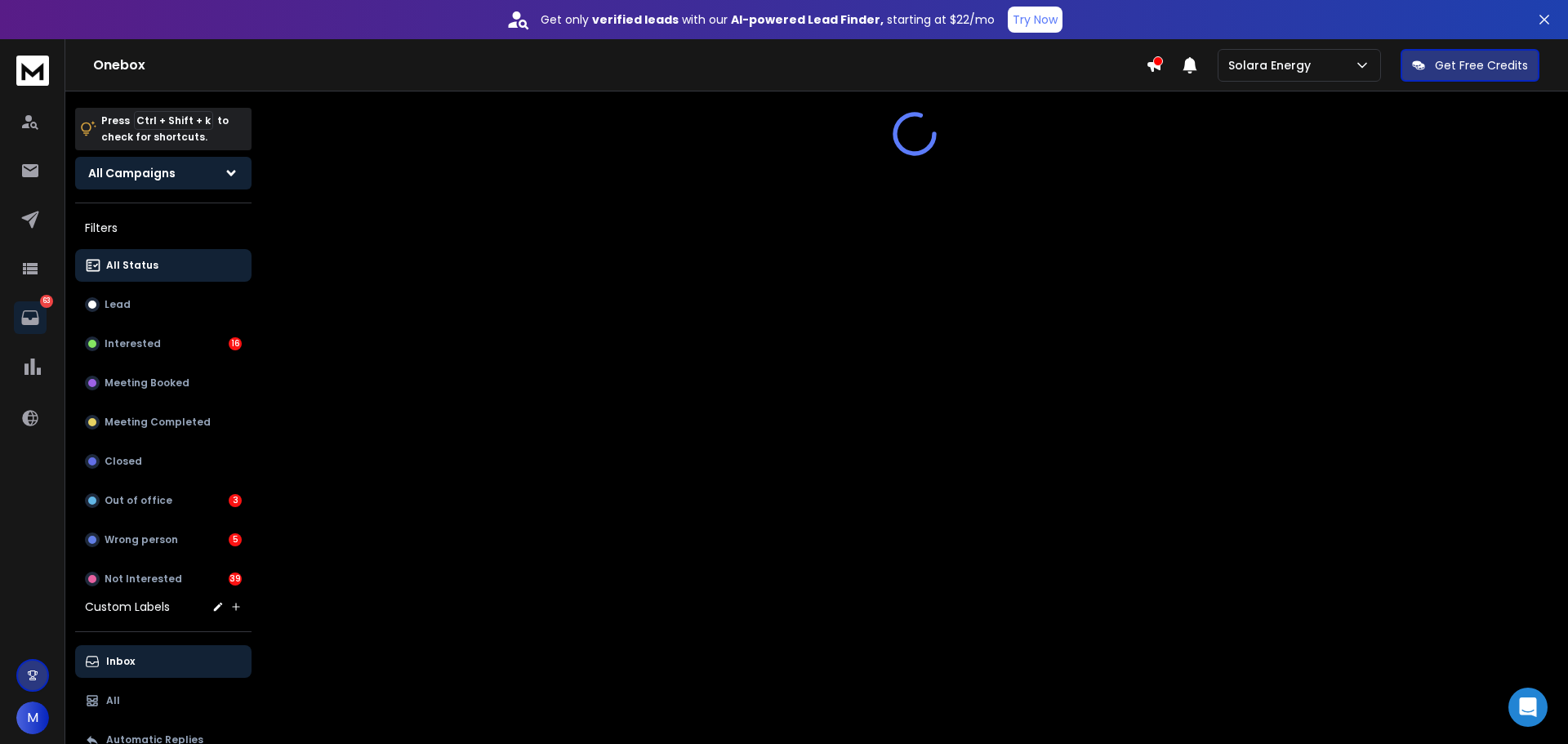
click at [202, 175] on button "All Campaigns" at bounding box center [164, 173] width 177 height 33
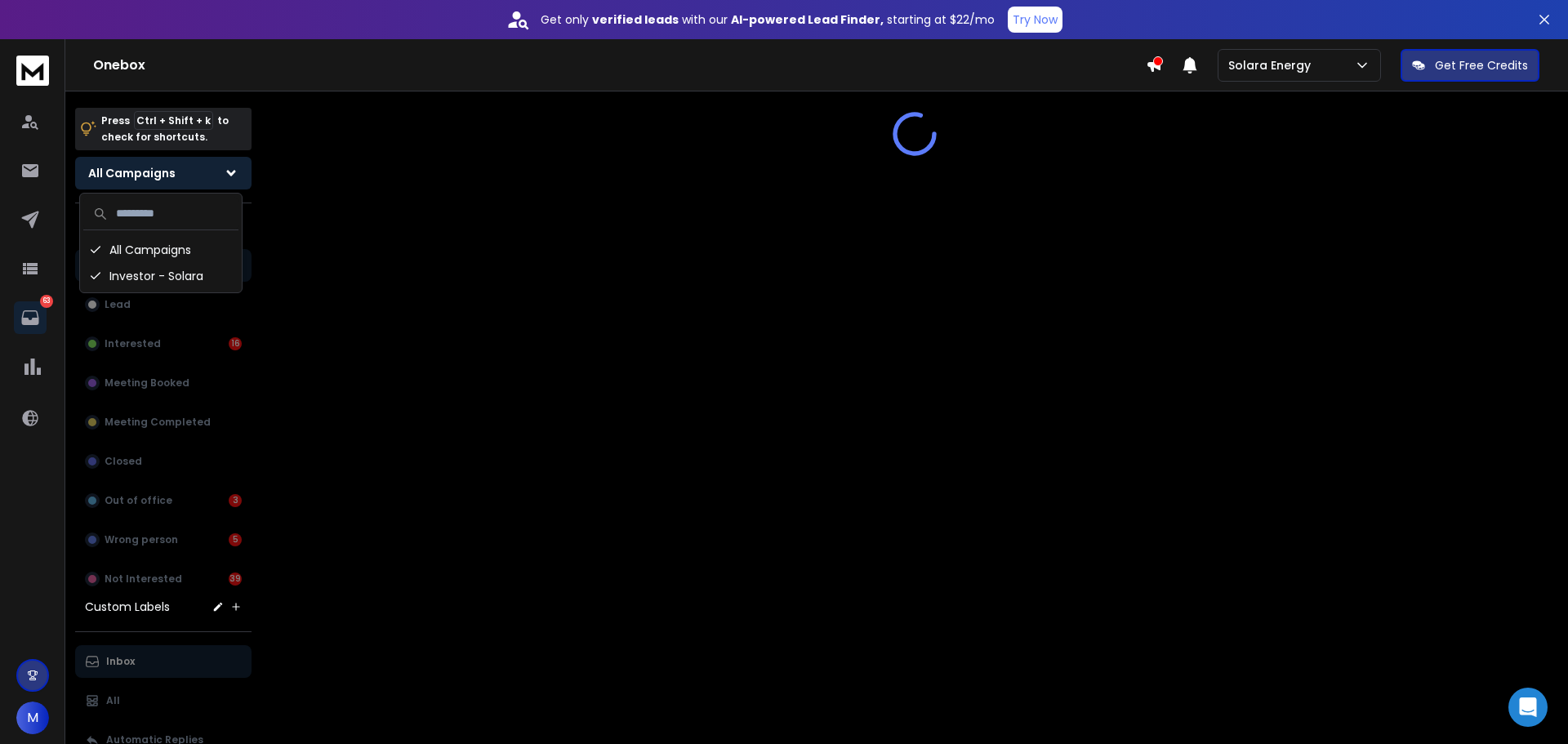
click at [202, 175] on button "All Campaigns" at bounding box center [164, 173] width 177 height 33
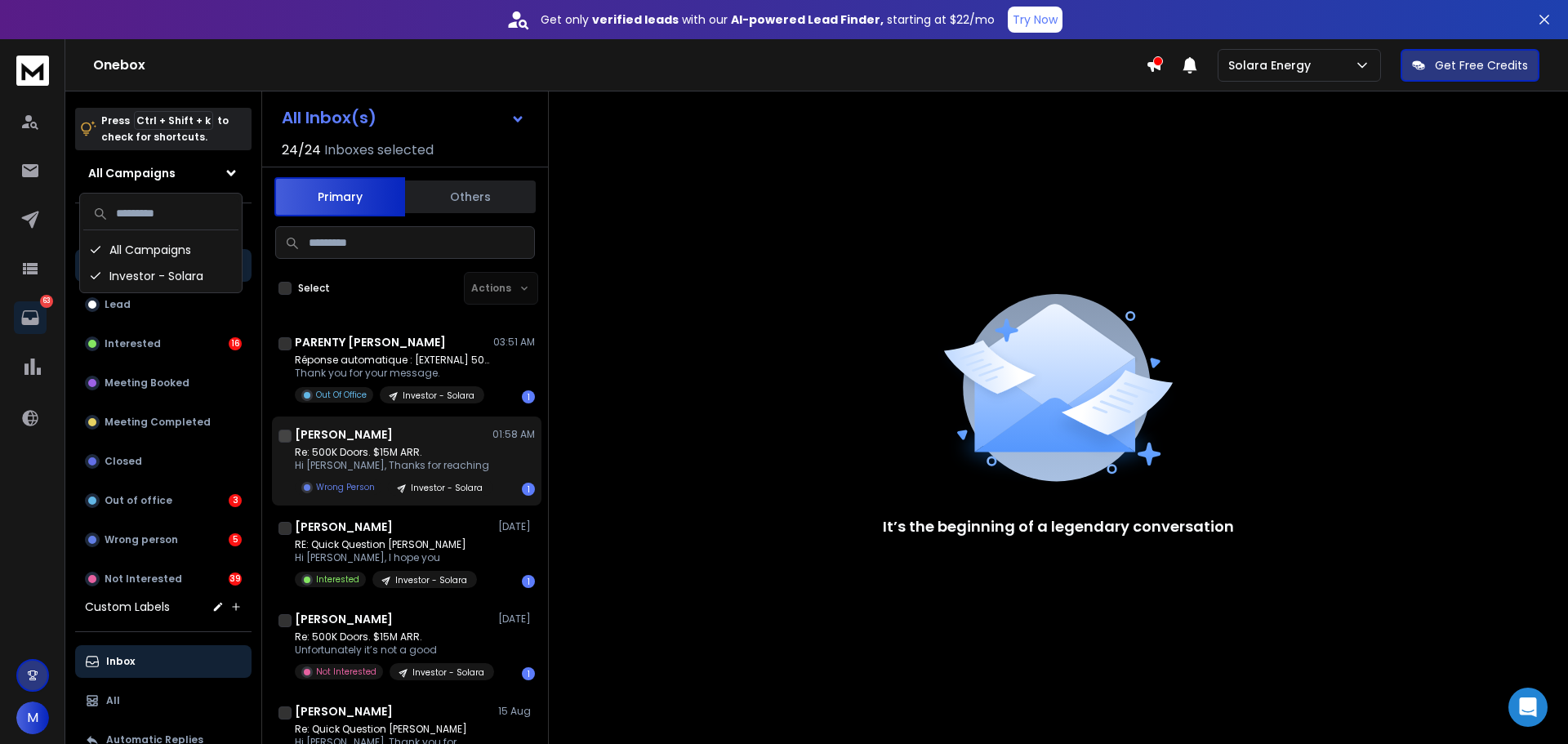
click at [367, 460] on p "Hi [PERSON_NAME], Thanks for reaching" at bounding box center [393, 465] width 196 height 13
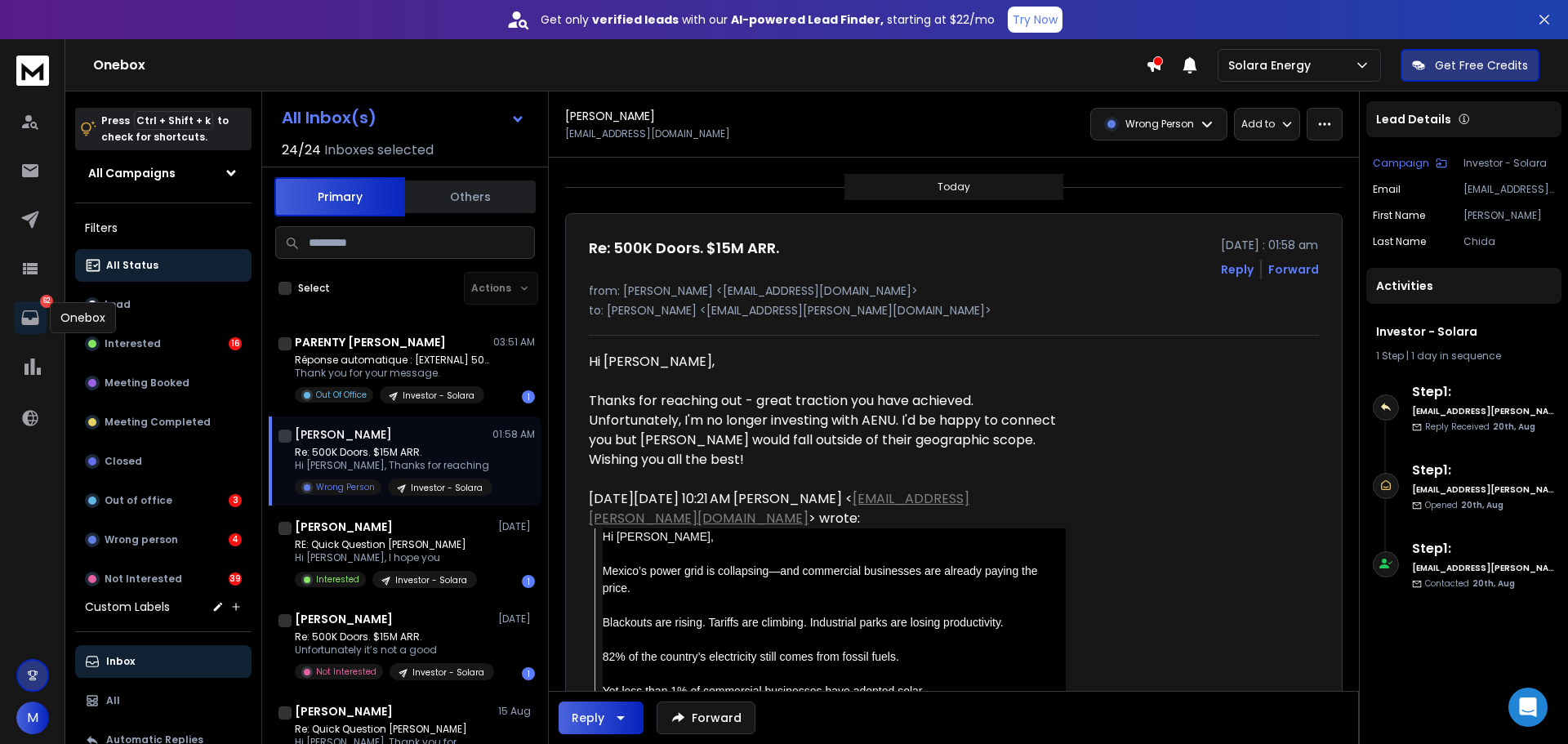
click at [32, 316] on icon at bounding box center [31, 317] width 20 height 20
